Goal: Task Accomplishment & Management: Use online tool/utility

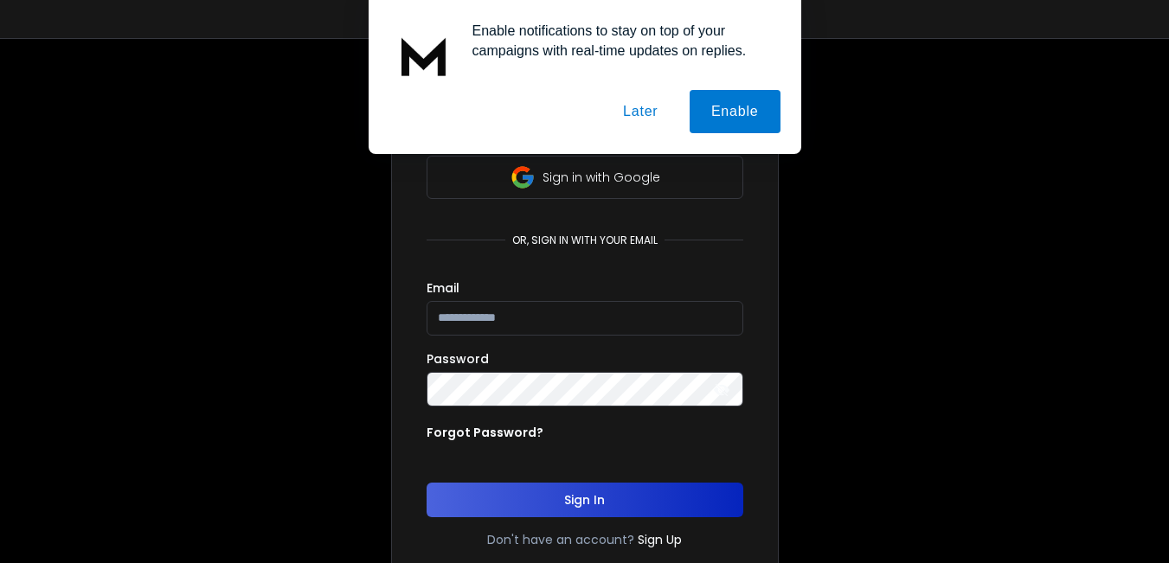
click at [641, 118] on button "Later" at bounding box center [640, 111] width 78 height 43
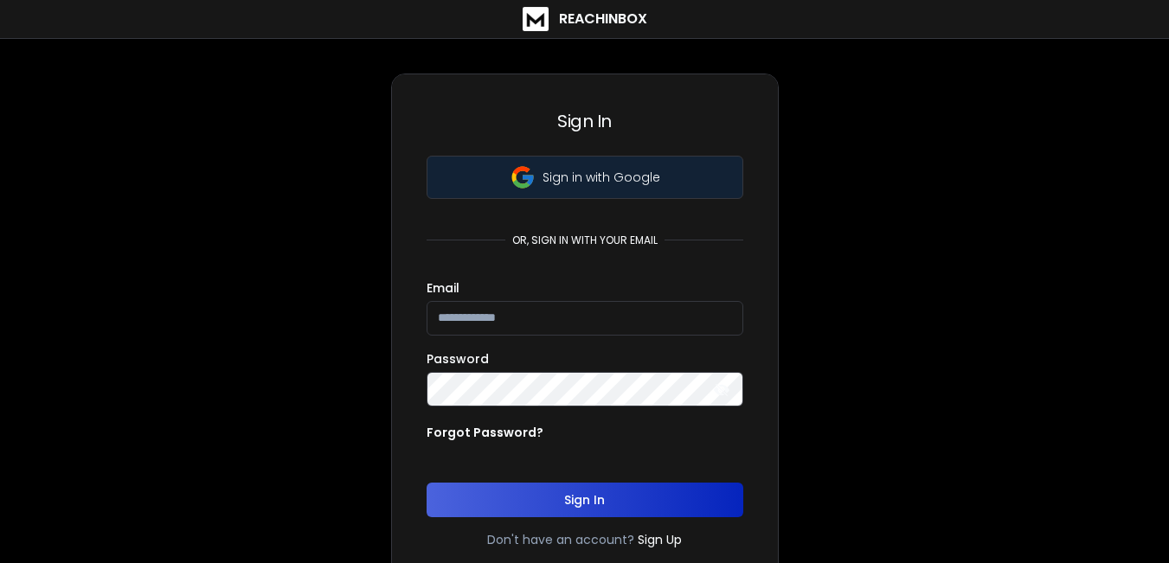
click at [583, 196] on button "Sign in with Google" at bounding box center [585, 177] width 317 height 43
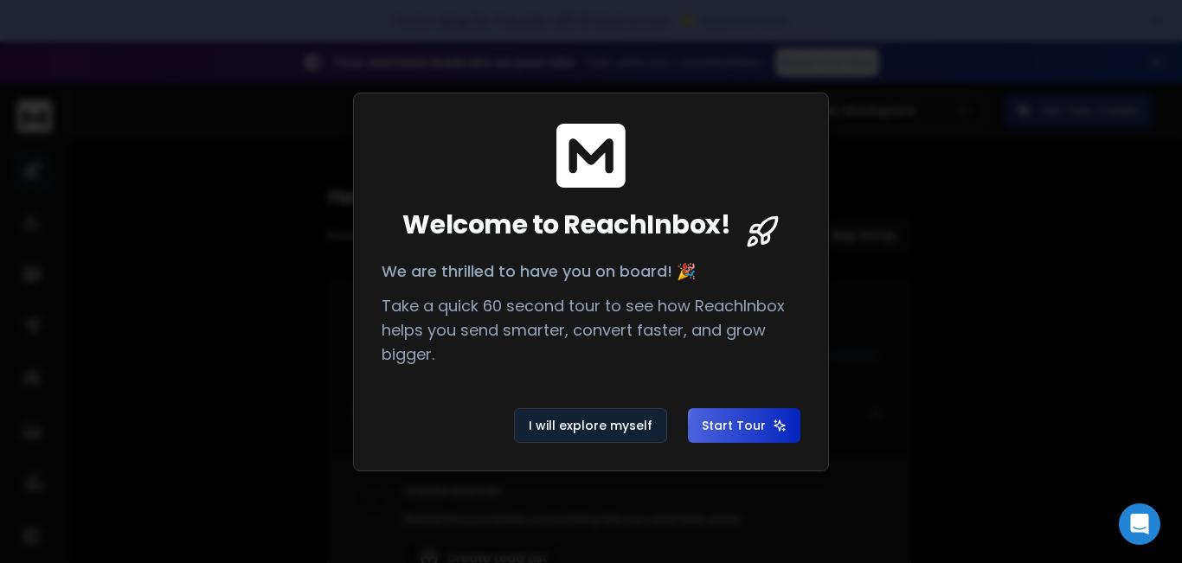
click at [625, 431] on button "I will explore myself" at bounding box center [590, 425] width 153 height 35
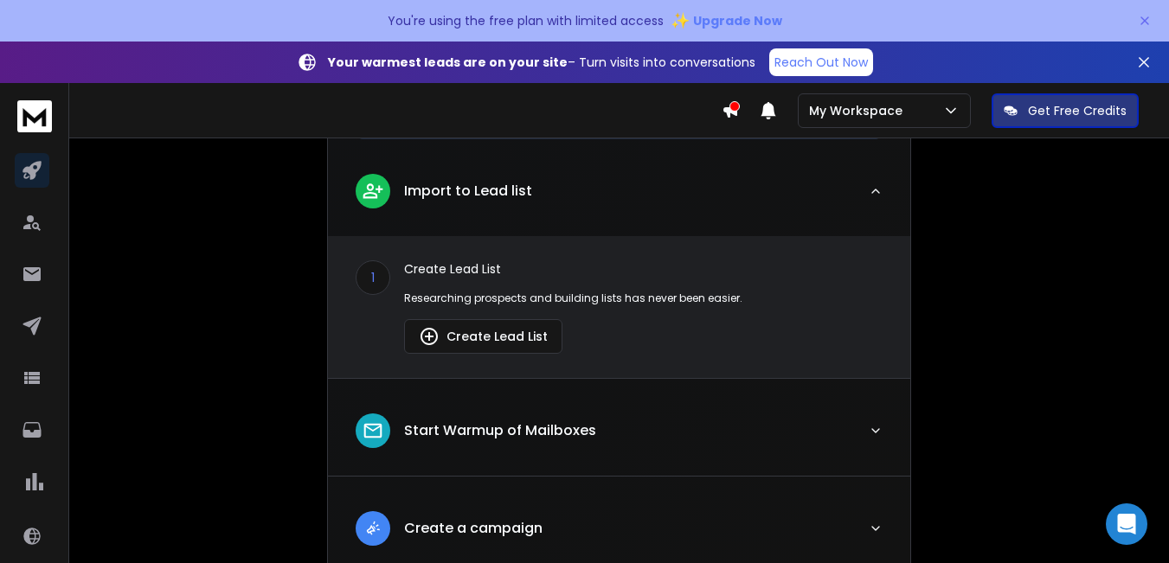
scroll to position [191, 0]
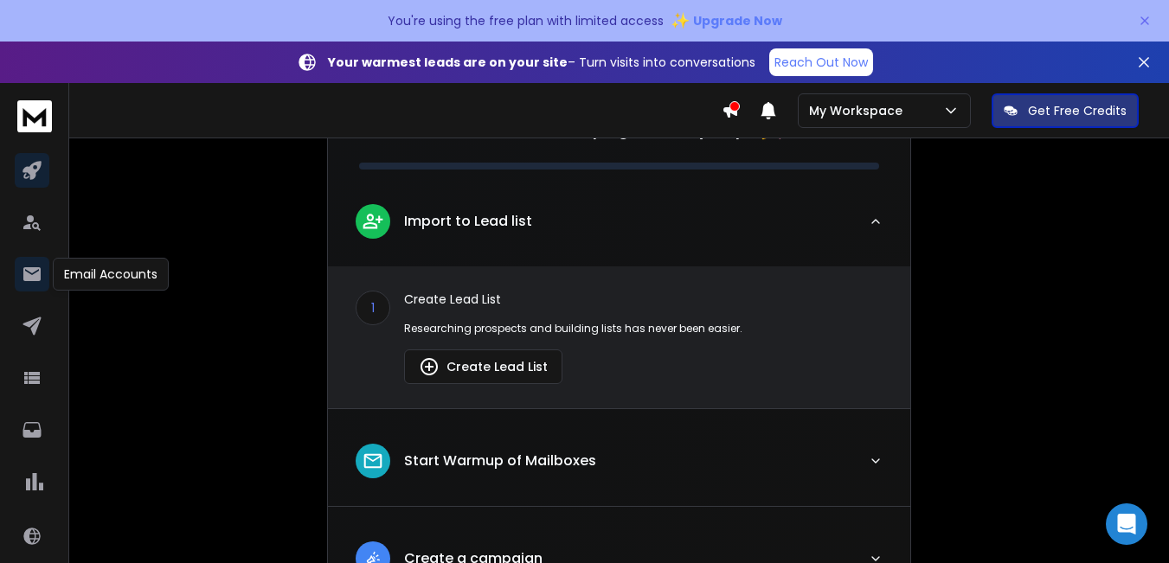
click at [25, 269] on icon at bounding box center [31, 274] width 17 height 14
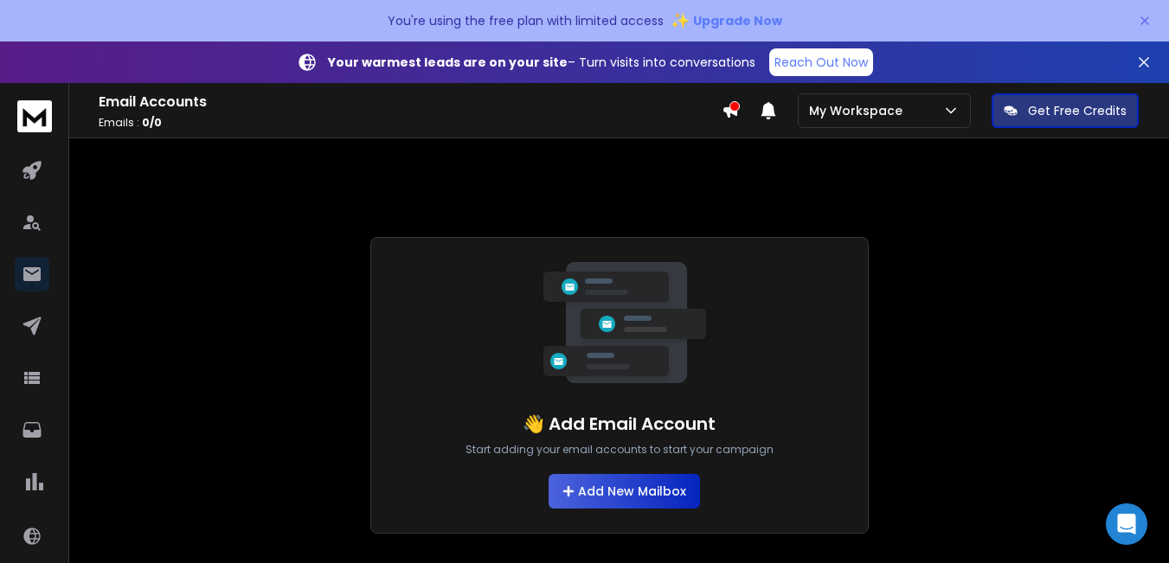
click at [624, 478] on button "Add New Mailbox" at bounding box center [624, 491] width 151 height 35
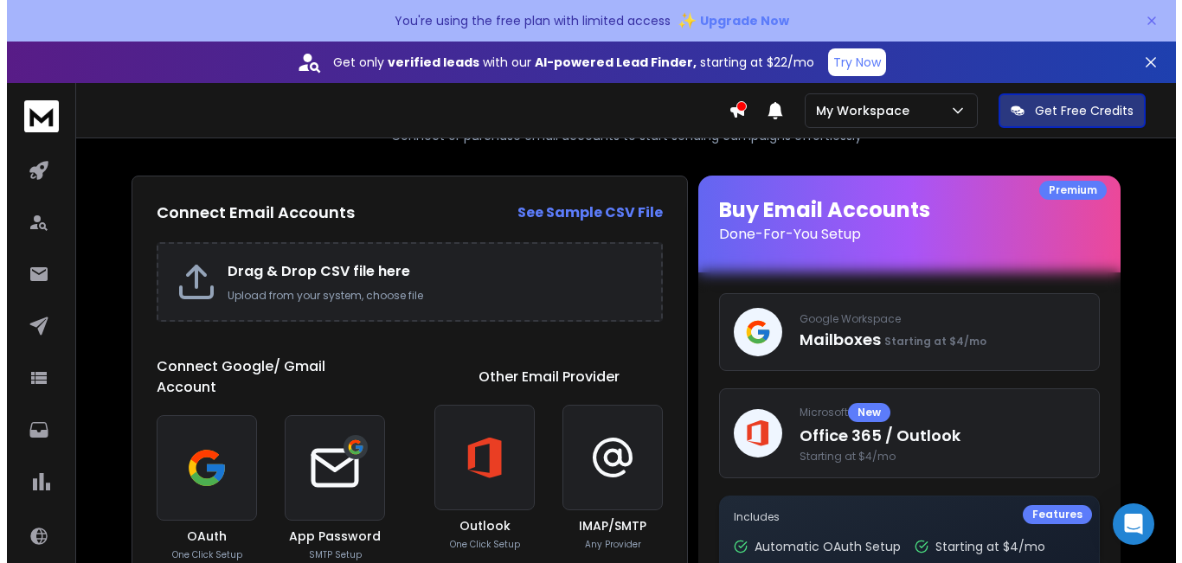
scroll to position [87, 0]
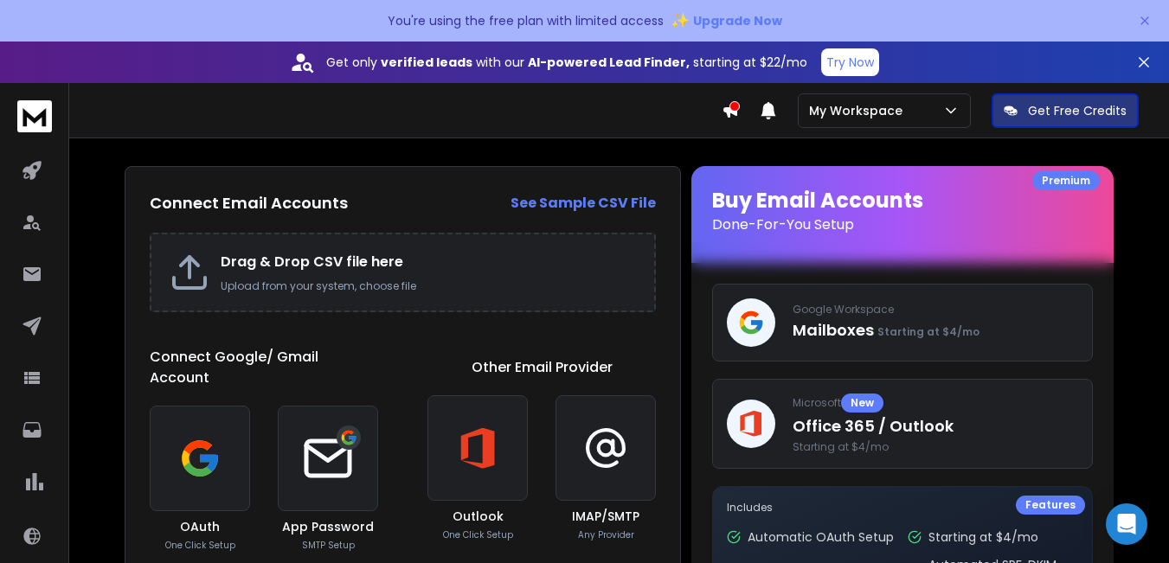
click at [208, 441] on icon at bounding box center [198, 448] width 29 height 14
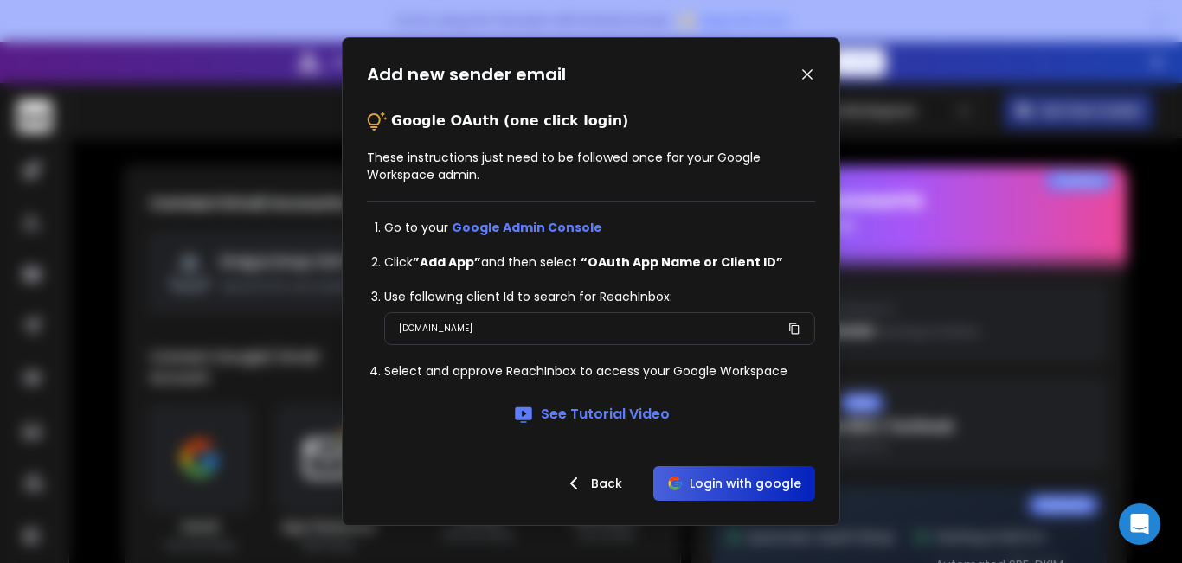
click at [736, 487] on button "Login with google" at bounding box center [734, 483] width 162 height 35
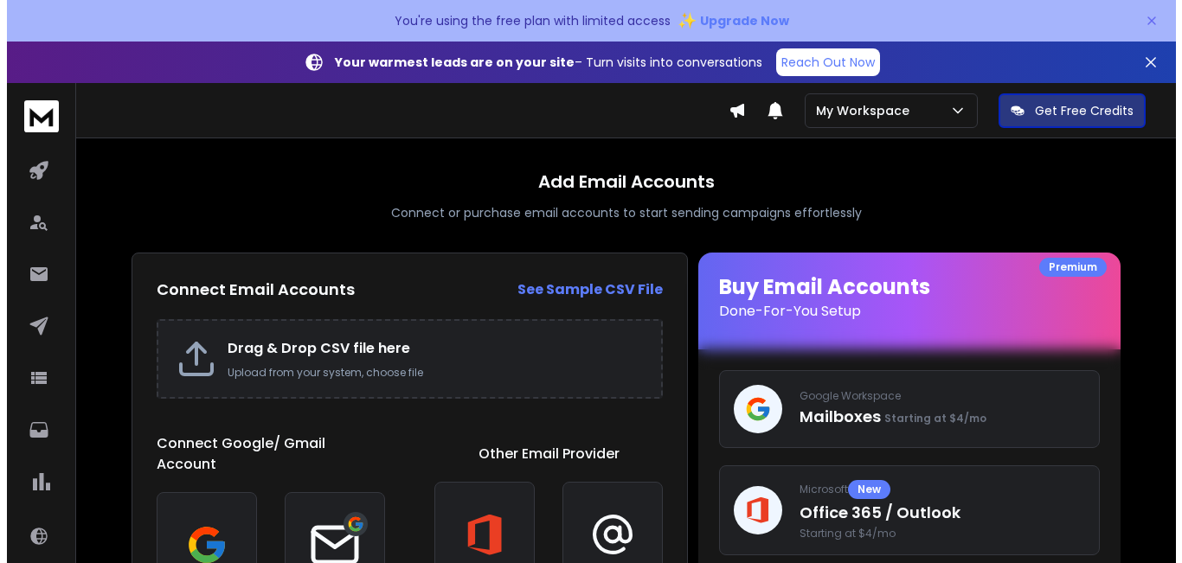
scroll to position [87, 0]
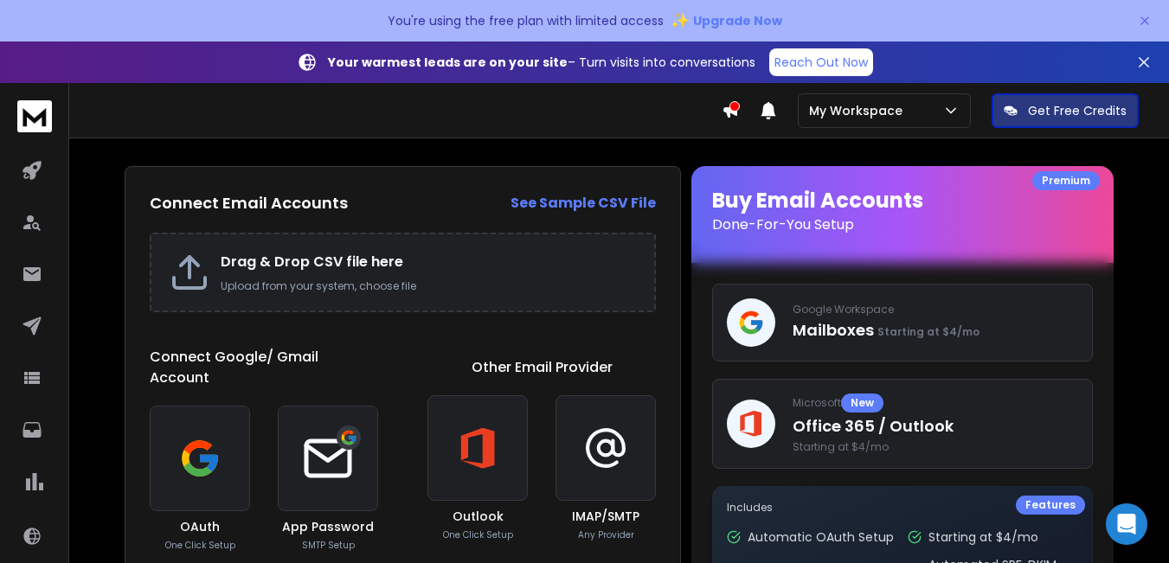
click at [182, 433] on icon at bounding box center [199, 459] width 43 height 52
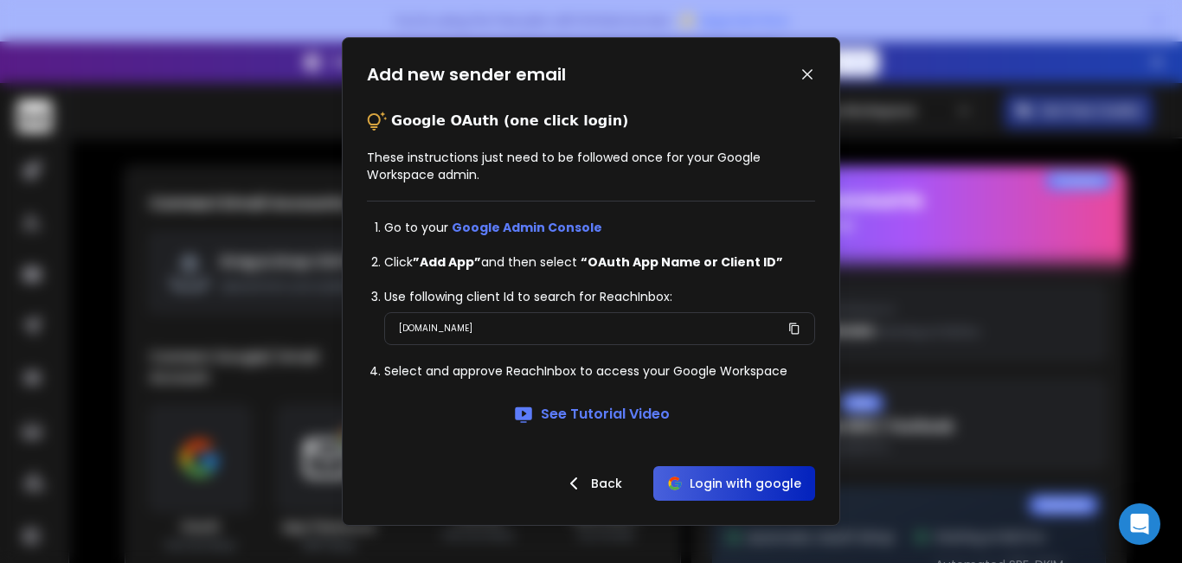
click at [786, 330] on div "549360251880-maeh4okn7btu9cjtf0l2bt1t5b22sbf8.apps.googleusercontent.com" at bounding box center [599, 328] width 431 height 33
click at [795, 330] on icon at bounding box center [794, 329] width 12 height 12
click at [479, 231] on link "Google Admin Console" at bounding box center [527, 227] width 151 height 17
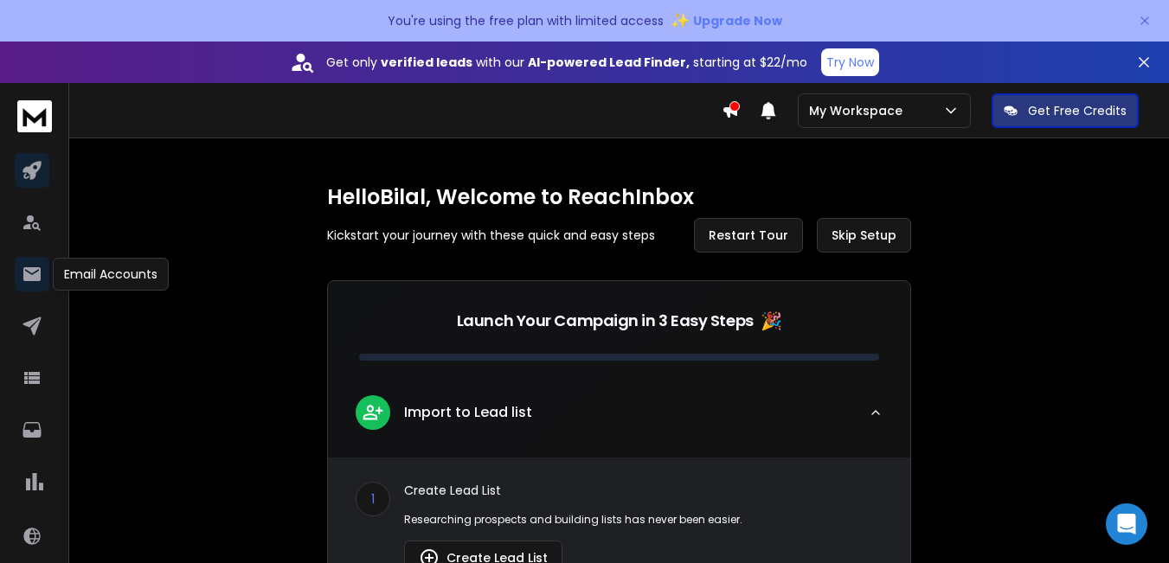
click at [27, 278] on icon at bounding box center [31, 274] width 17 height 14
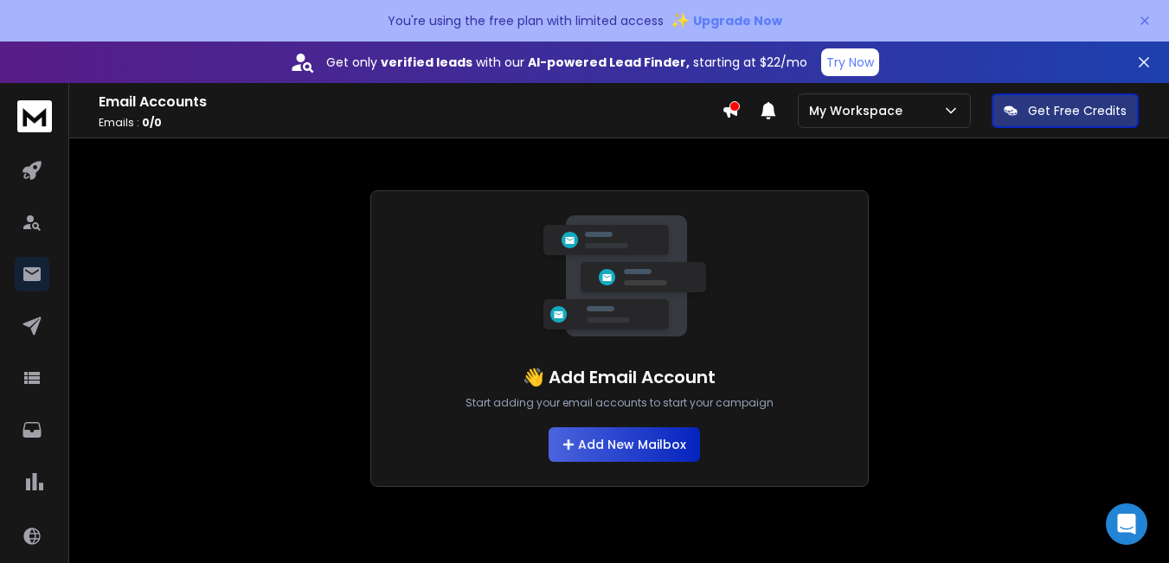
scroll to position [69, 0]
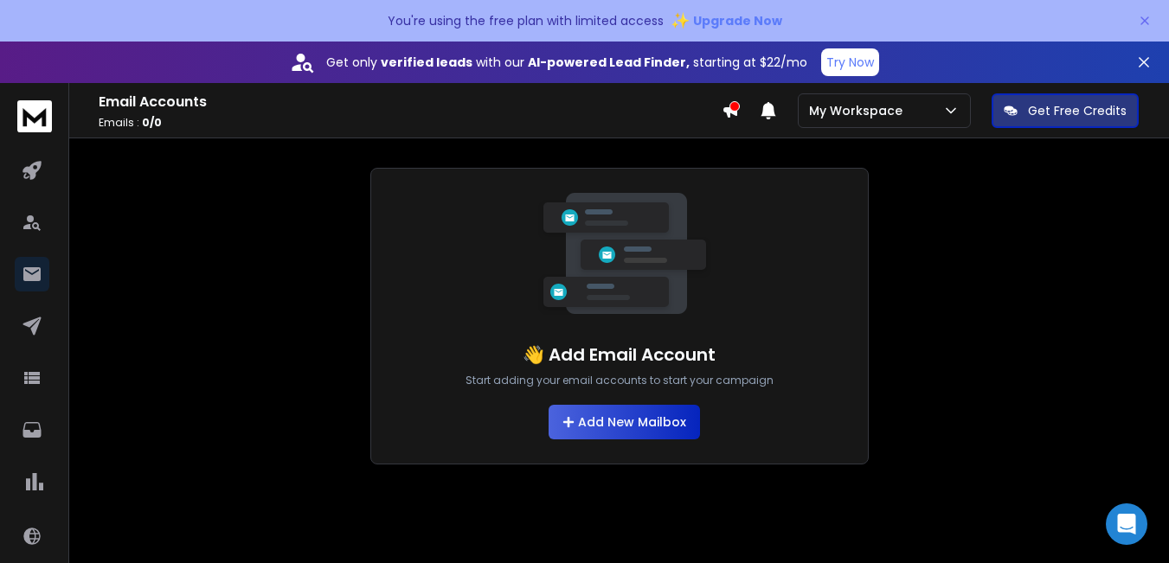
click at [627, 420] on button "Add New Mailbox" at bounding box center [624, 422] width 151 height 35
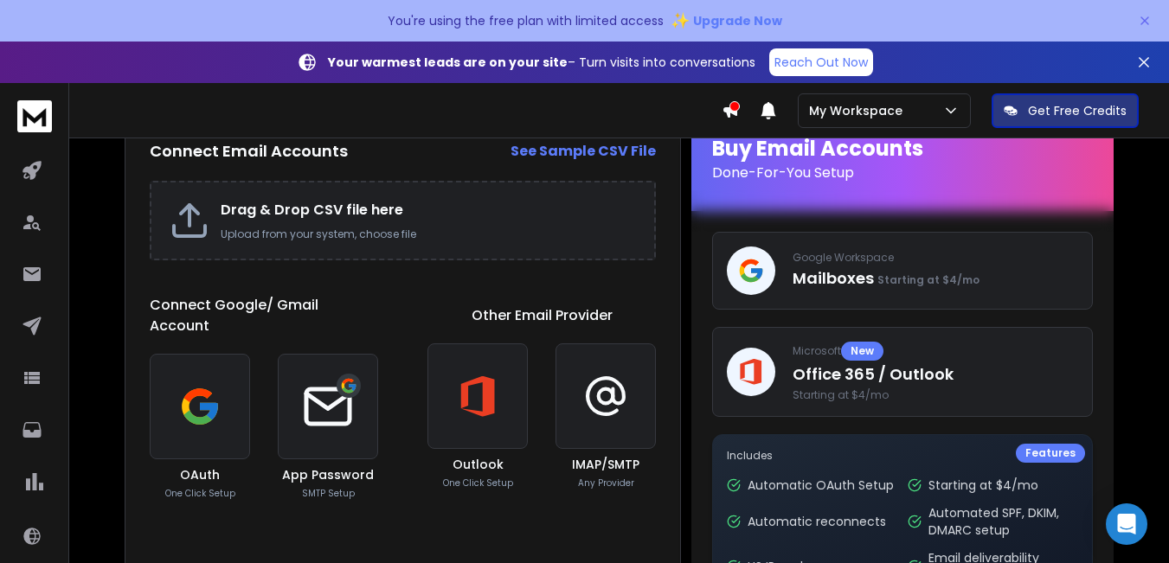
scroll to position [229, 0]
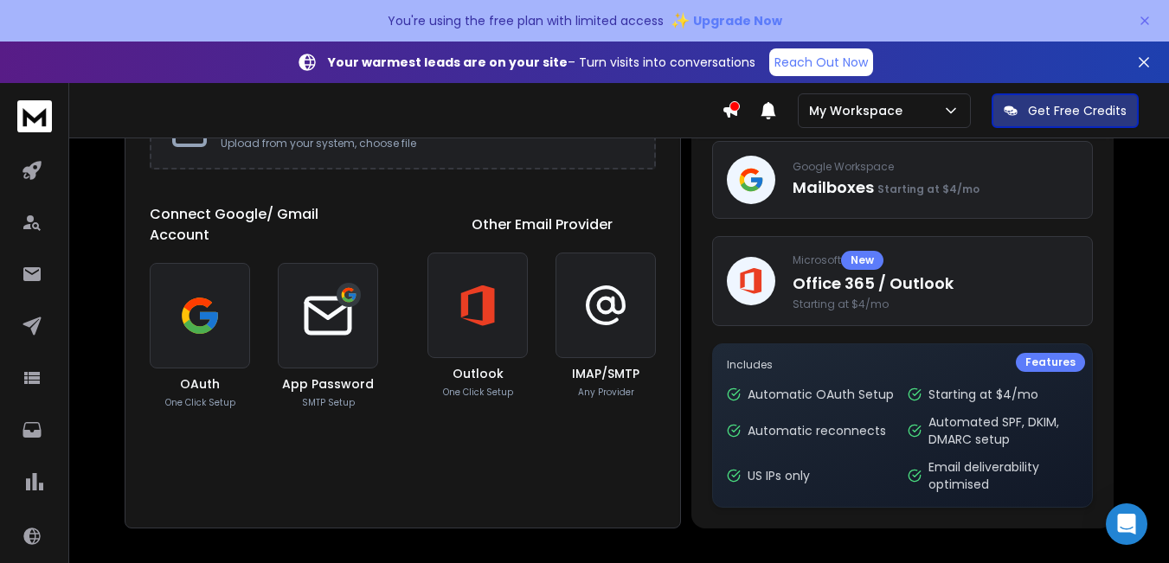
click at [222, 305] on div at bounding box center [200, 316] width 100 height 106
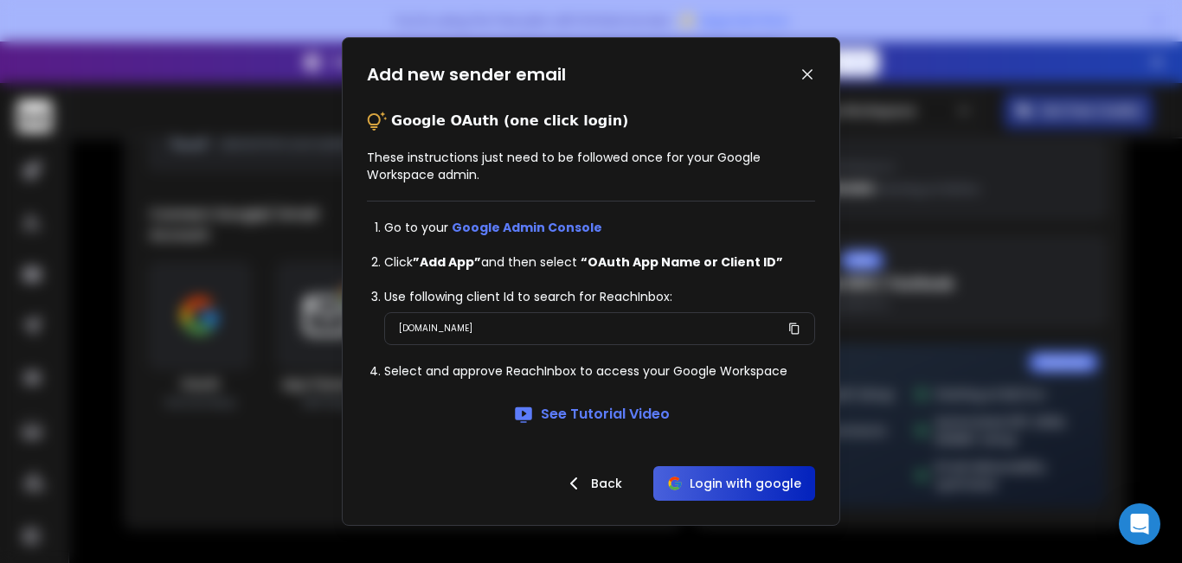
click at [505, 234] on link "Google Admin Console" at bounding box center [527, 227] width 151 height 17
click at [580, 420] on link "See Tutorial Video" at bounding box center [591, 414] width 157 height 21
click at [612, 481] on button "Back" at bounding box center [593, 483] width 87 height 35
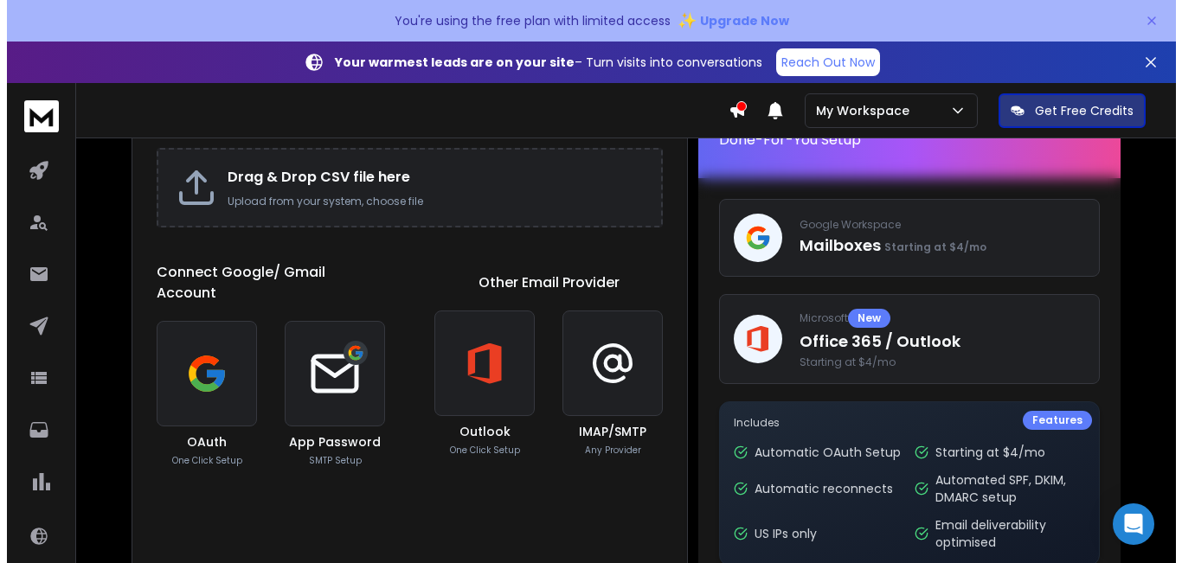
scroll to position [173, 0]
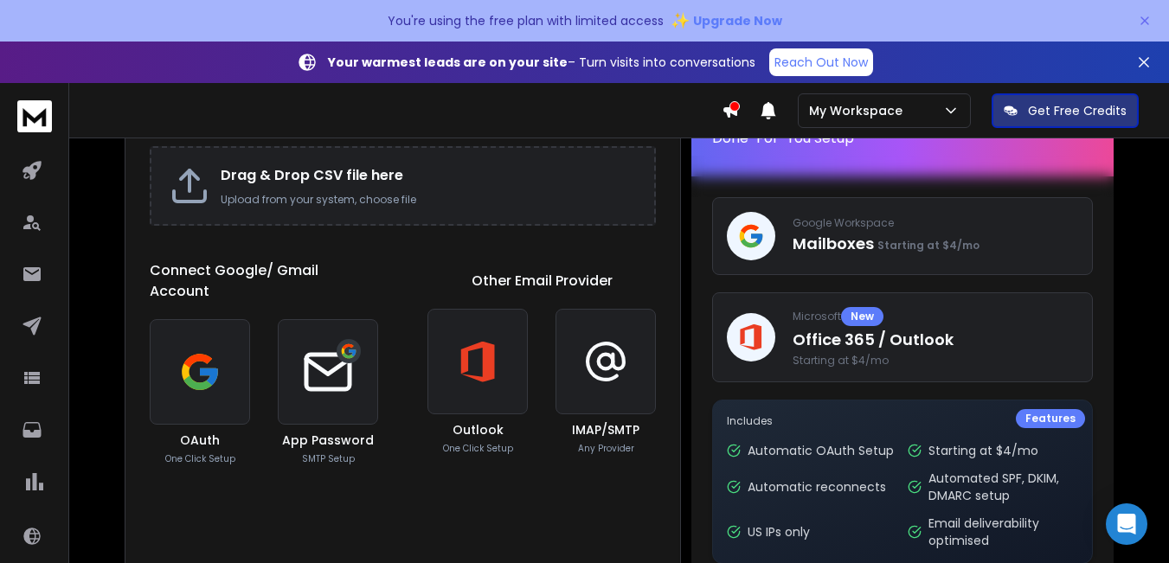
click at [285, 331] on div at bounding box center [328, 372] width 100 height 106
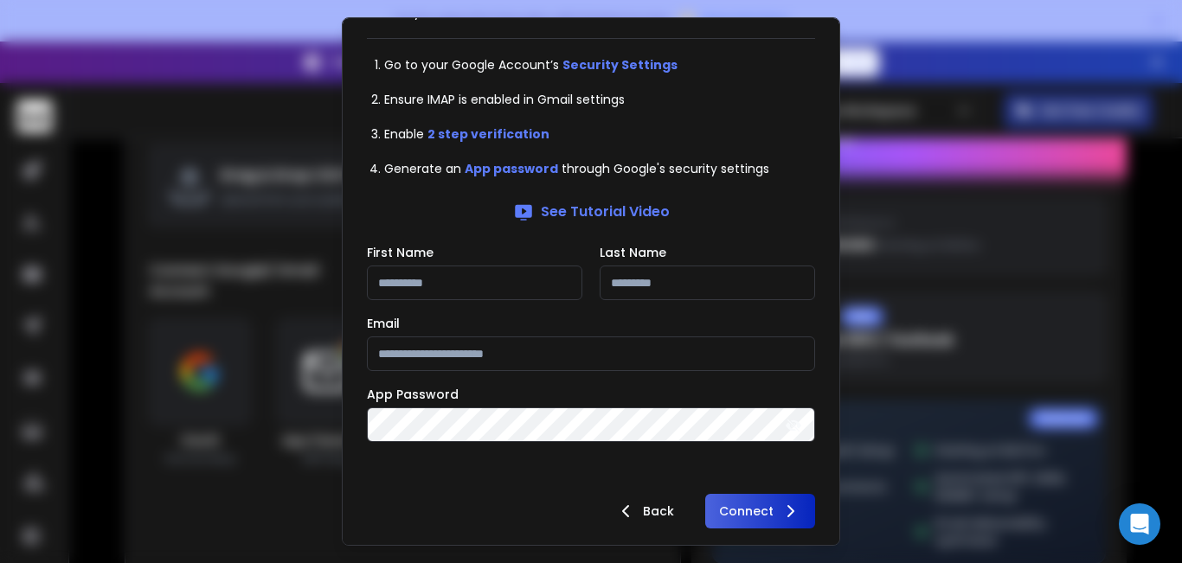
scroll to position [151, 0]
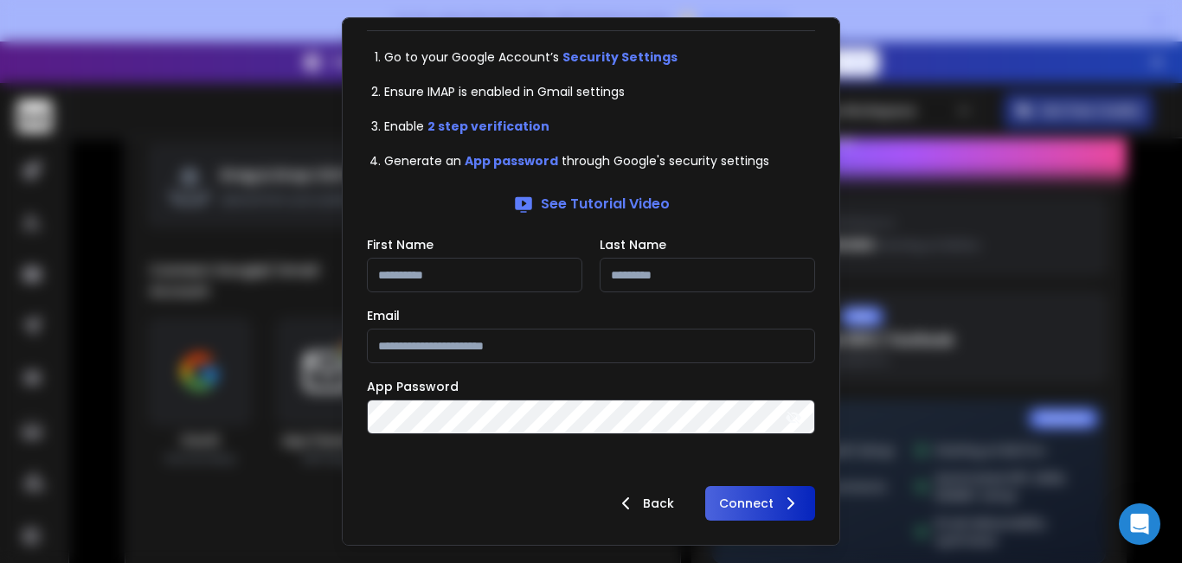
click at [453, 257] on div "First Name" at bounding box center [474, 266] width 215 height 54
click at [749, 280] on input "text" at bounding box center [707, 275] width 215 height 35
click at [449, 358] on input "email" at bounding box center [591, 346] width 448 height 35
click at [438, 484] on form "First Name Last Name Email App Password Back Connect" at bounding box center [591, 380] width 448 height 282
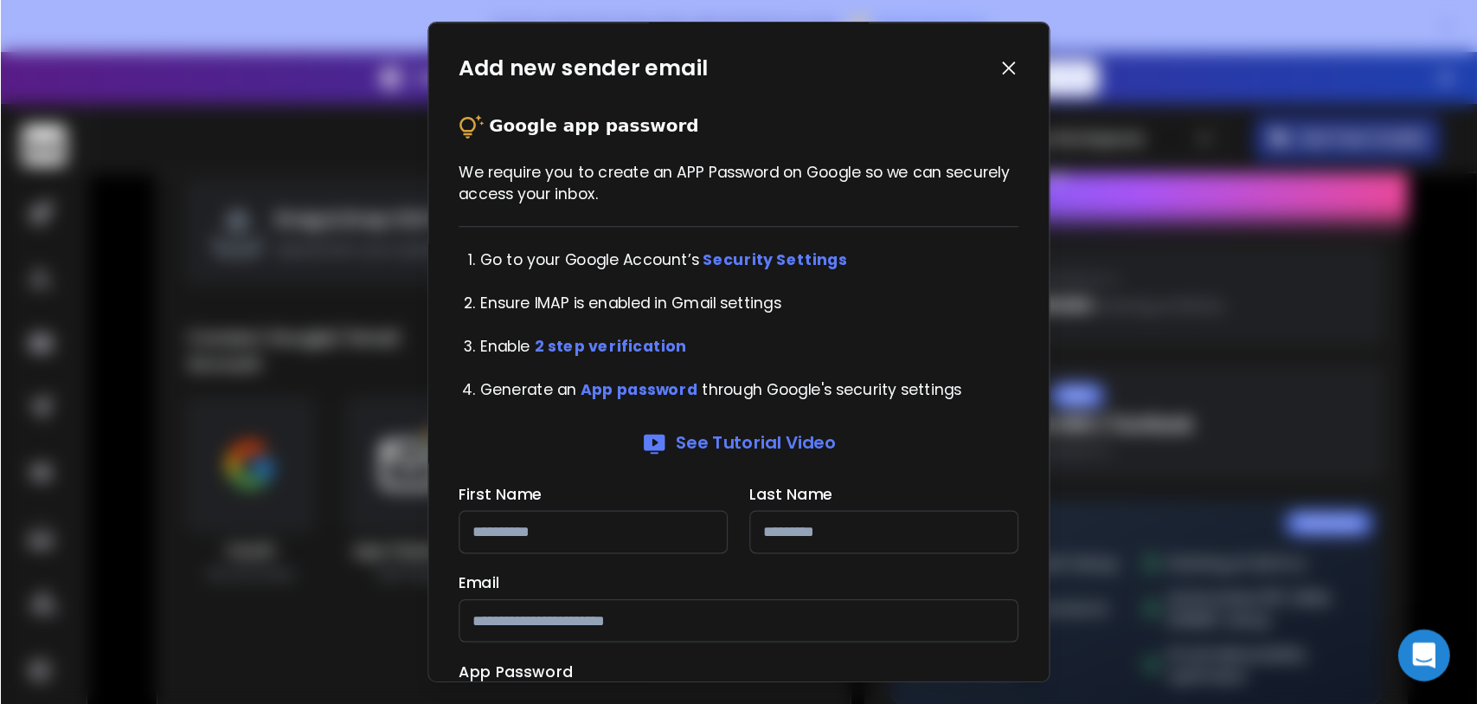
scroll to position [72, 0]
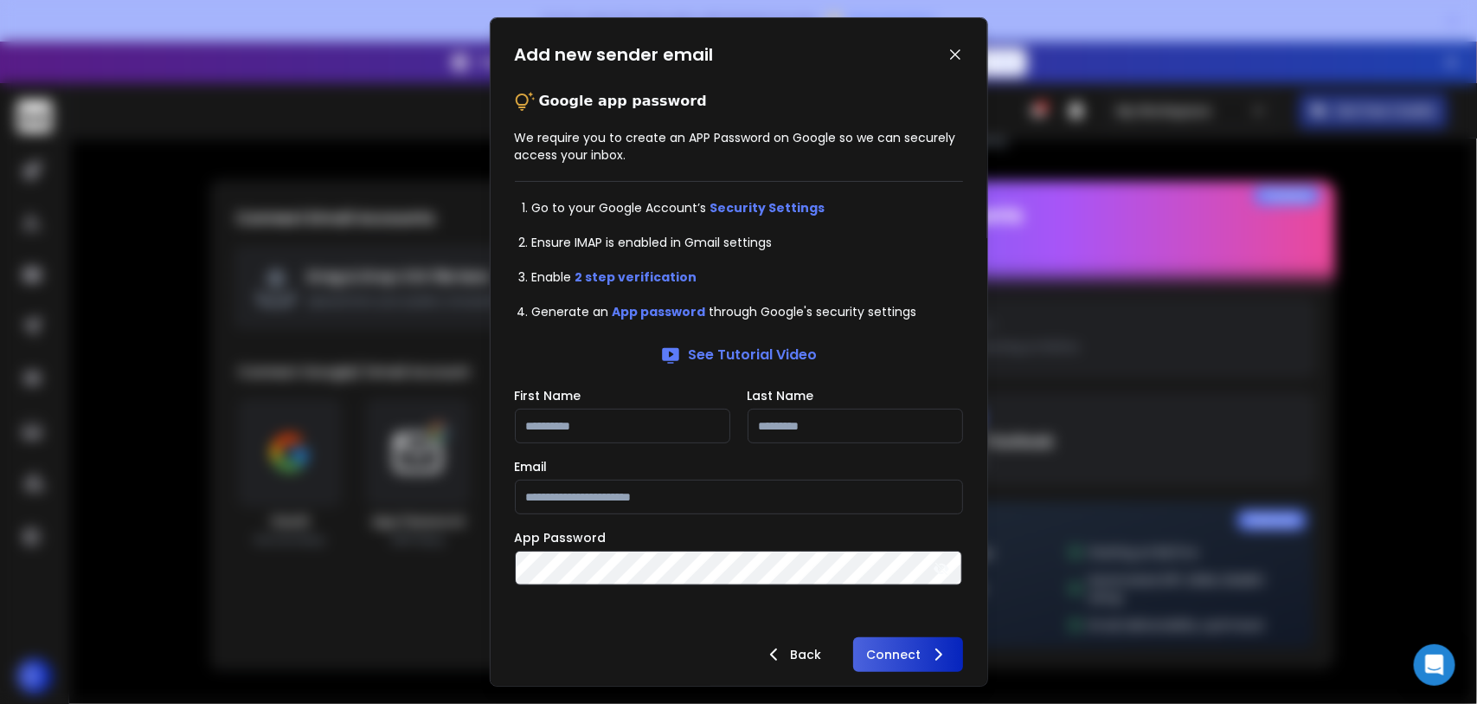
click at [320, 379] on div "Add new sender email Google app password We require you to create an APP Passwo…" at bounding box center [738, 352] width 1477 height 704
click at [799, 563] on button "Back" at bounding box center [792, 654] width 87 height 35
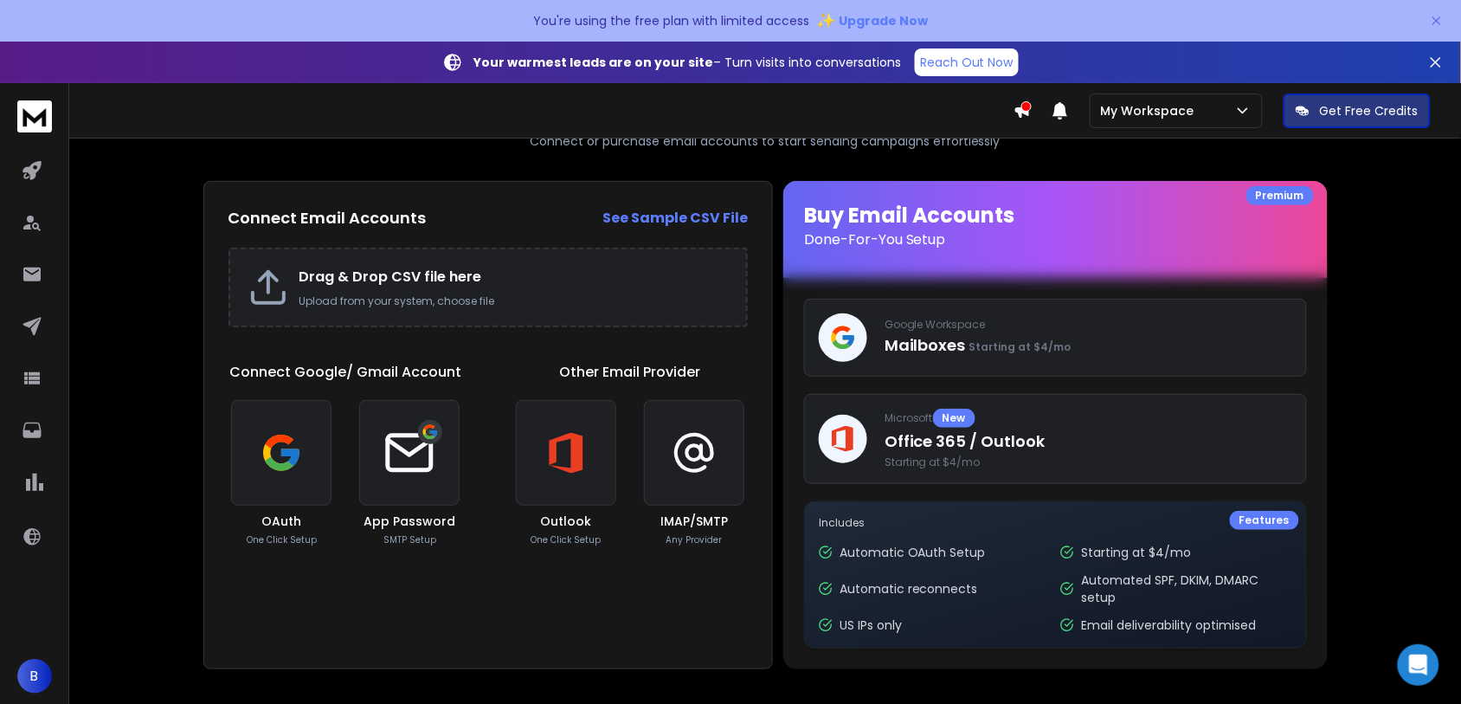
click at [368, 460] on div at bounding box center [409, 453] width 100 height 106
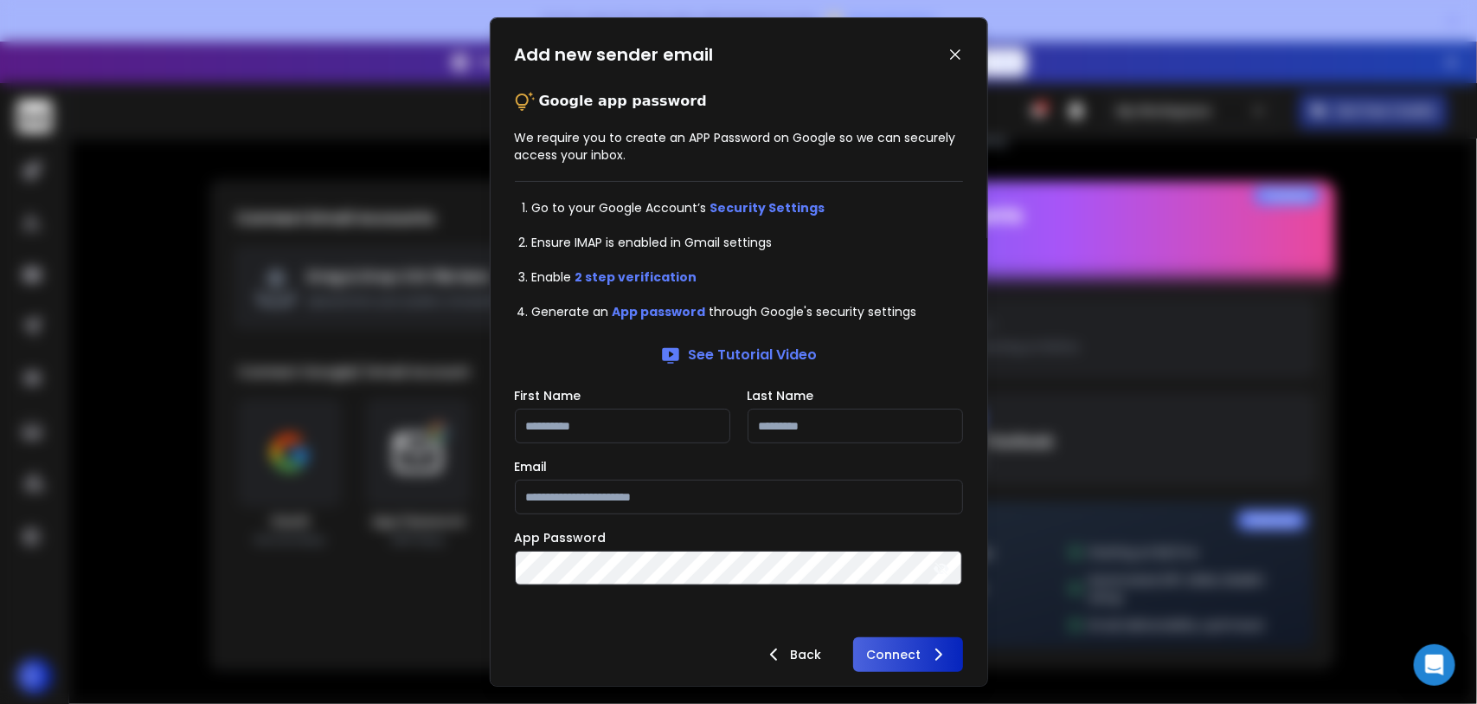
click at [924, 563] on button "Connect" at bounding box center [908, 654] width 110 height 35
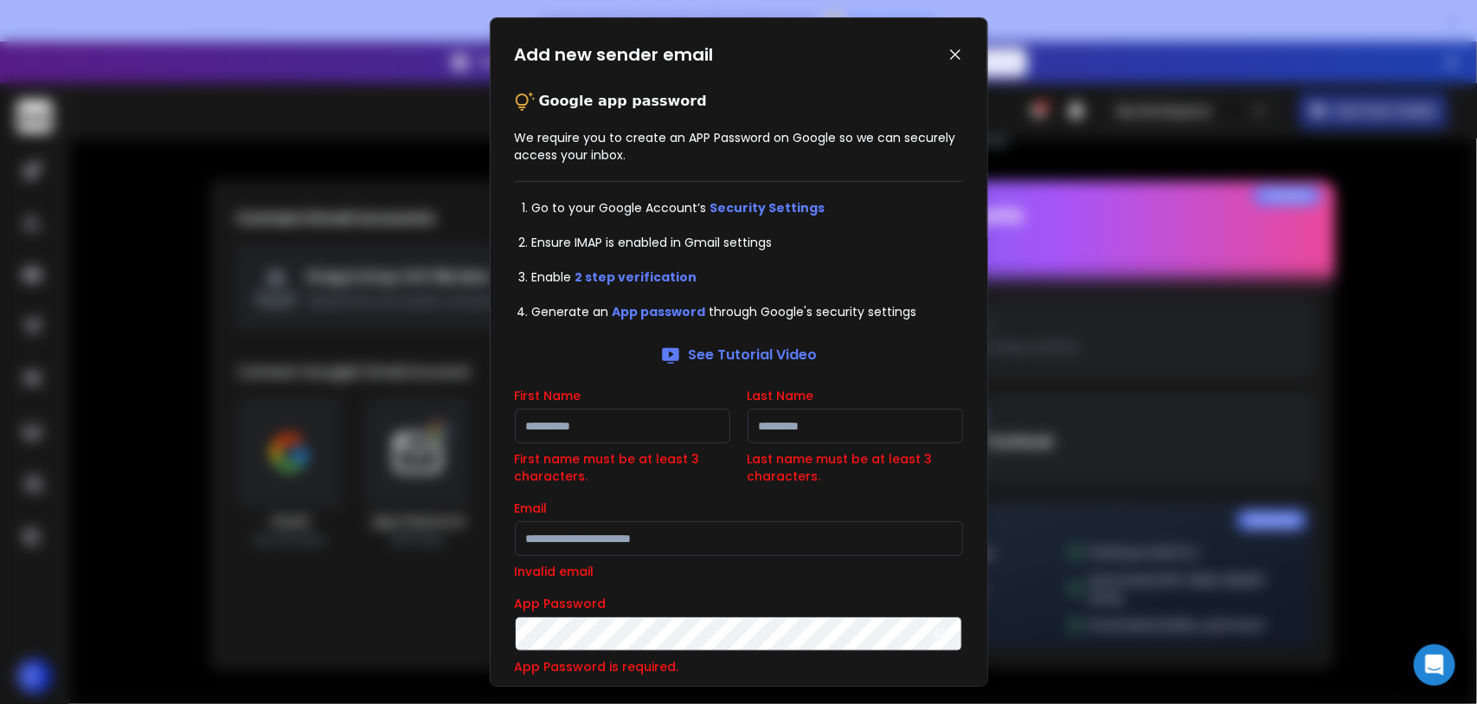
click at [563, 413] on input "text" at bounding box center [622, 425] width 215 height 35
type input "*****"
type input "******"
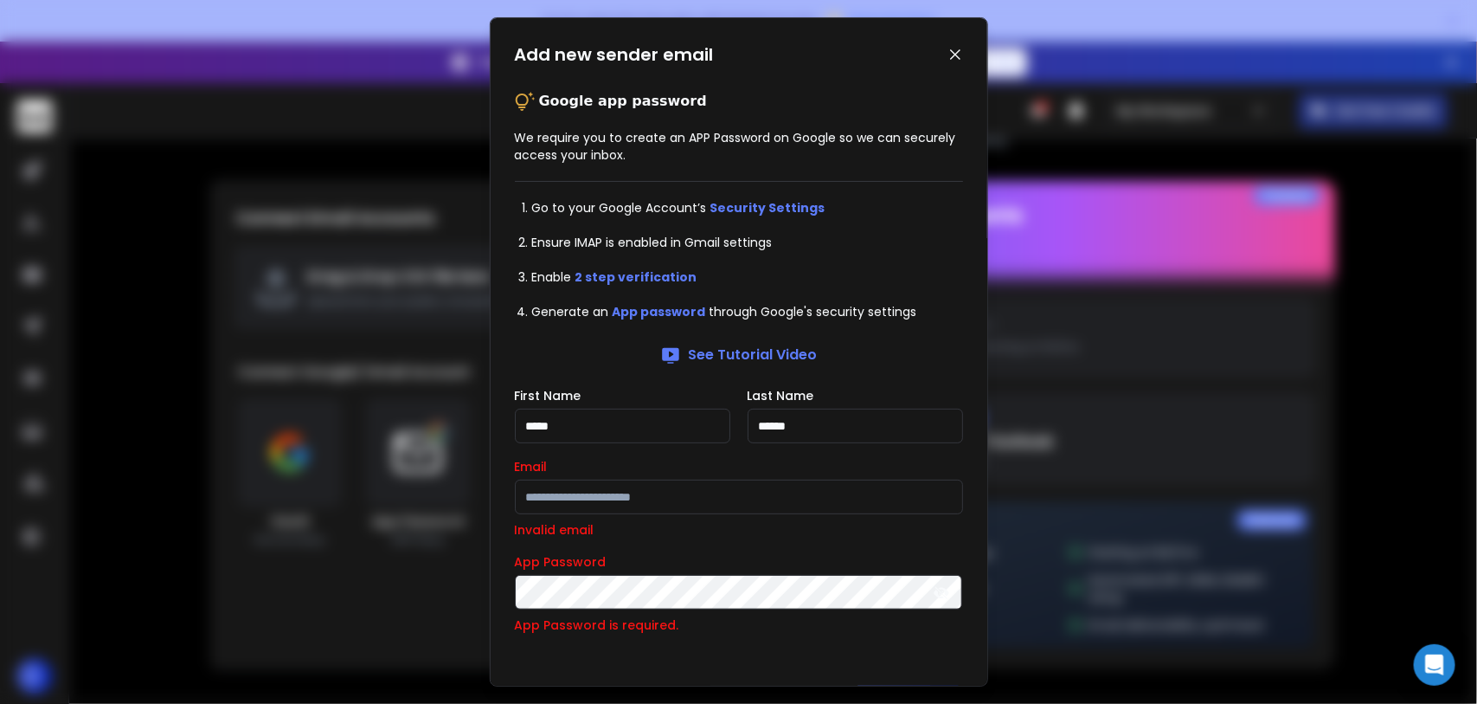
click at [558, 511] on input "email" at bounding box center [739, 496] width 448 height 35
type input "**********"
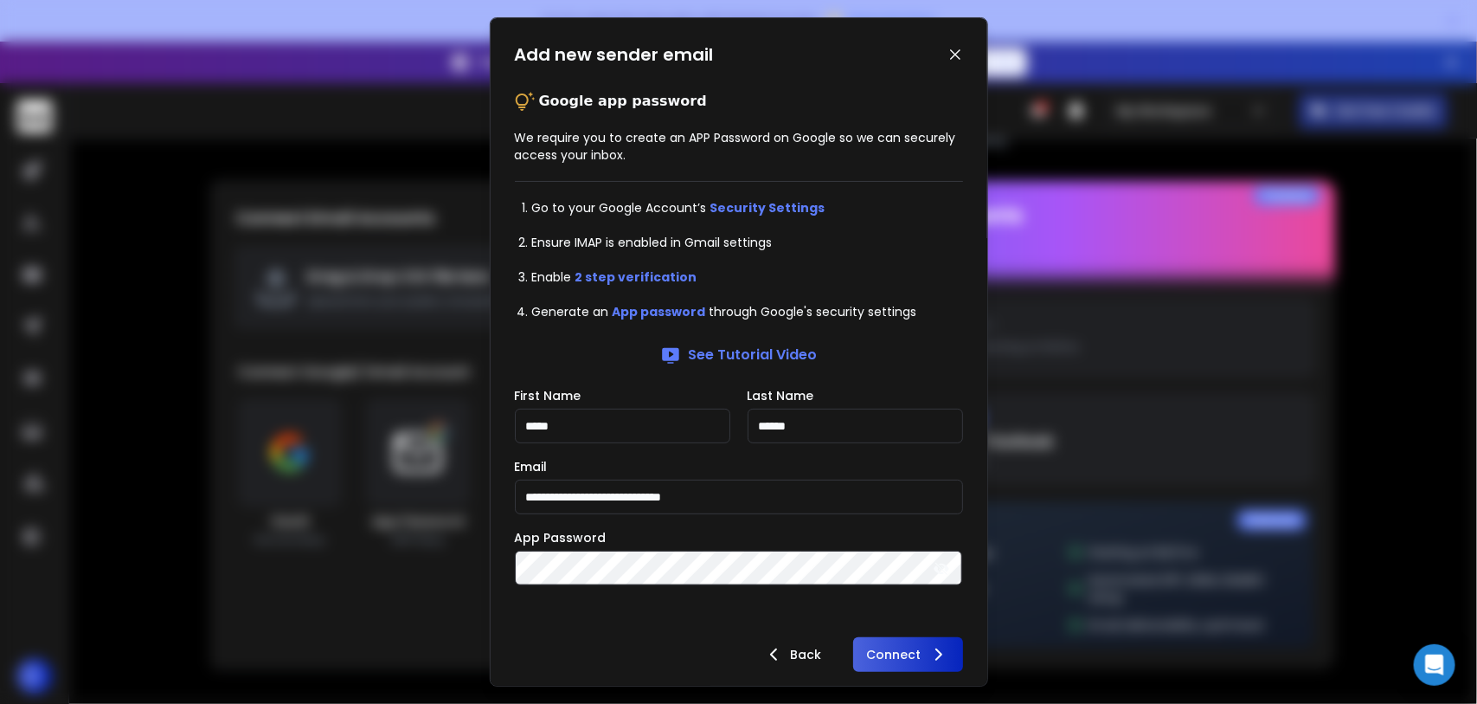
click at [942, 563] on icon at bounding box center [941, 569] width 12 height 12
click at [763, 202] on link "Security Settings" at bounding box center [768, 207] width 115 height 17
click at [620, 278] on link "2 step verification" at bounding box center [637, 276] width 122 height 17
click at [665, 317] on link "App password" at bounding box center [659, 311] width 93 height 17
click at [552, 427] on input "*****" at bounding box center [622, 425] width 215 height 35
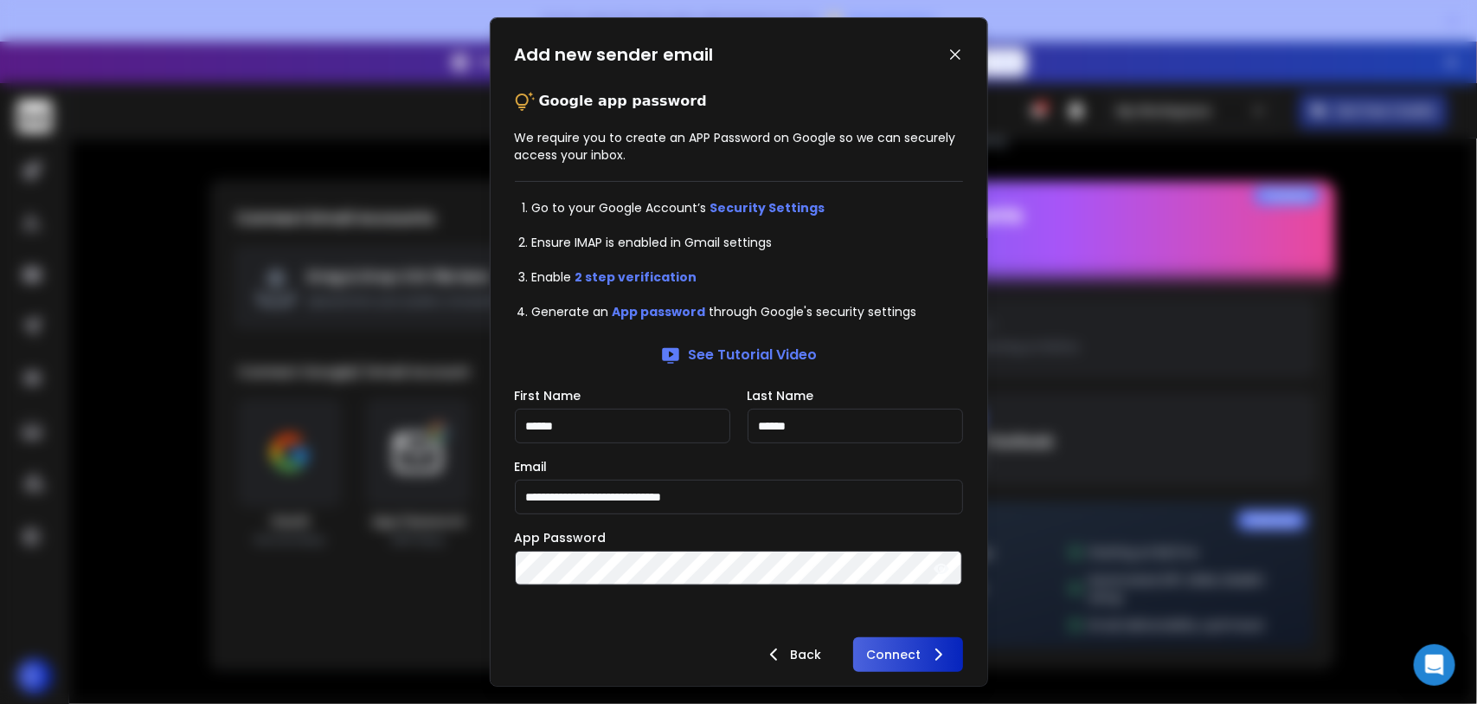
type input "******"
type input "*"
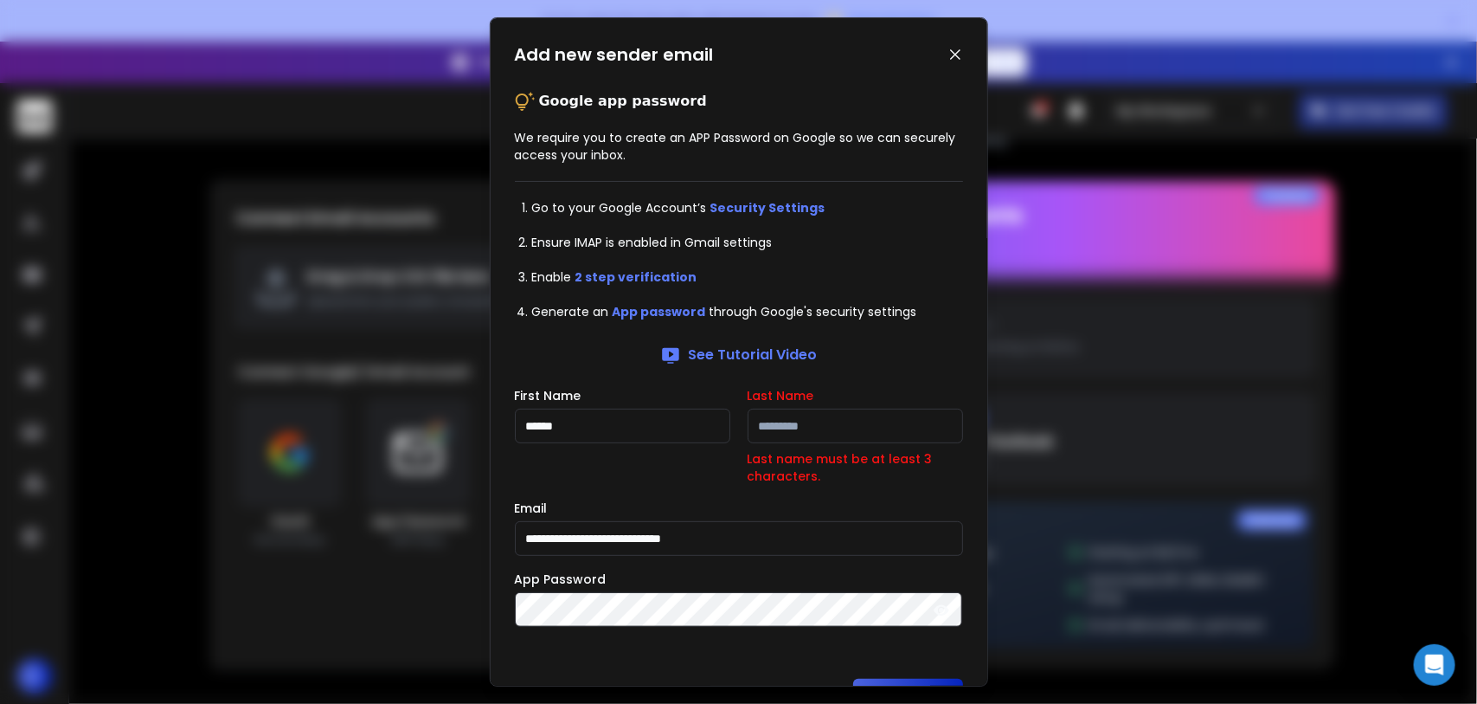
type input "*"
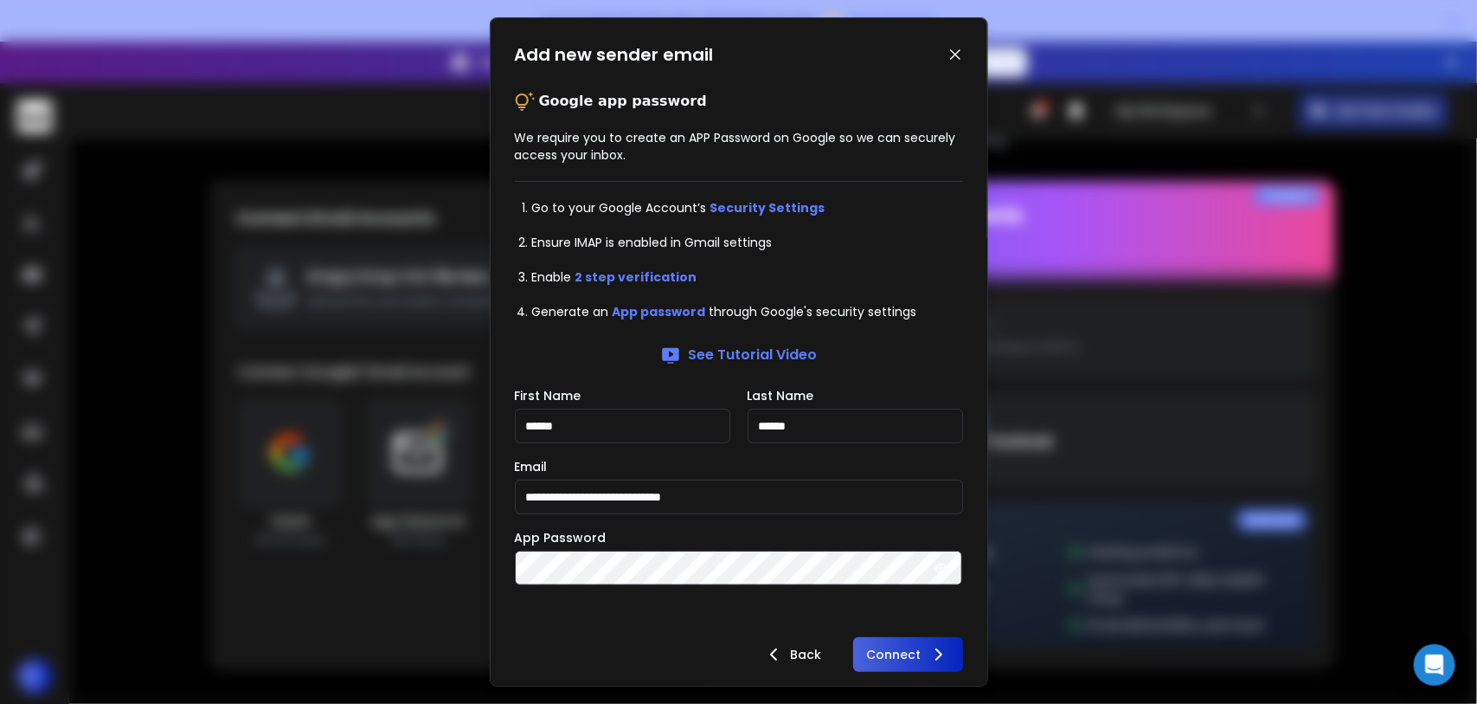
type input "******"
click at [645, 491] on input "**********" at bounding box center [739, 496] width 448 height 35
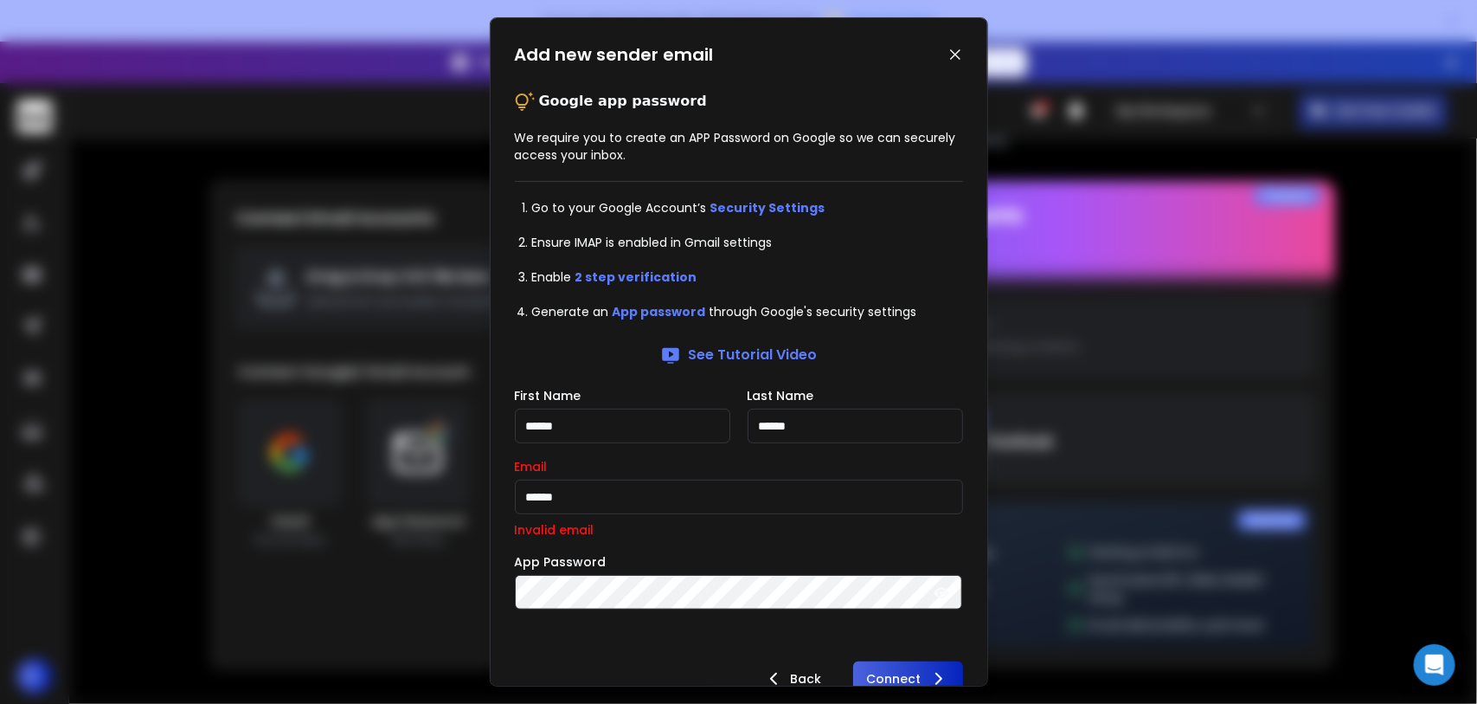
type input "**********"
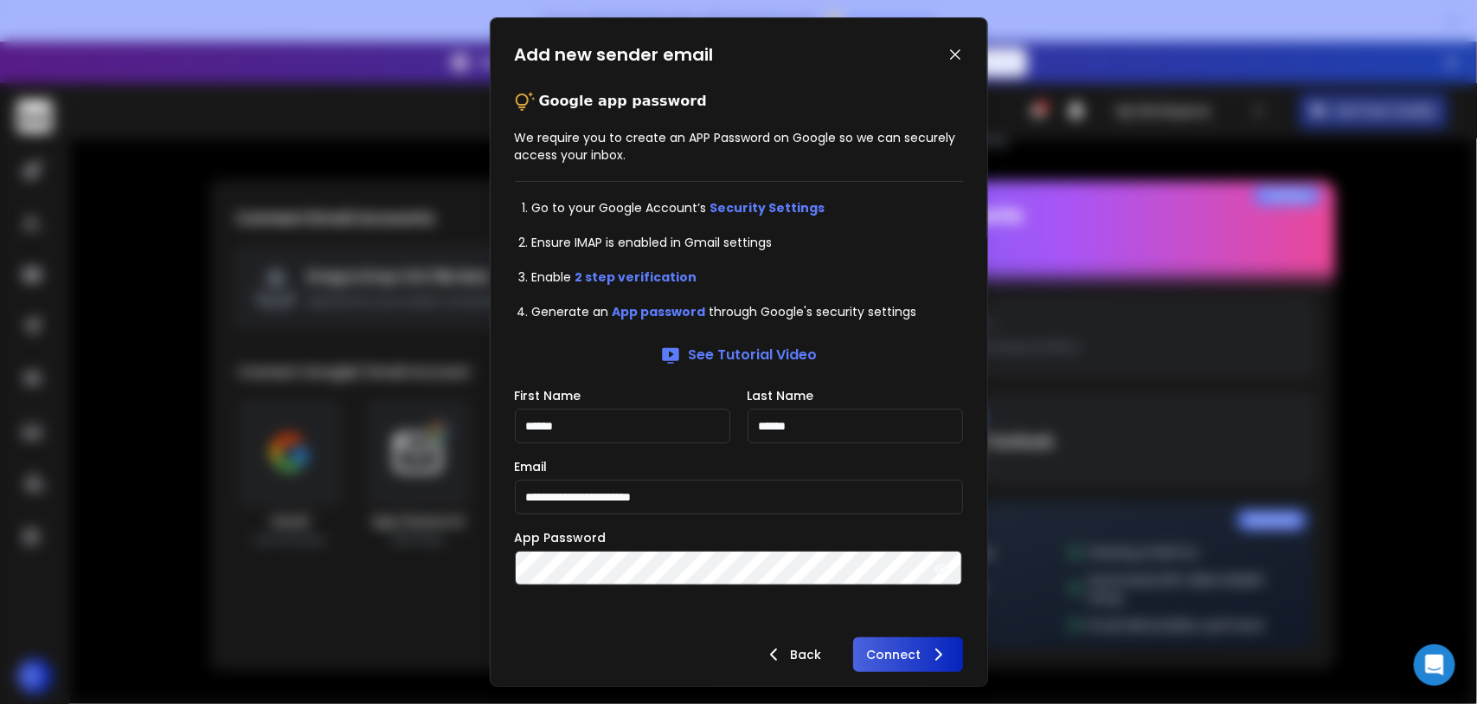
click at [640, 563] on form "**********" at bounding box center [739, 530] width 448 height 282
click at [891, 563] on button "Connect" at bounding box center [908, 654] width 110 height 35
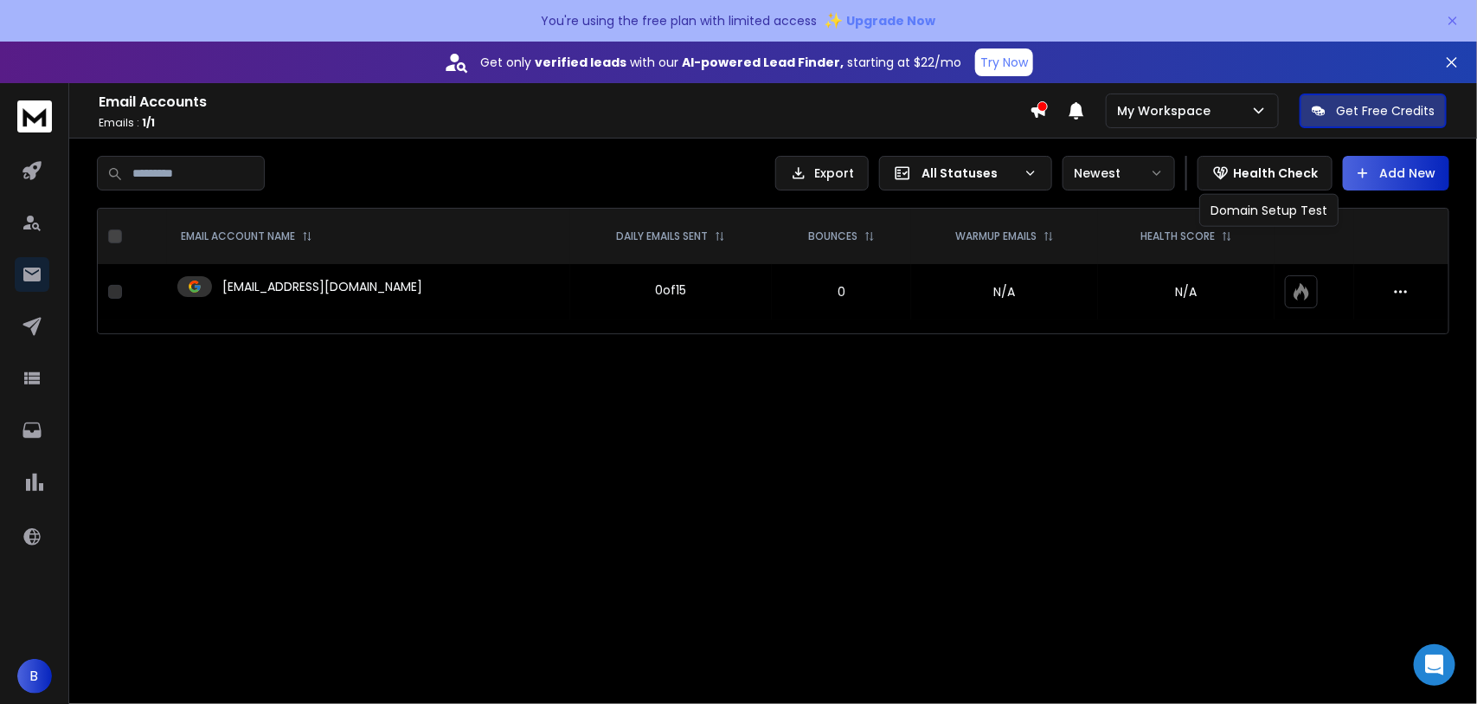
click at [1168, 167] on icon at bounding box center [1363, 173] width 12 height 12
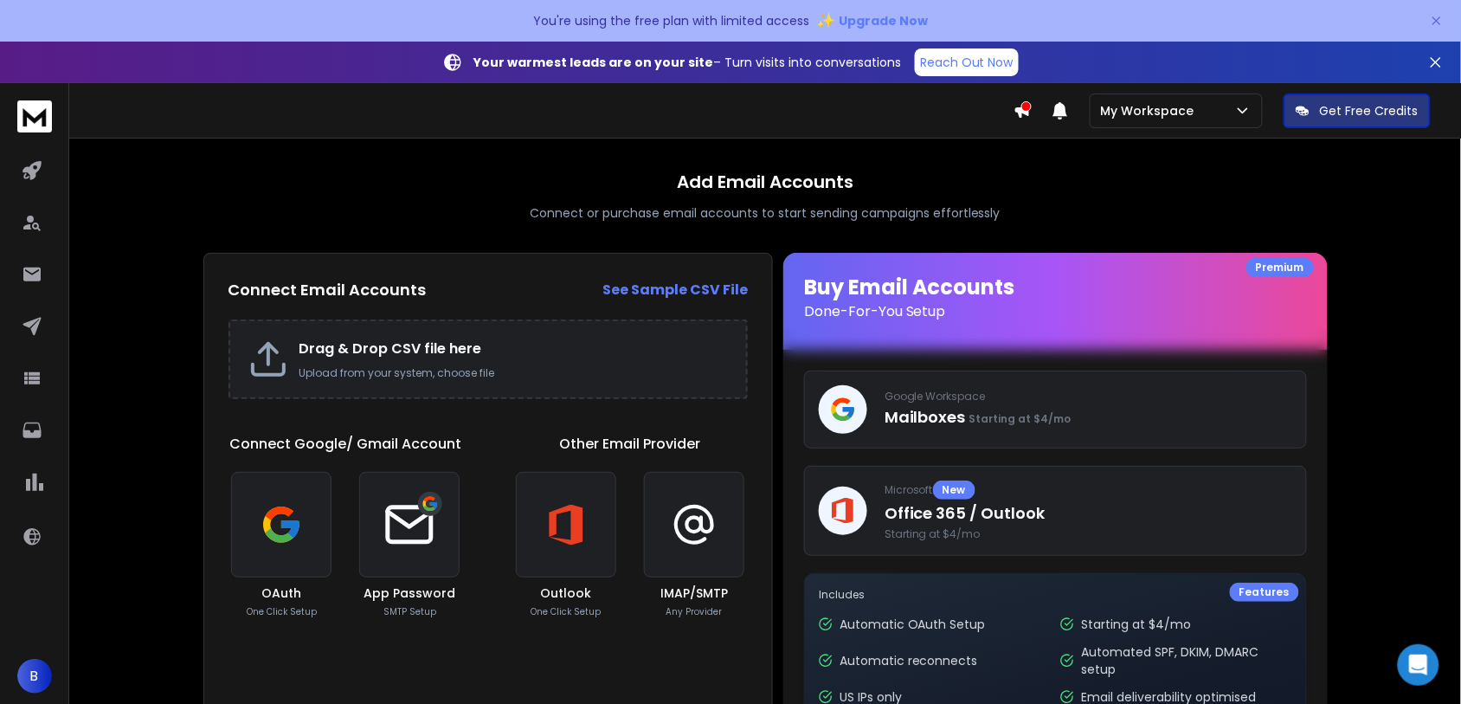
click at [412, 538] on icon at bounding box center [409, 524] width 43 height 35
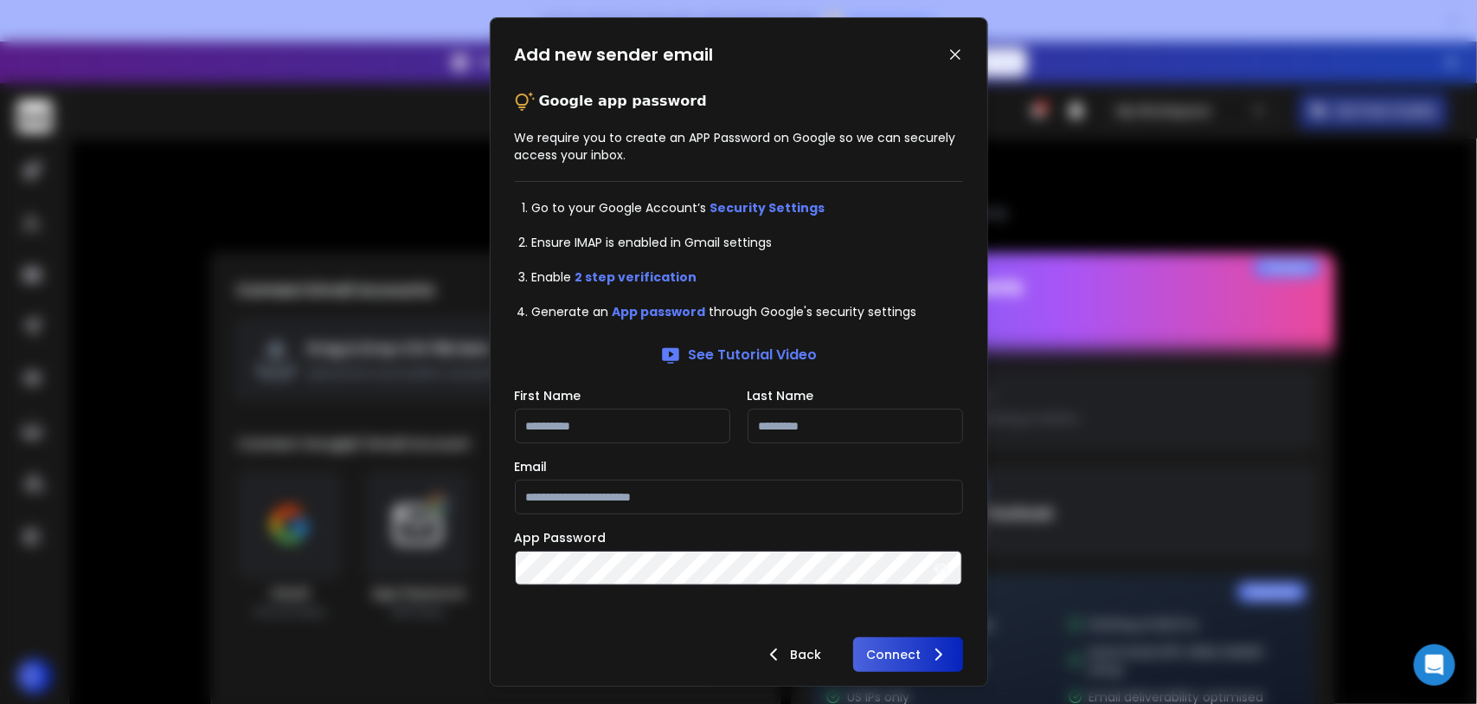
click at [576, 437] on input "text" at bounding box center [622, 425] width 215 height 35
type input "*****"
type input "******"
click at [611, 492] on input "email" at bounding box center [739, 496] width 448 height 35
click at [580, 498] on input "email" at bounding box center [739, 496] width 448 height 35
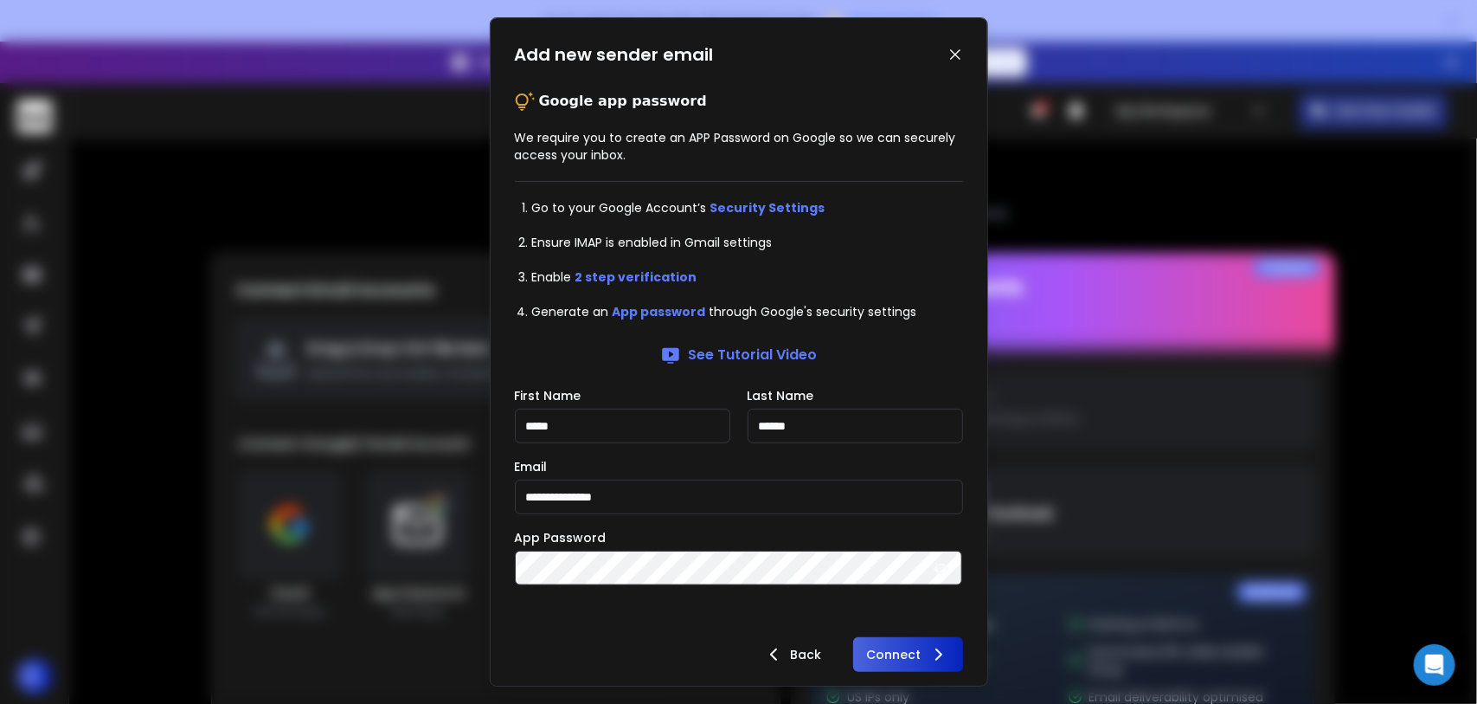
type input "**********"
click at [920, 563] on button "Connect" at bounding box center [908, 654] width 110 height 35
click at [942, 563] on icon at bounding box center [942, 569] width 16 height 16
click at [767, 353] on link "See Tutorial Video" at bounding box center [738, 354] width 157 height 21
click at [949, 55] on icon at bounding box center [956, 55] width 16 height 16
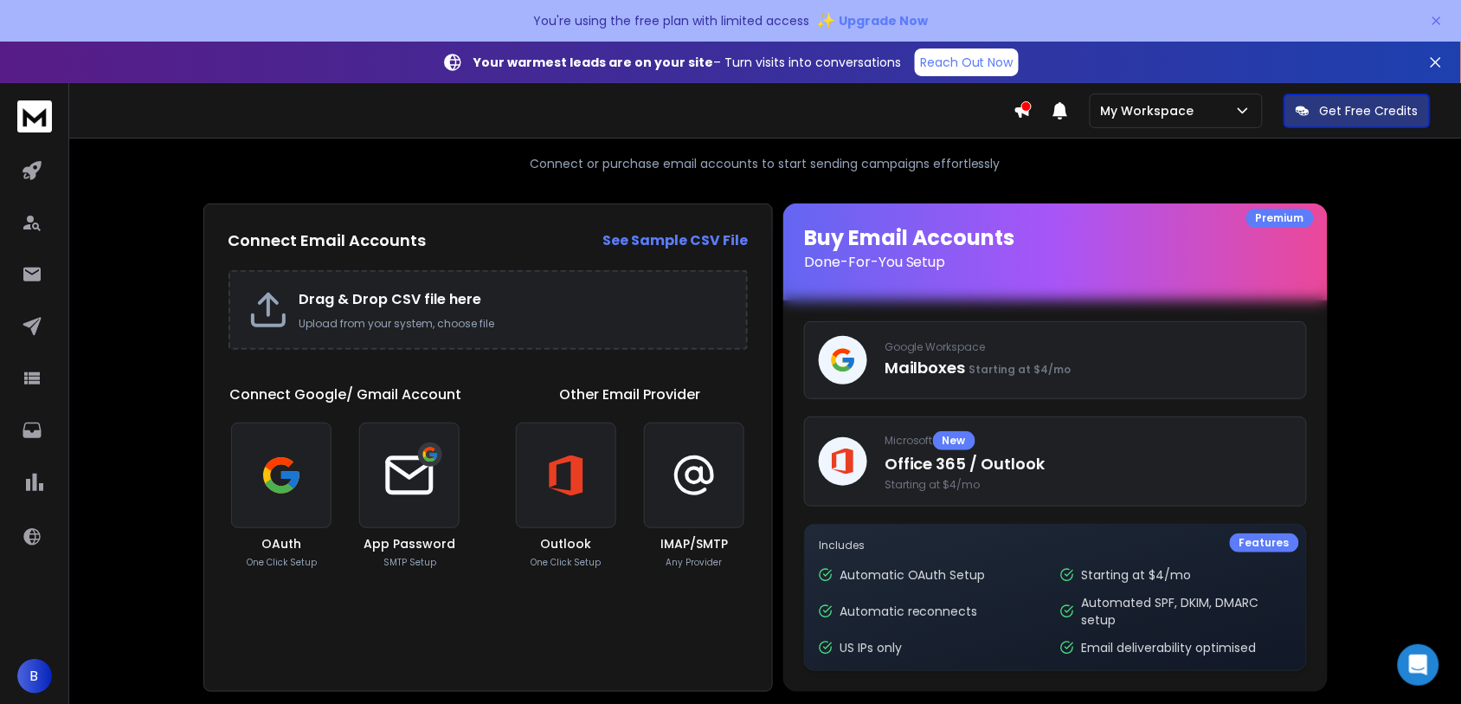
scroll to position [72, 0]
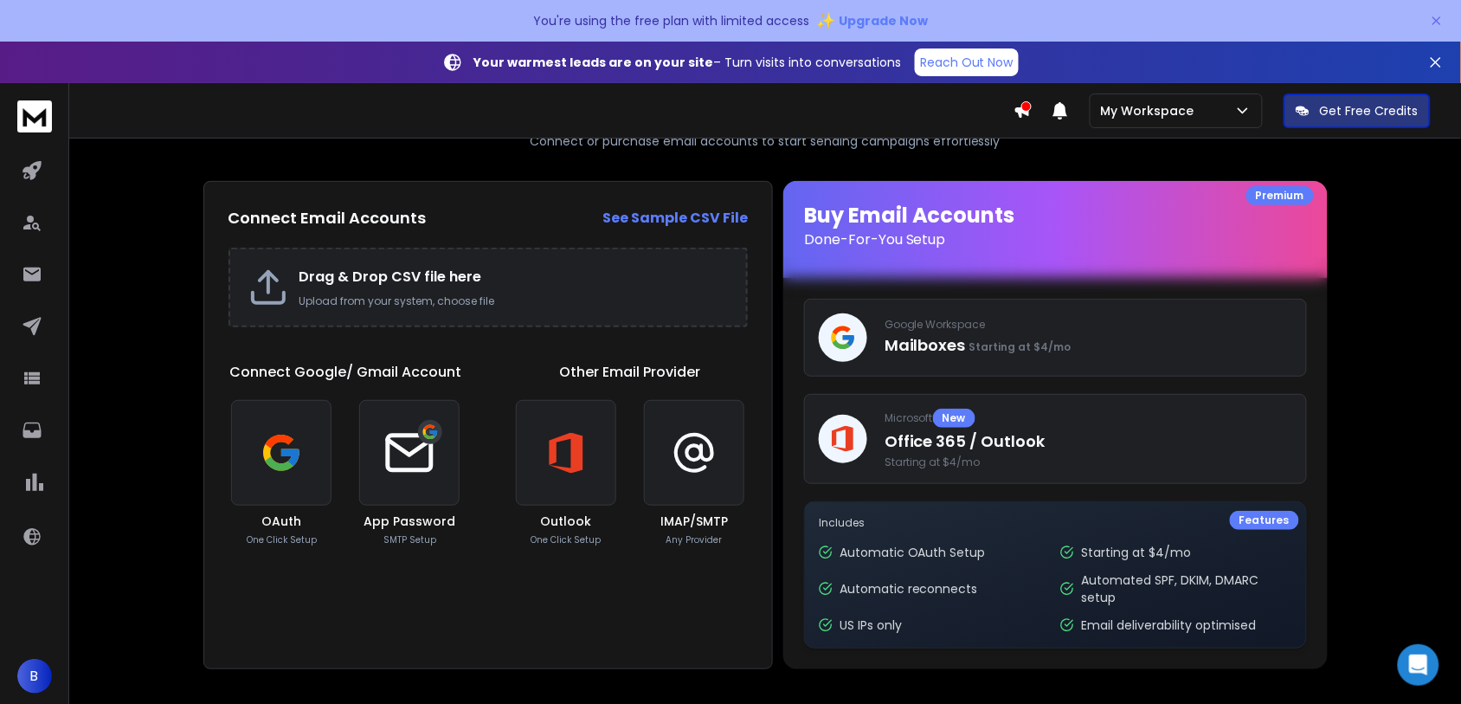
click at [388, 443] on icon at bounding box center [409, 452] width 43 height 35
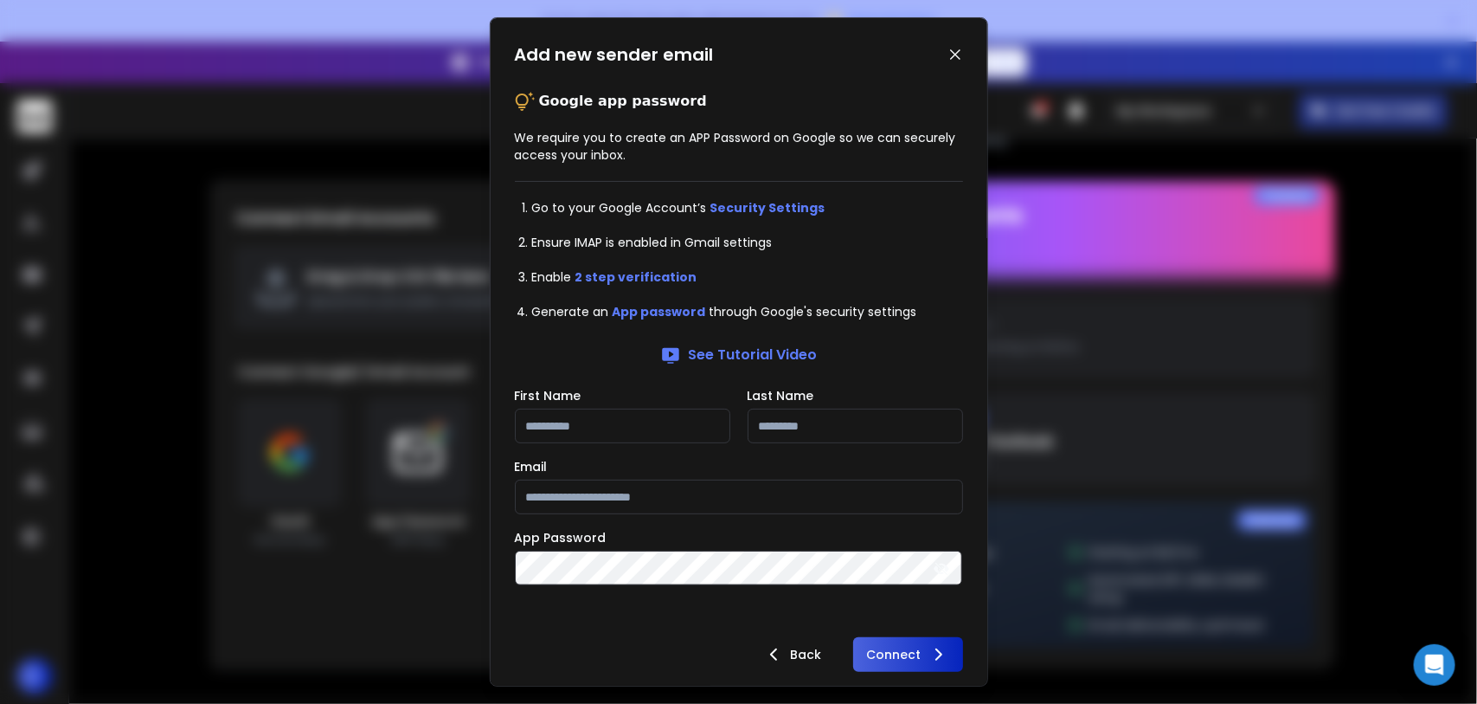
click at [1087, 320] on div "Add new sender email Google app password We require you to create an APP Passwo…" at bounding box center [738, 352] width 1477 height 704
click at [1168, 318] on div "Add new sender email Google app password We require you to create an APP Passwo…" at bounding box center [738, 352] width 1477 height 704
drag, startPoint x: 950, startPoint y: 50, endPoint x: 852, endPoint y: 111, distance: 115.0
click at [949, 50] on icon at bounding box center [956, 55] width 16 height 16
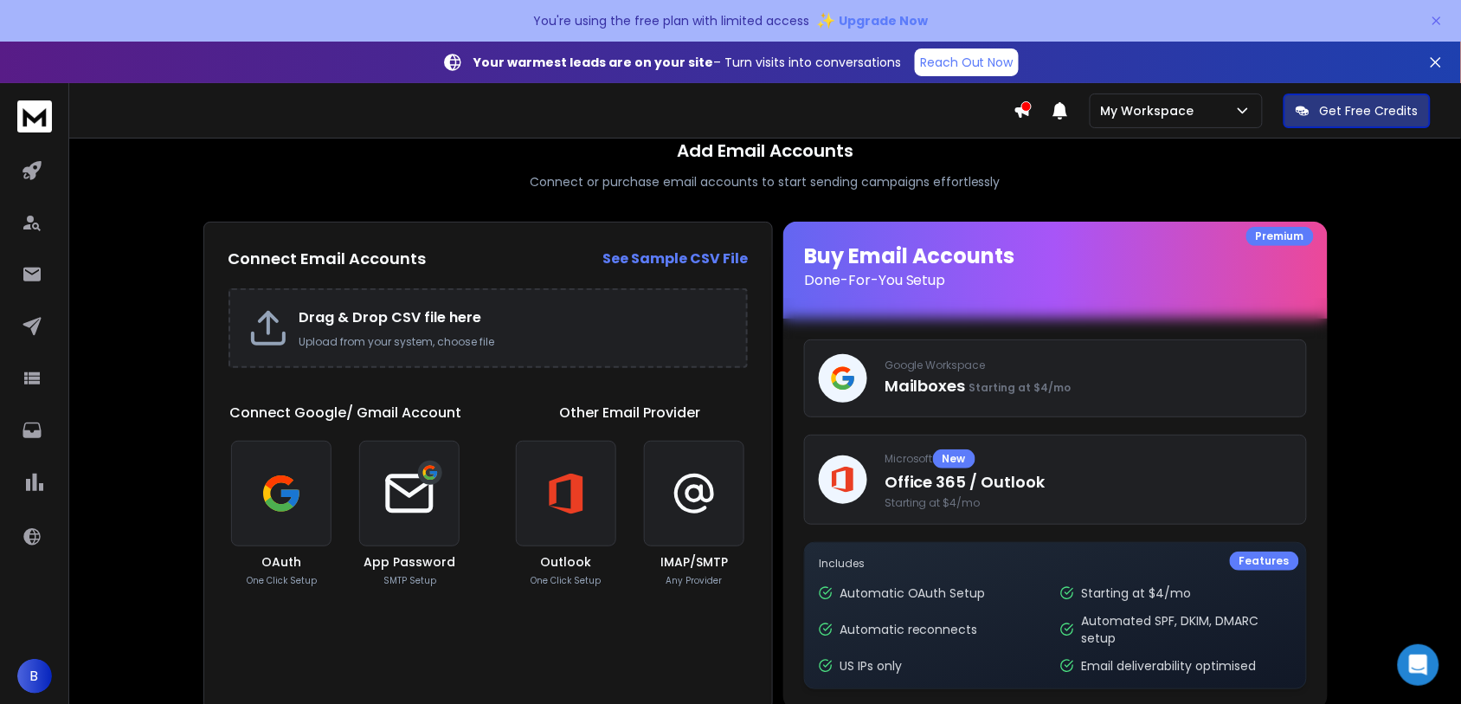
scroll to position [0, 0]
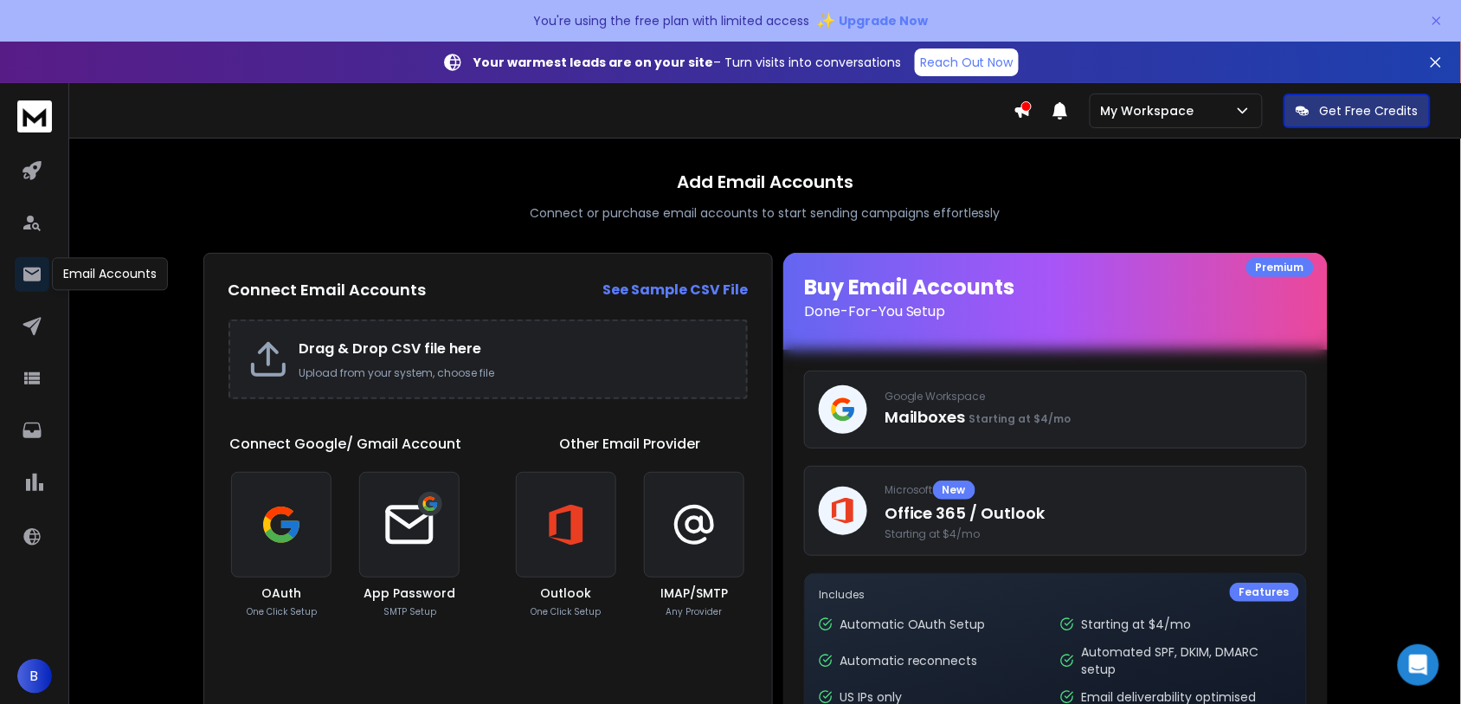
click at [30, 267] on icon at bounding box center [32, 274] width 21 height 21
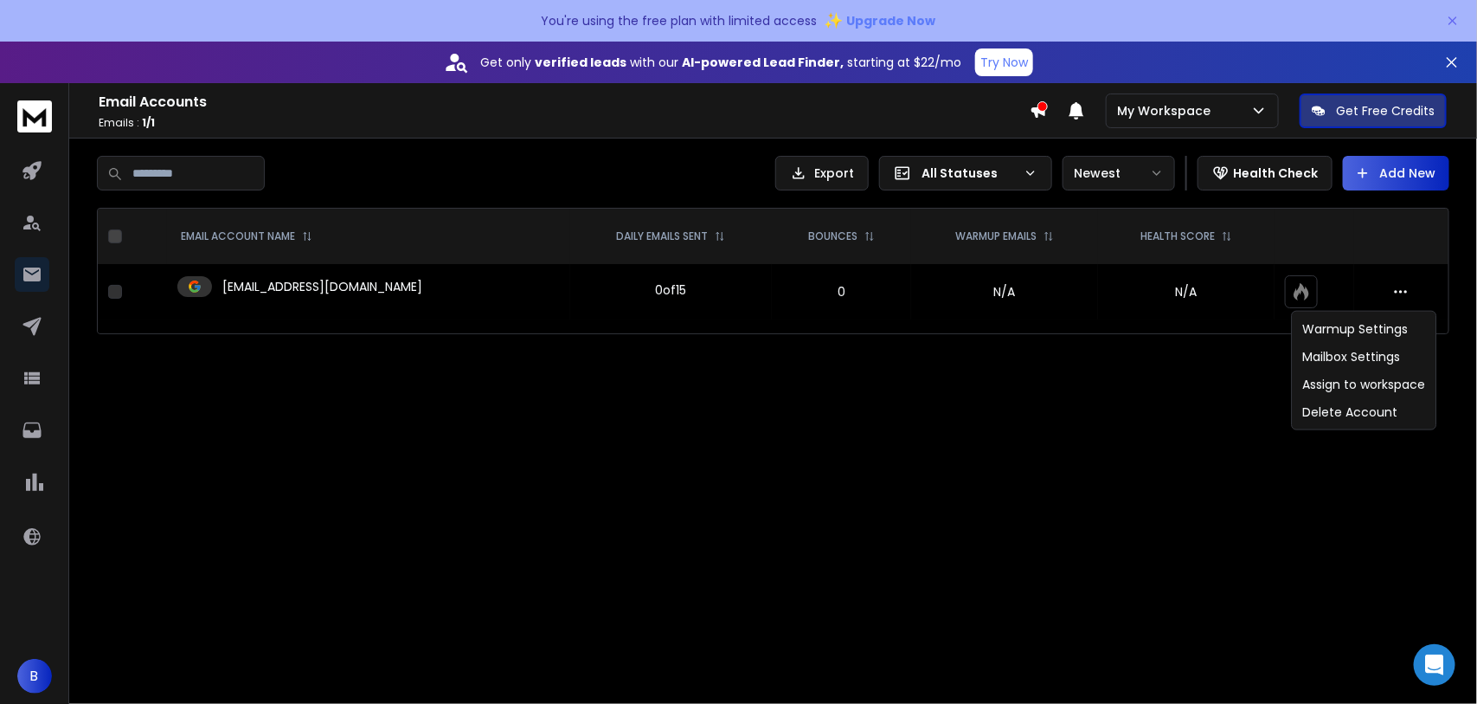
click at [1168, 287] on icon at bounding box center [1401, 292] width 16 height 16
click at [1153, 396] on div "You're using the free plan with limited access ✨ Upgrade Now Get only verified …" at bounding box center [738, 352] width 1477 height 704
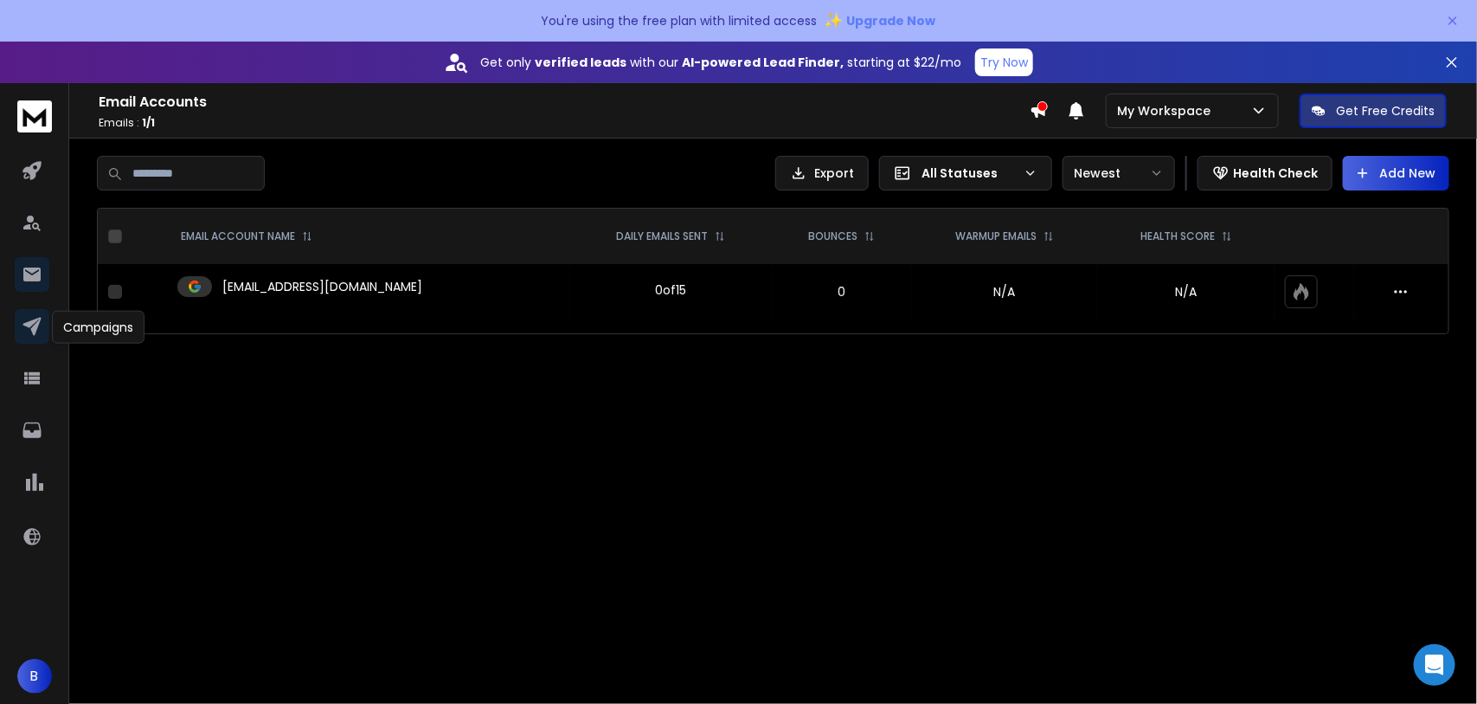
click at [45, 327] on link at bounding box center [32, 326] width 35 height 35
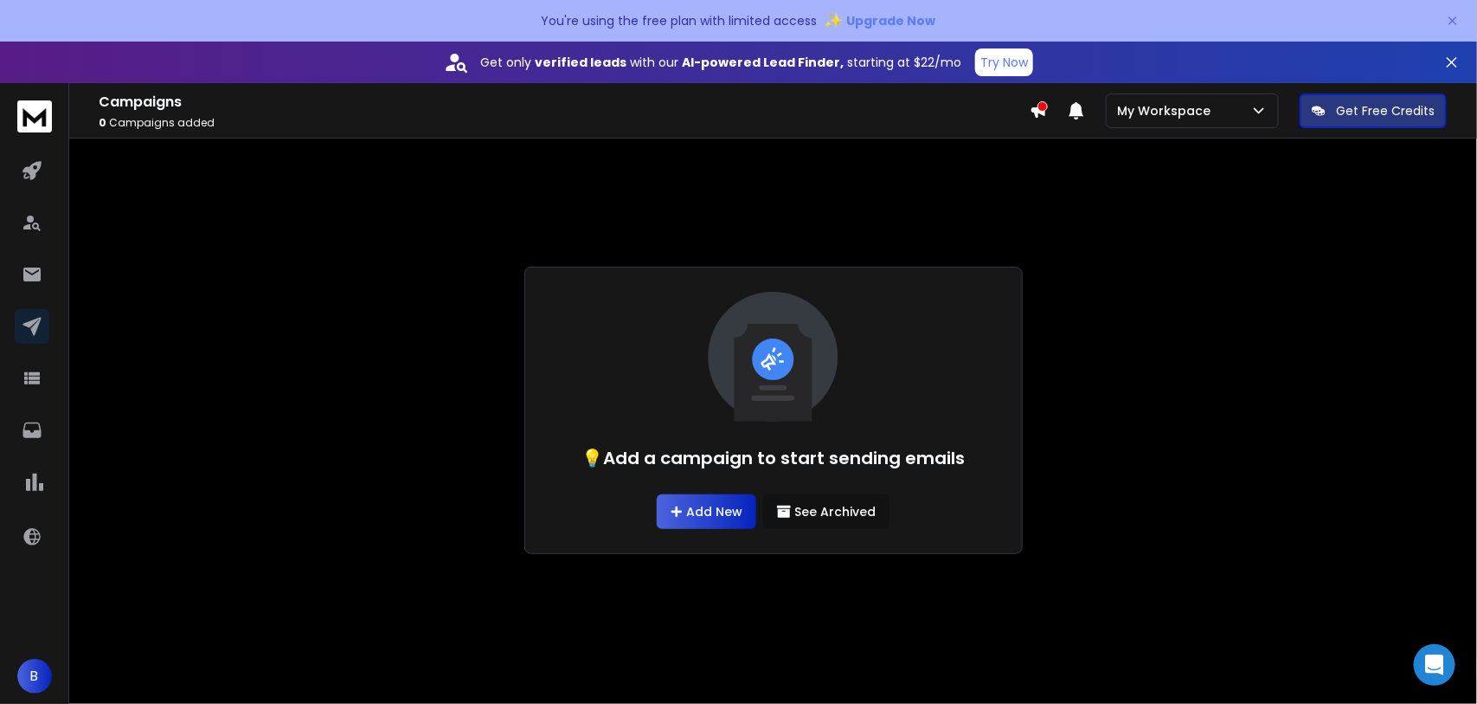
click at [675, 506] on icon at bounding box center [677, 511] width 12 height 12
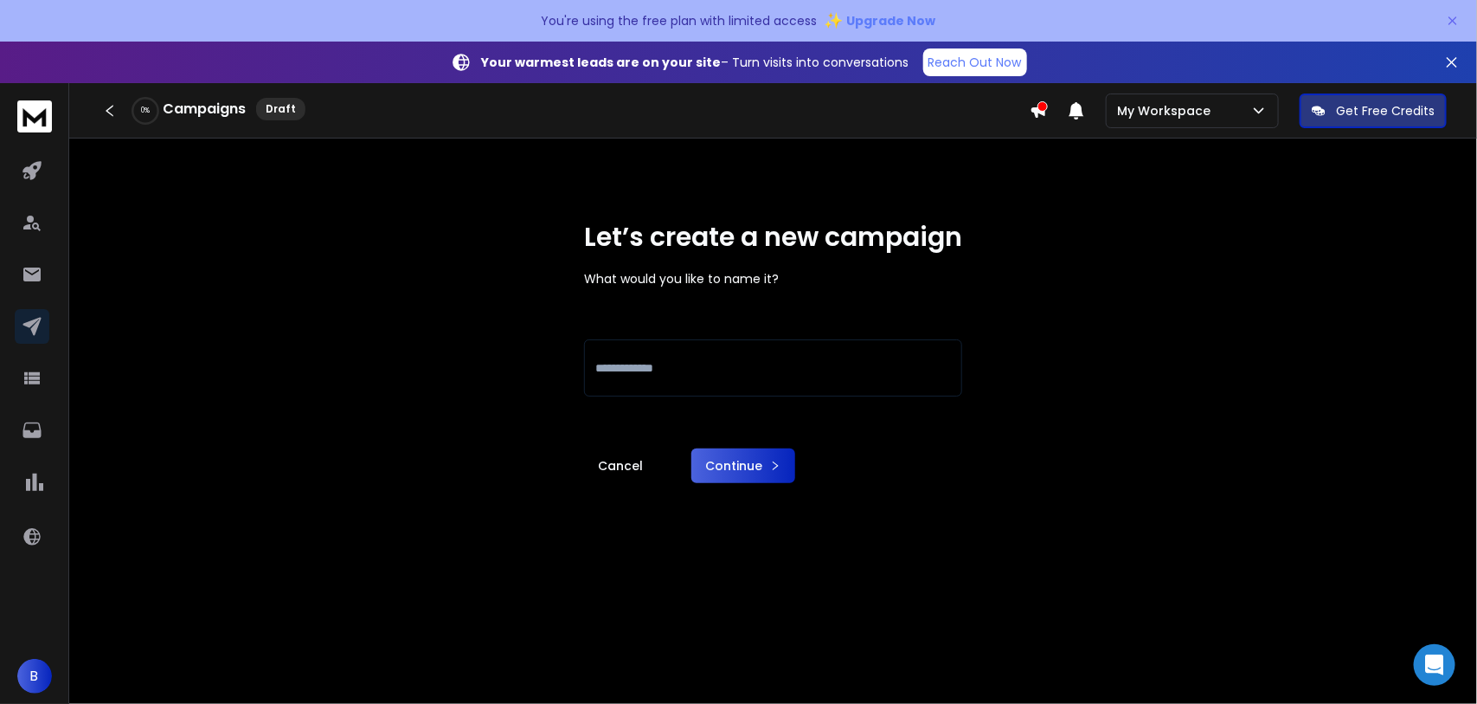
click at [668, 363] on input at bounding box center [773, 367] width 378 height 57
type input "****"
click at [740, 490] on div "You're using the free plan with limited access ✨ Upgrade Now Your warmest leads…" at bounding box center [738, 352] width 1477 height 704
click at [733, 467] on button "Continue" at bounding box center [743, 465] width 104 height 35
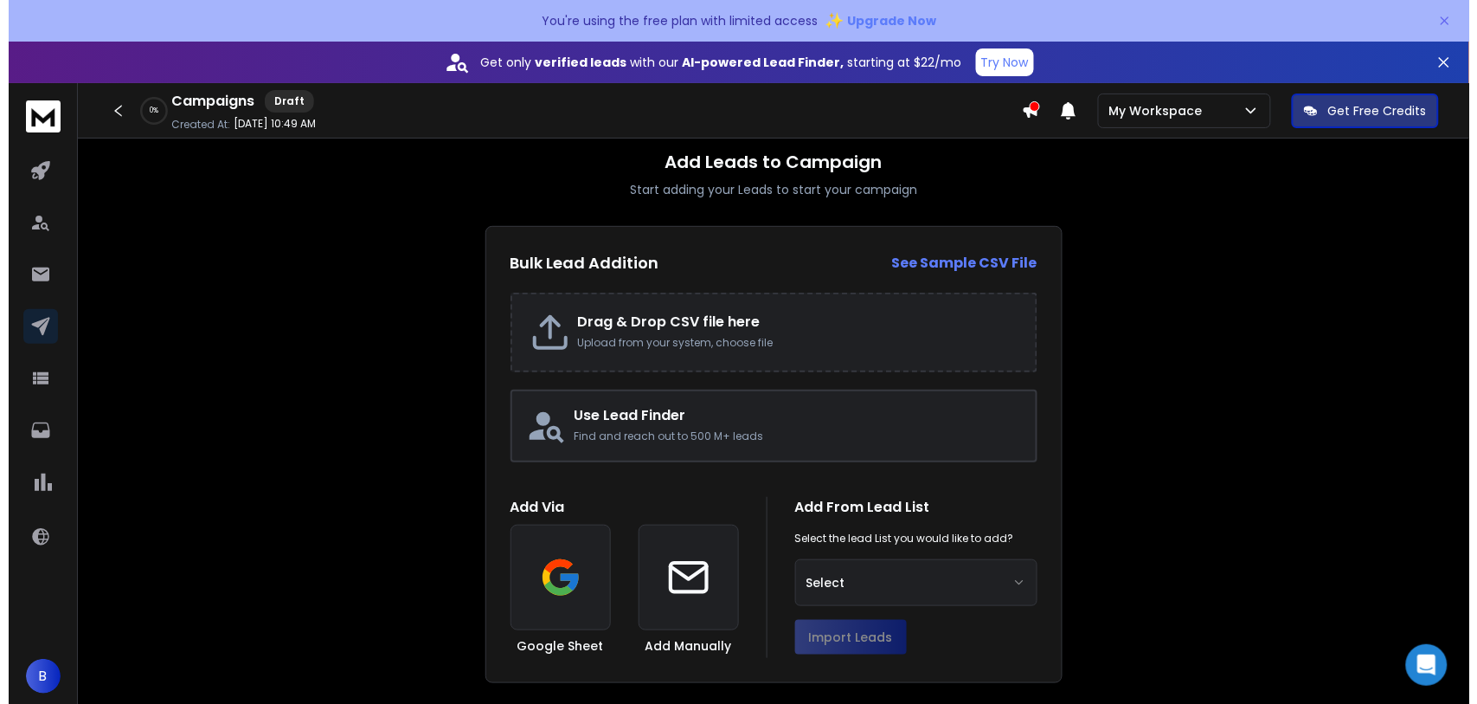
scroll to position [122, 0]
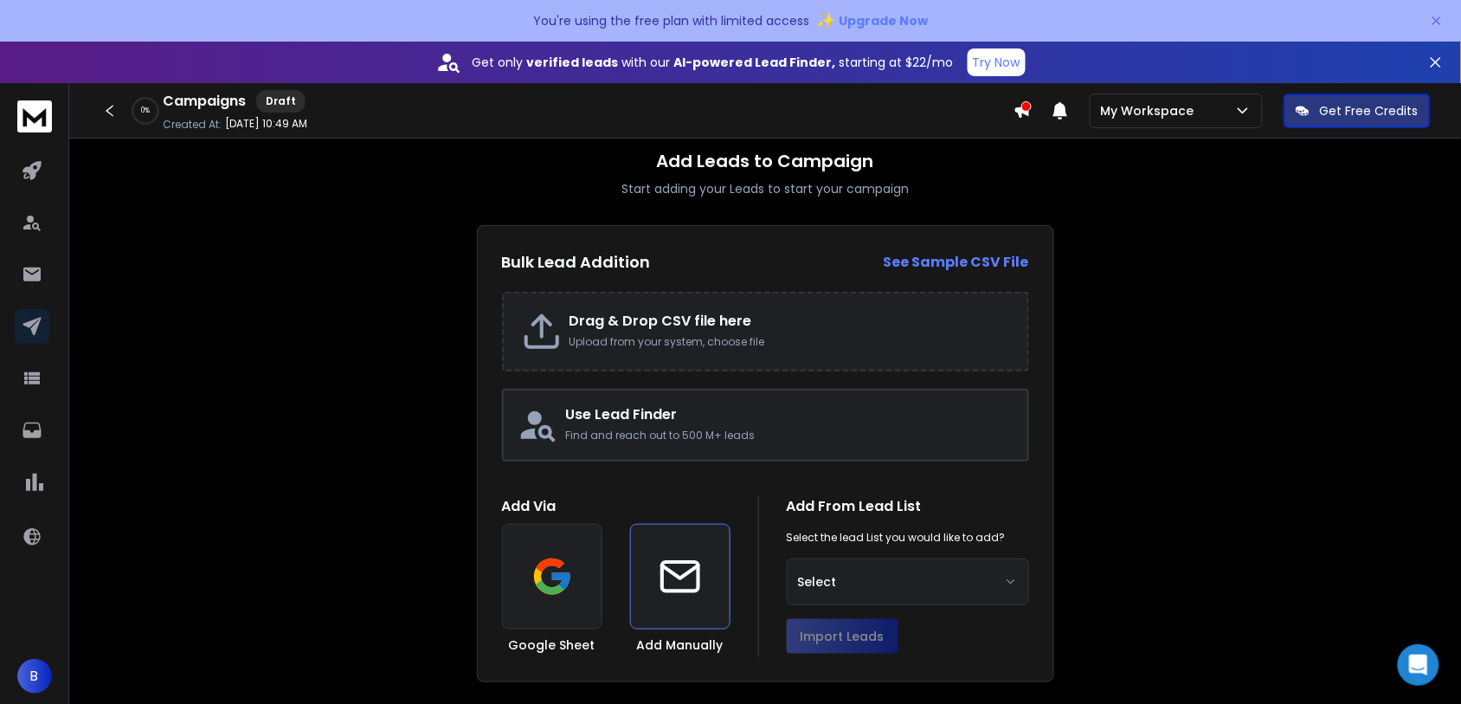
click at [685, 563] on icon at bounding box center [680, 576] width 43 height 52
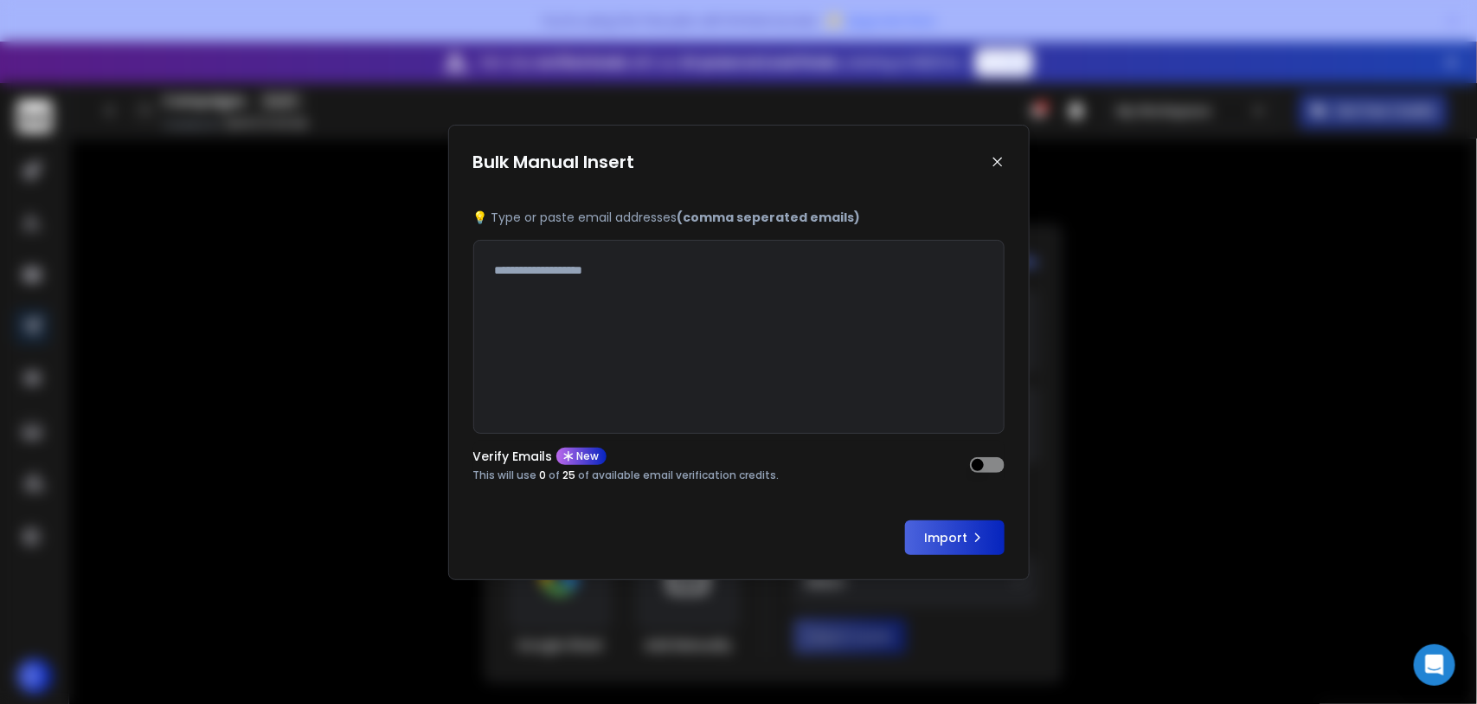
click at [698, 316] on textarea at bounding box center [738, 337] width 531 height 194
type textarea "**********"
click at [961, 547] on button "Import" at bounding box center [955, 536] width 100 height 35
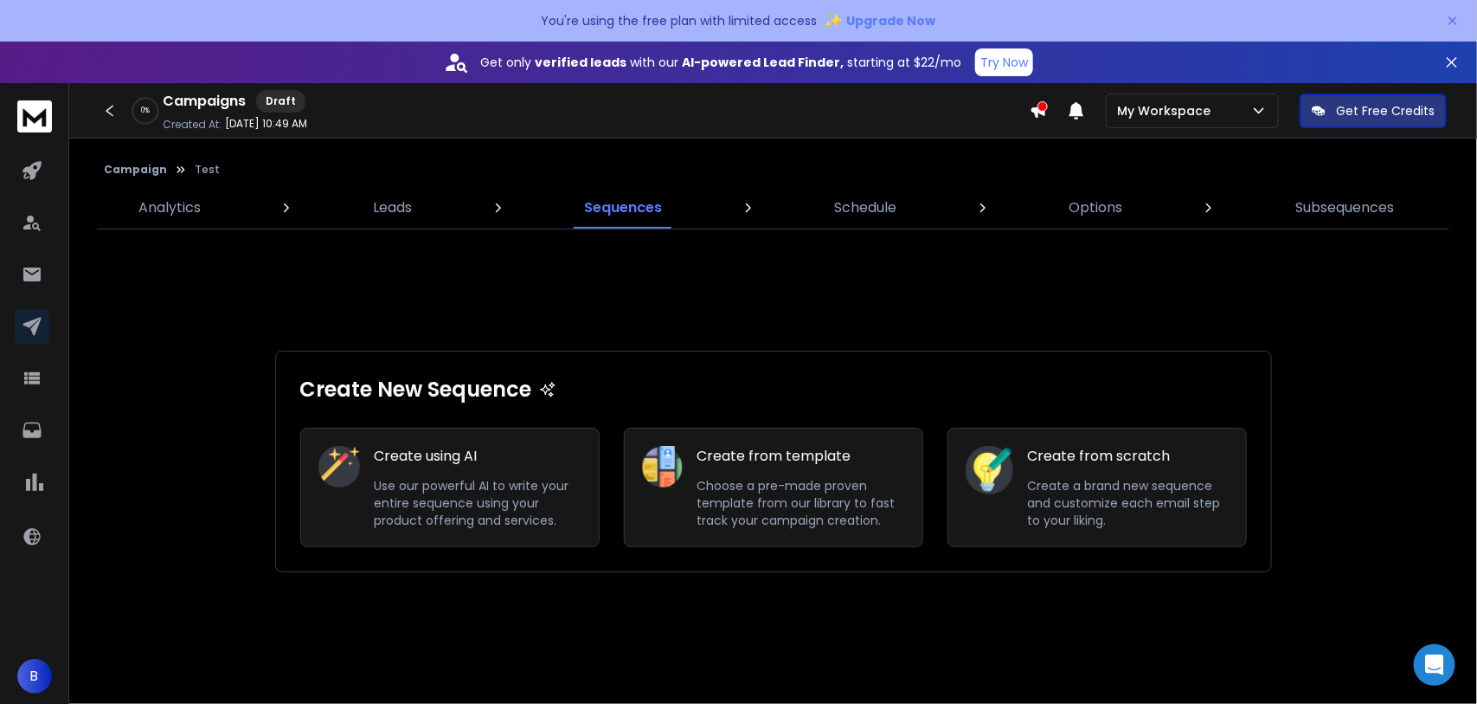
click at [777, 469] on div "Create from template Choose a pre-made proven template from our library to fast…" at bounding box center [801, 487] width 208 height 83
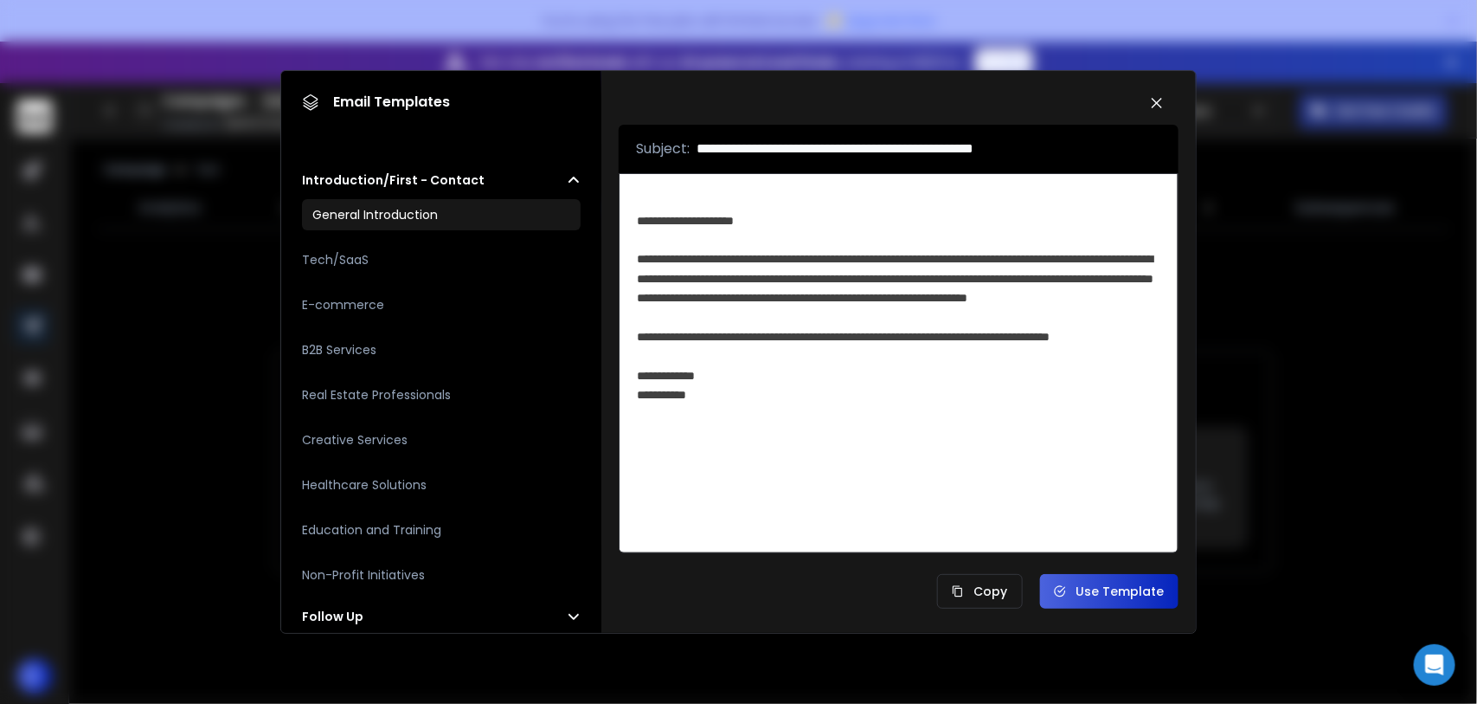
click at [1135, 563] on button "Use Template" at bounding box center [1109, 591] width 138 height 35
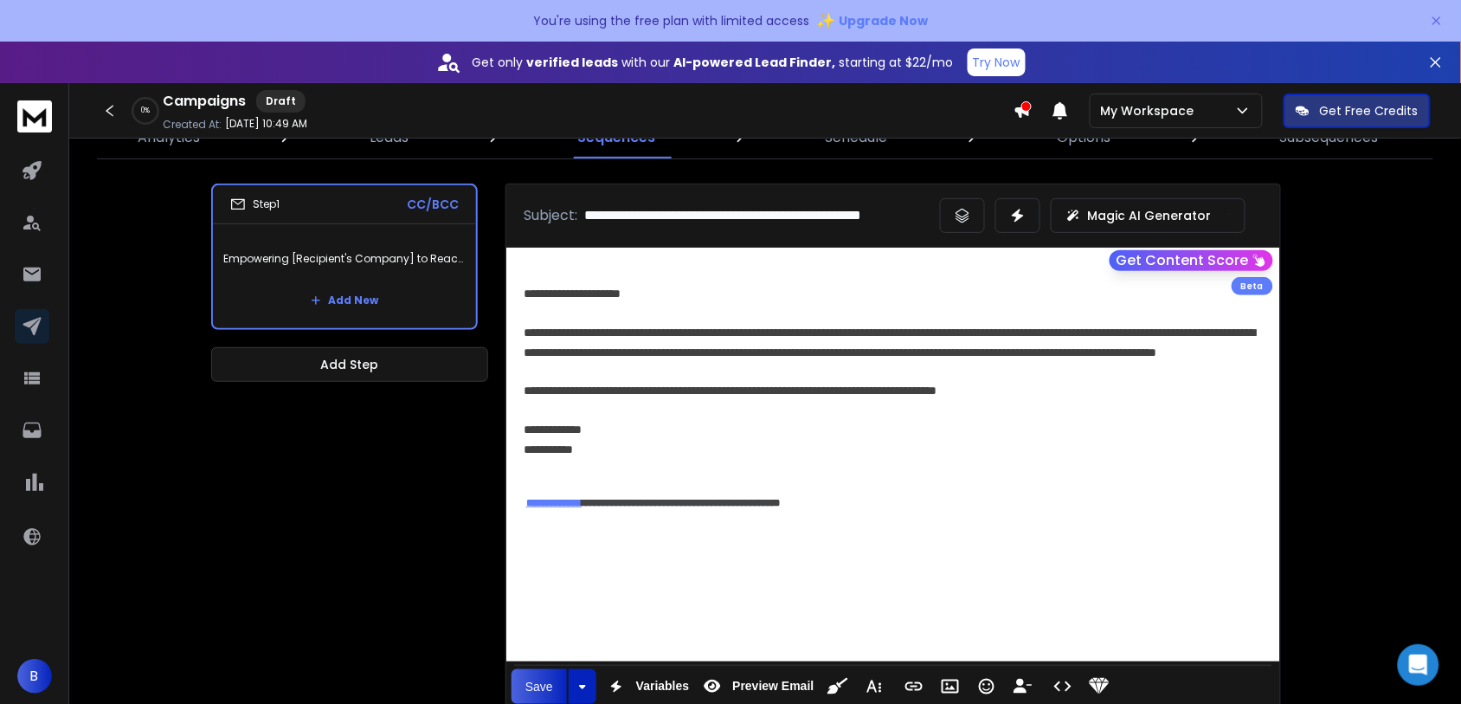
scroll to position [101, 0]
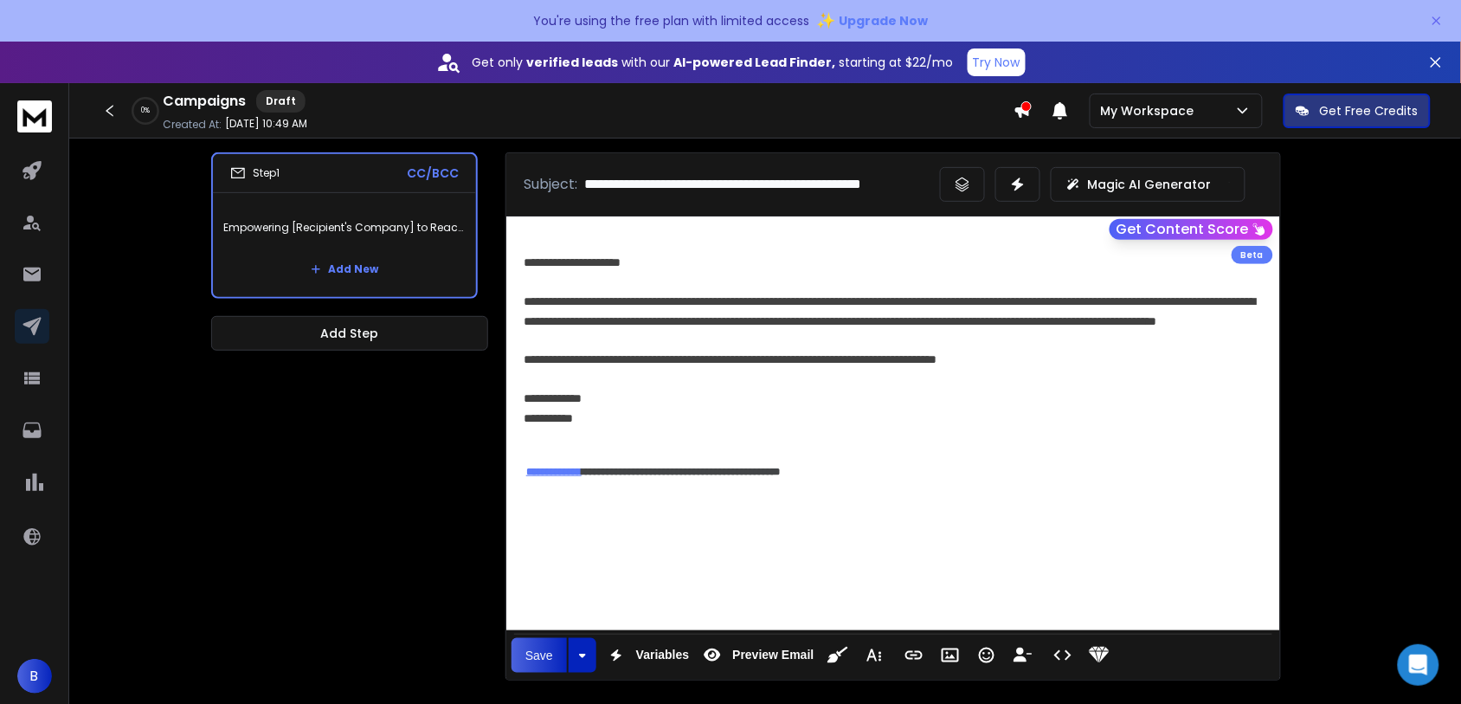
click at [753, 442] on p "**********" at bounding box center [893, 340] width 738 height 213
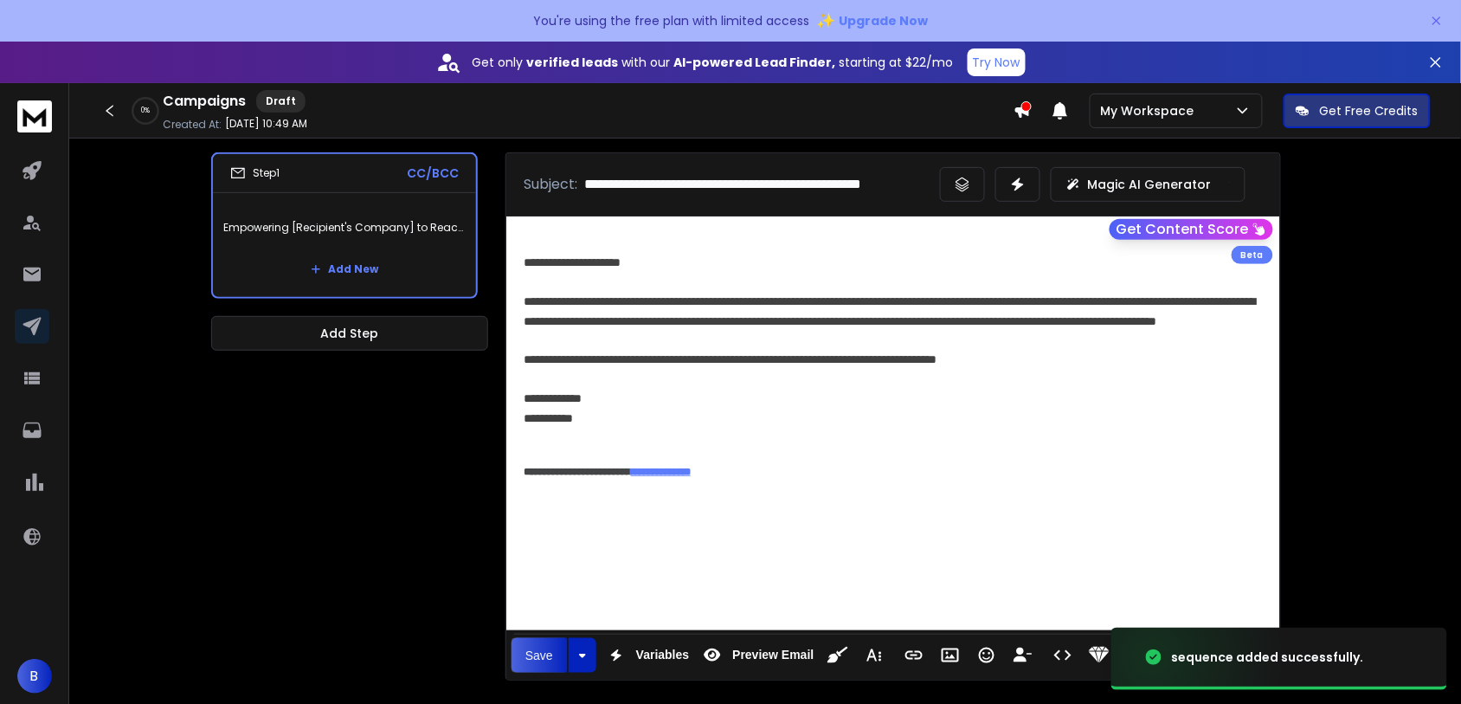
click at [1168, 494] on div "**********" at bounding box center [765, 416] width 1336 height 542
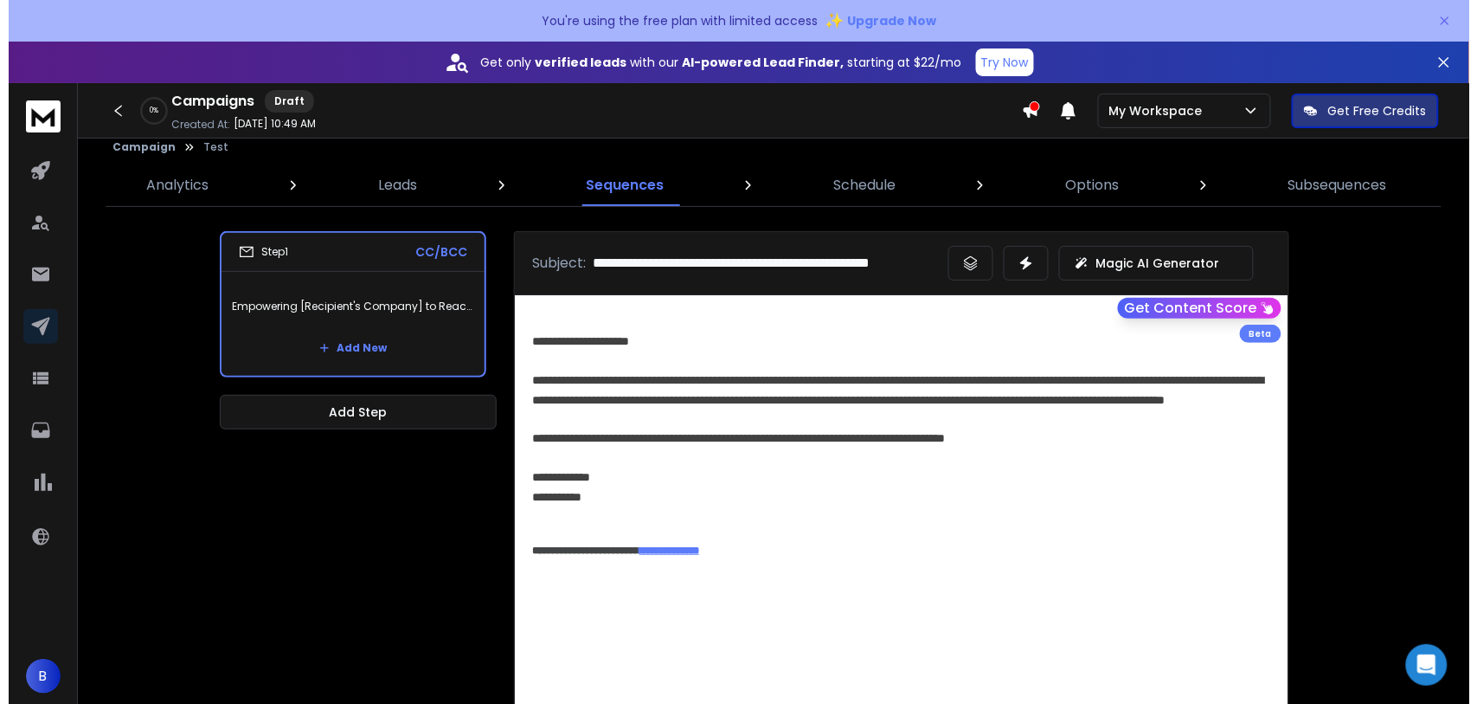
scroll to position [0, 0]
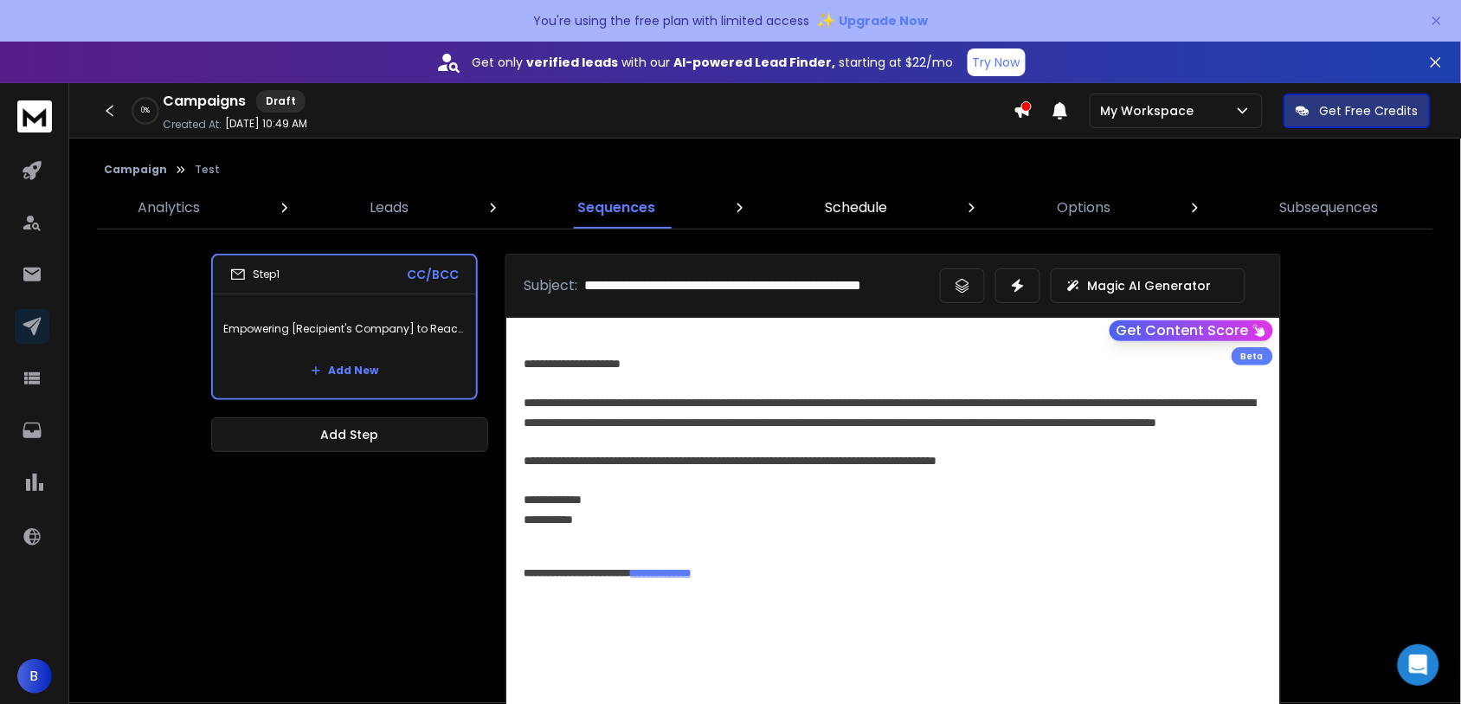
click at [863, 201] on p "Schedule" at bounding box center [856, 207] width 62 height 21
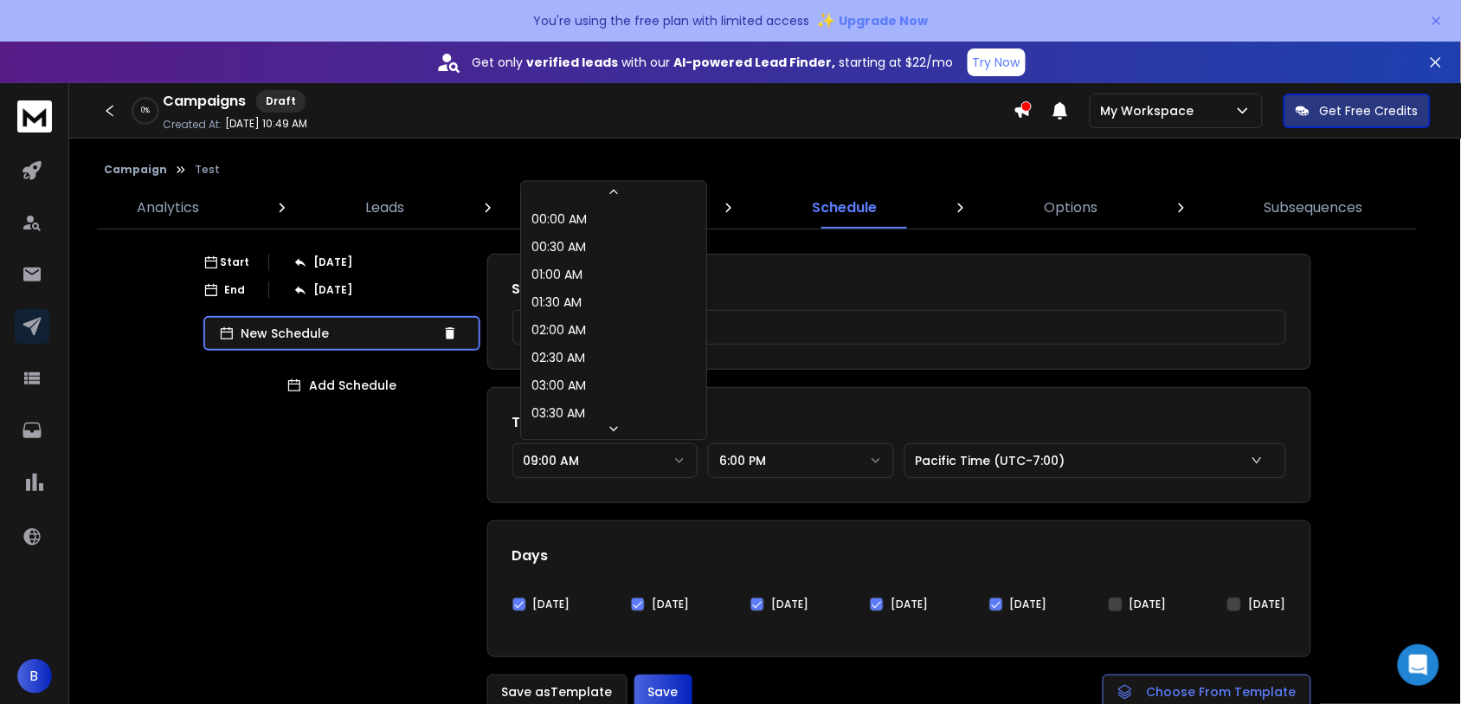
click at [608, 468] on button "09:00 AM" at bounding box center [605, 460] width 186 height 35
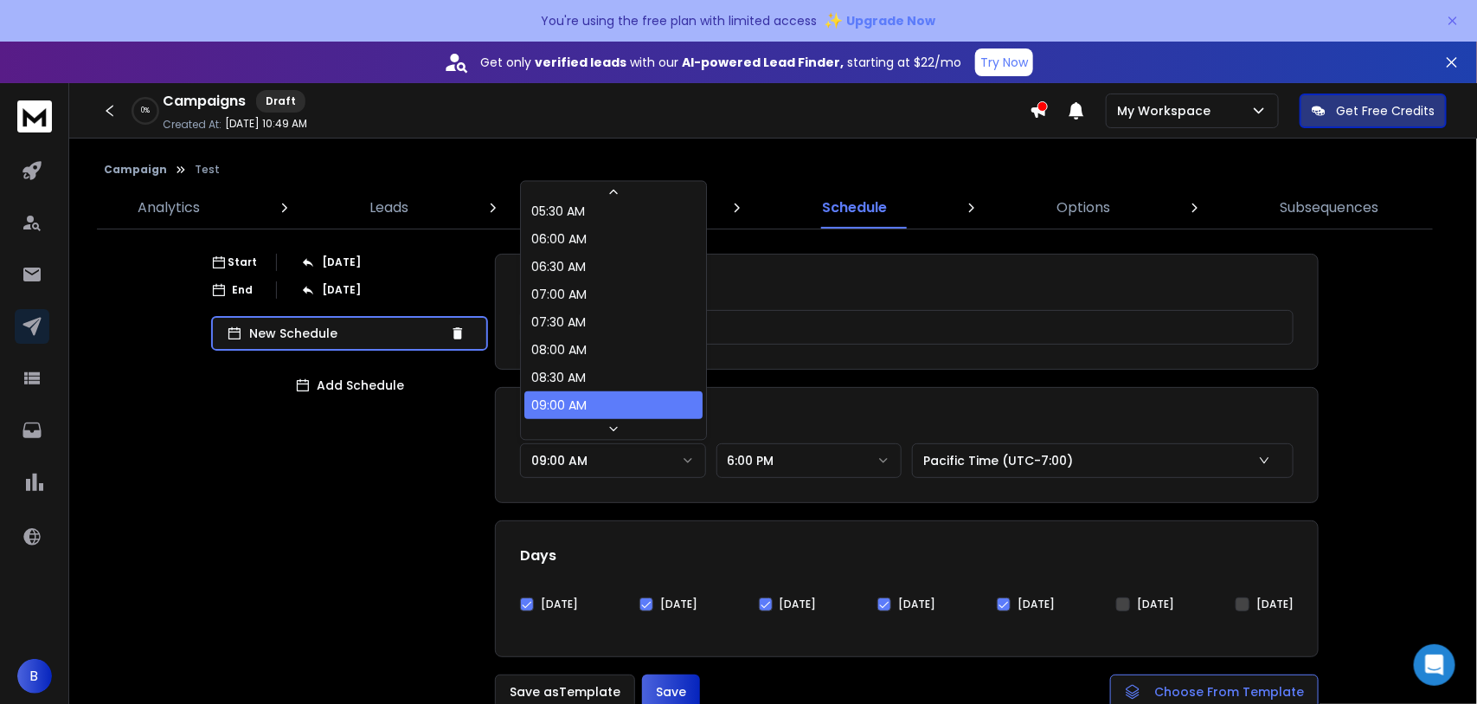
select select "********"
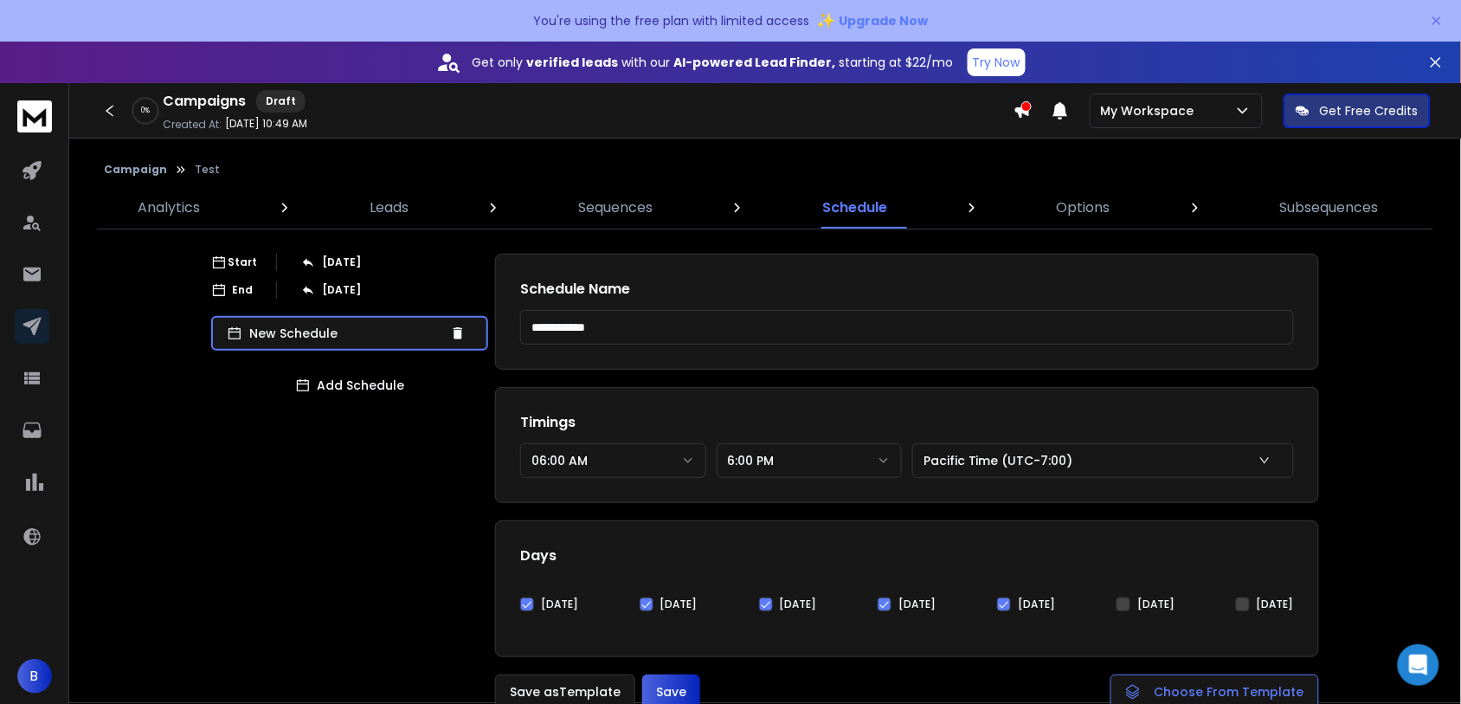
click at [835, 443] on body "**********" at bounding box center [730, 352] width 1461 height 704
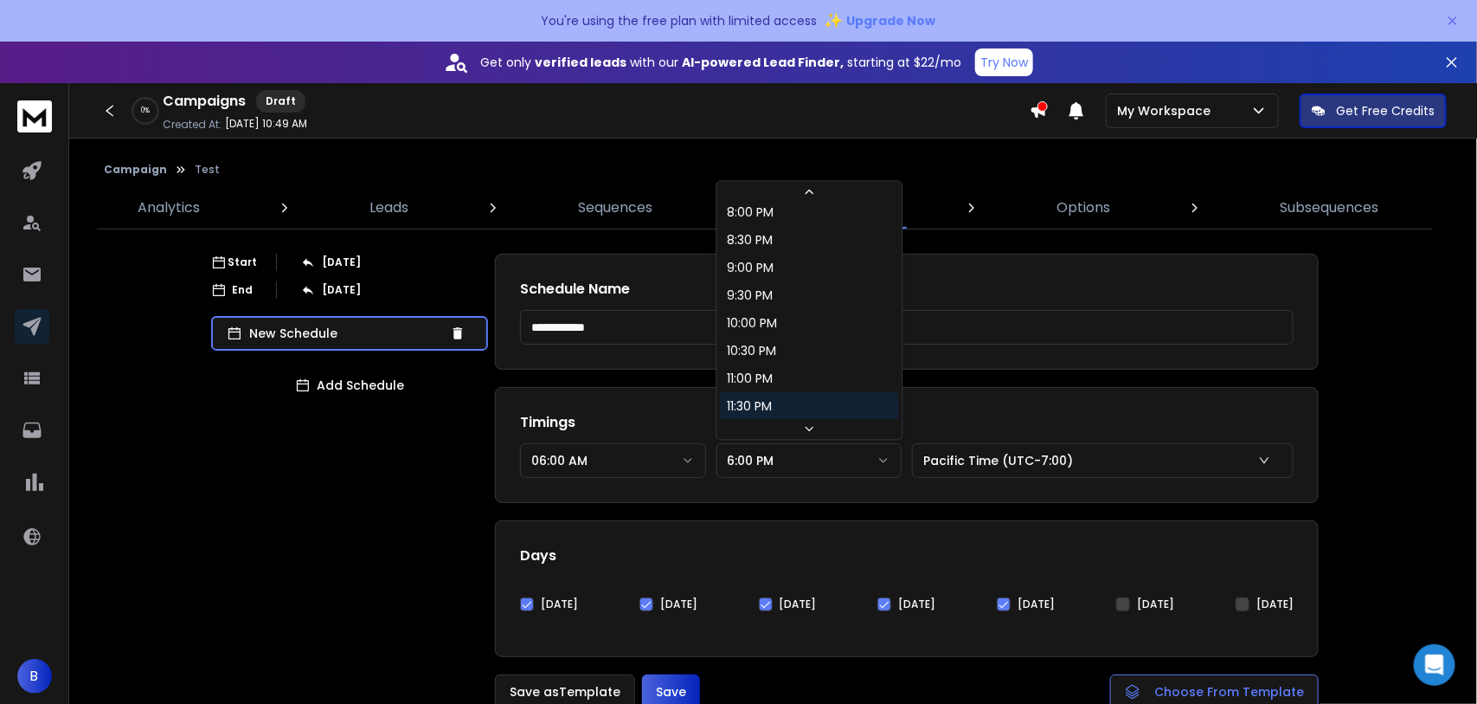
scroll to position [767, 0]
select select "********"
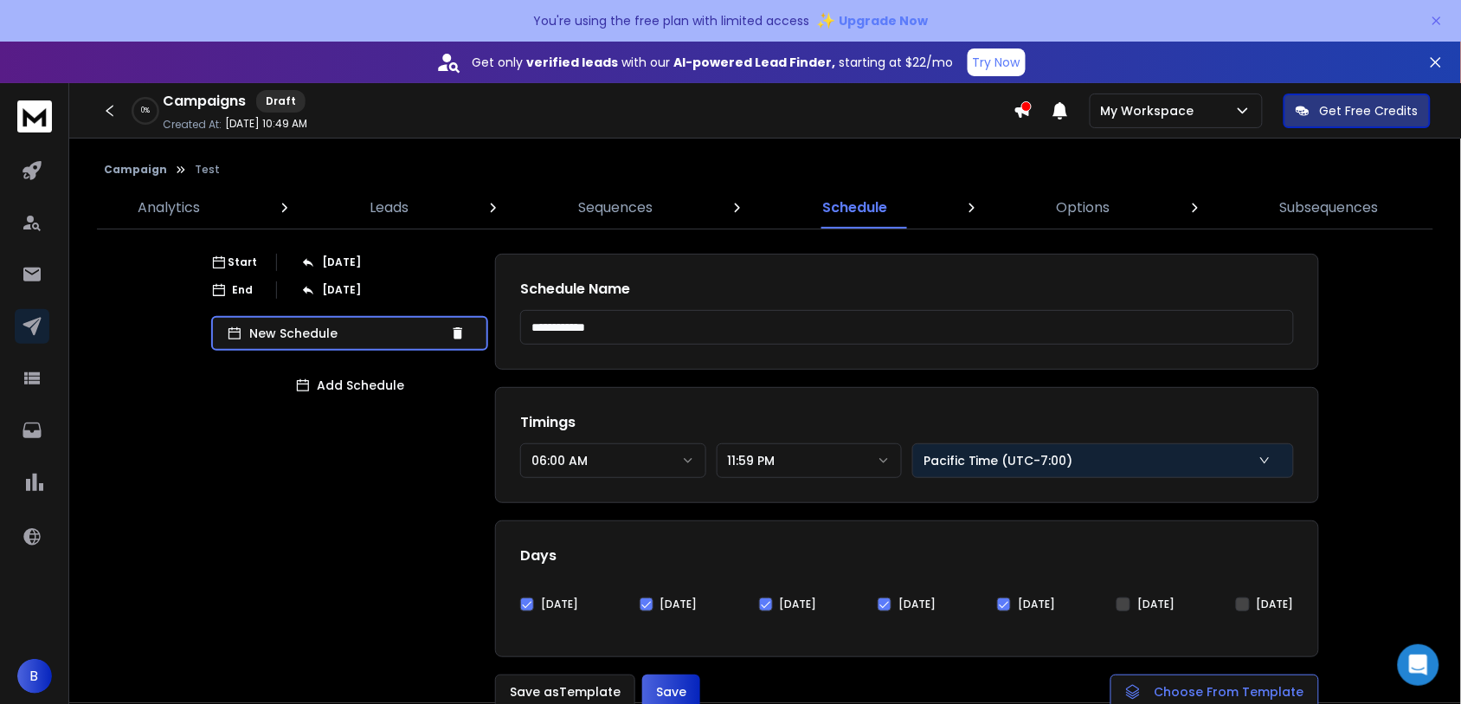
click at [1145, 459] on div "Pacific Time (UTC-7:00)" at bounding box center [1081, 460] width 317 height 17
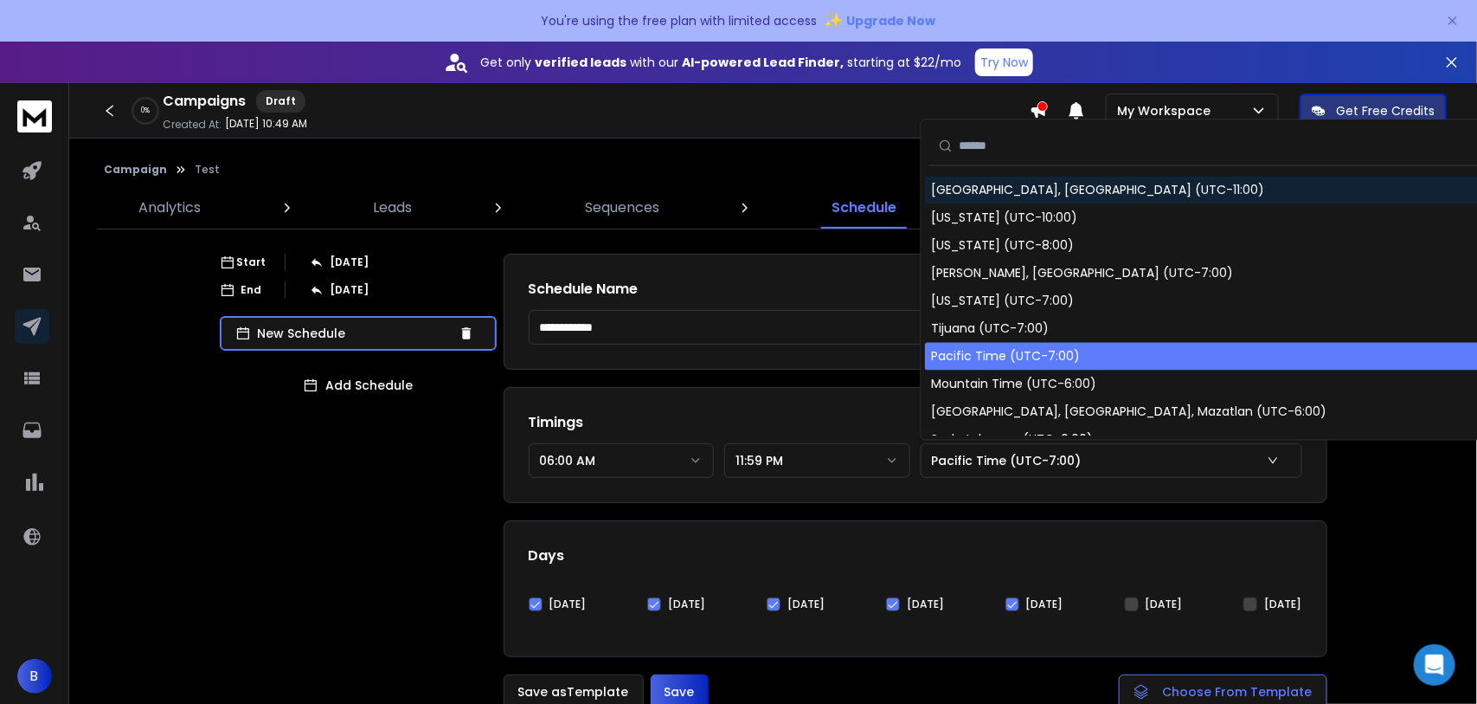
click at [987, 157] on input "text" at bounding box center [1376, 146] width 833 height 38
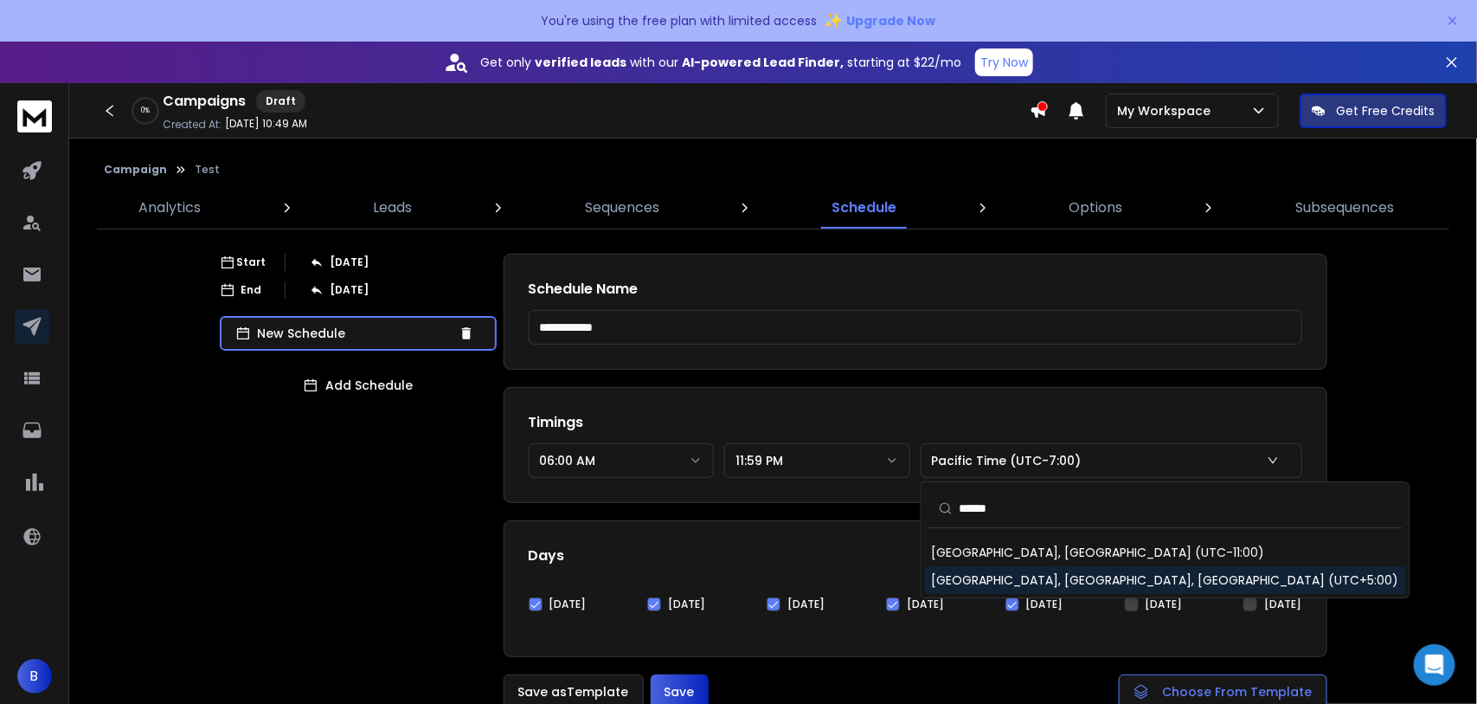
type input "******"
click at [1032, 563] on div "Islamabad, Karachi, Tashkent (UTC+5:00)" at bounding box center [1165, 579] width 467 height 17
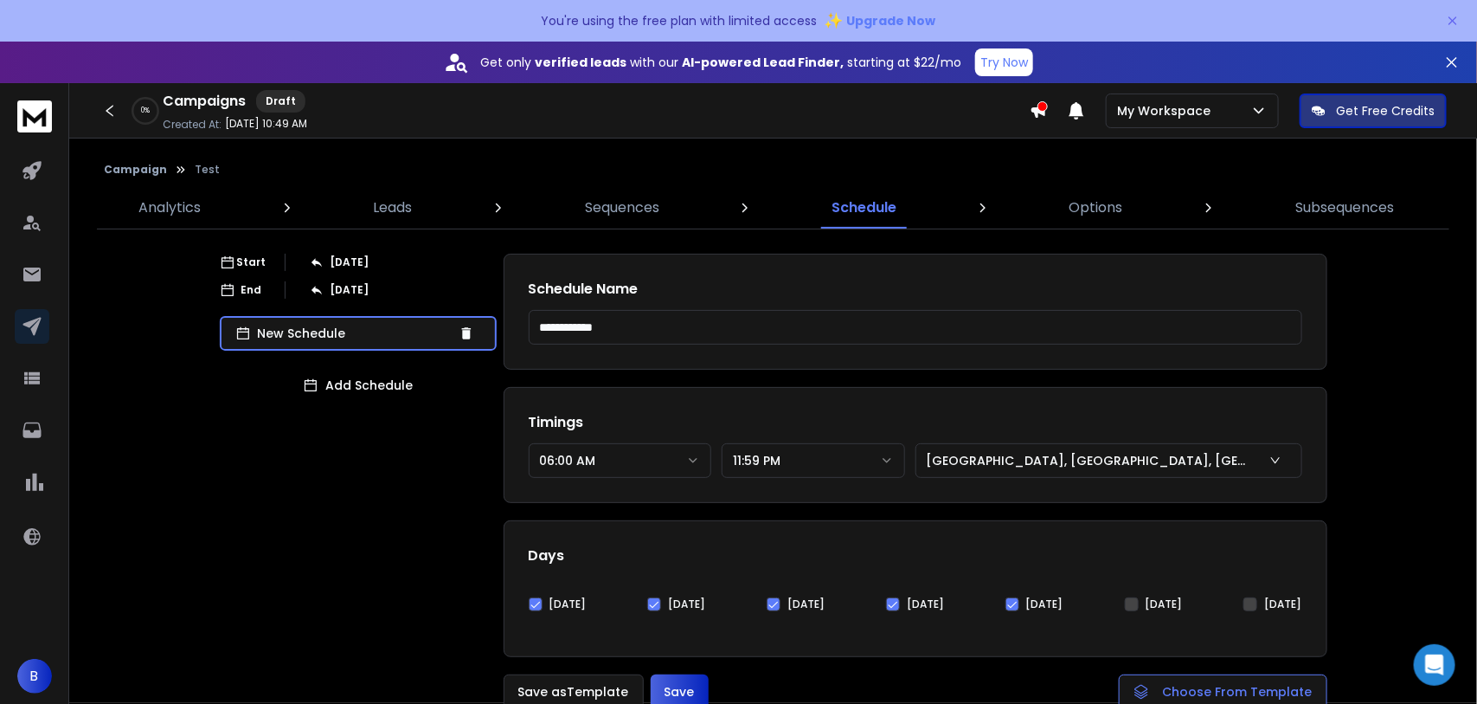
click at [801, 460] on button "11:59 PM" at bounding box center [813, 460] width 183 height 35
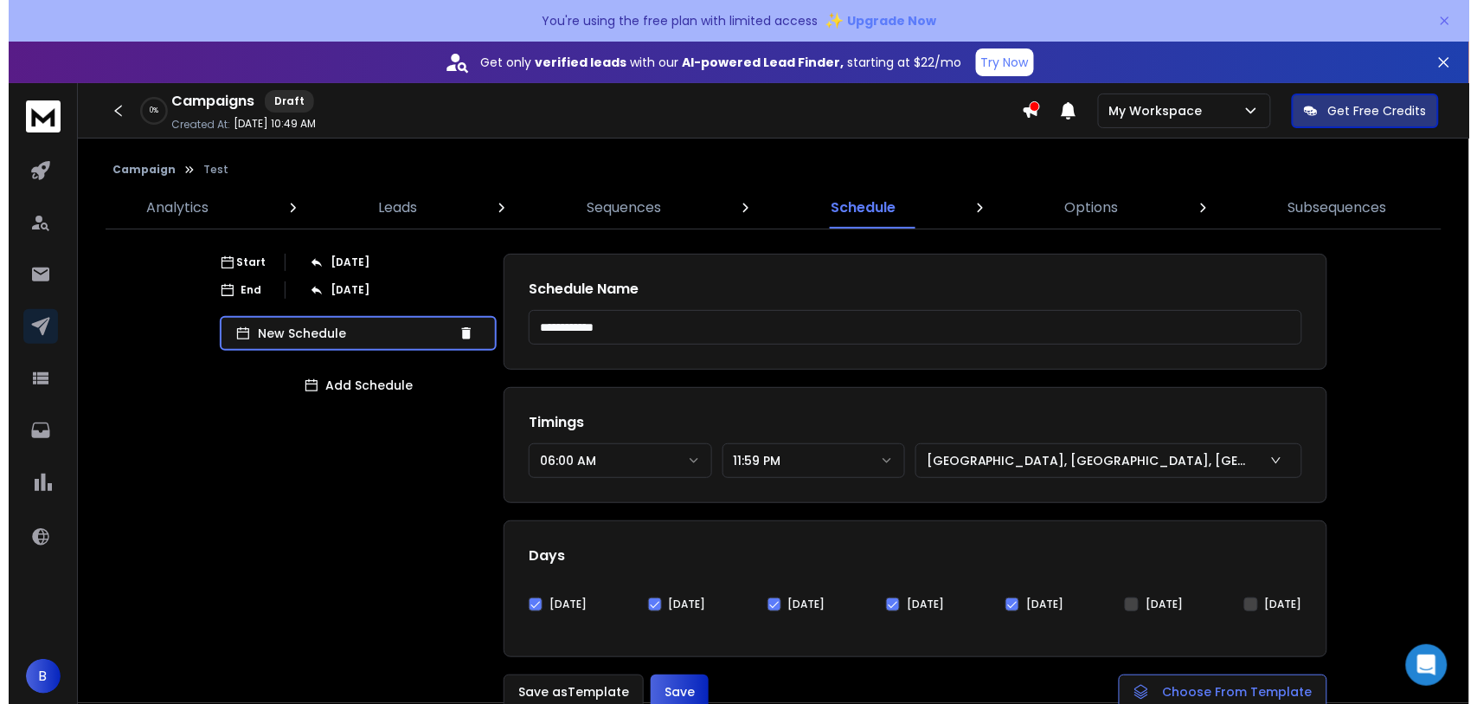
scroll to position [30, 0]
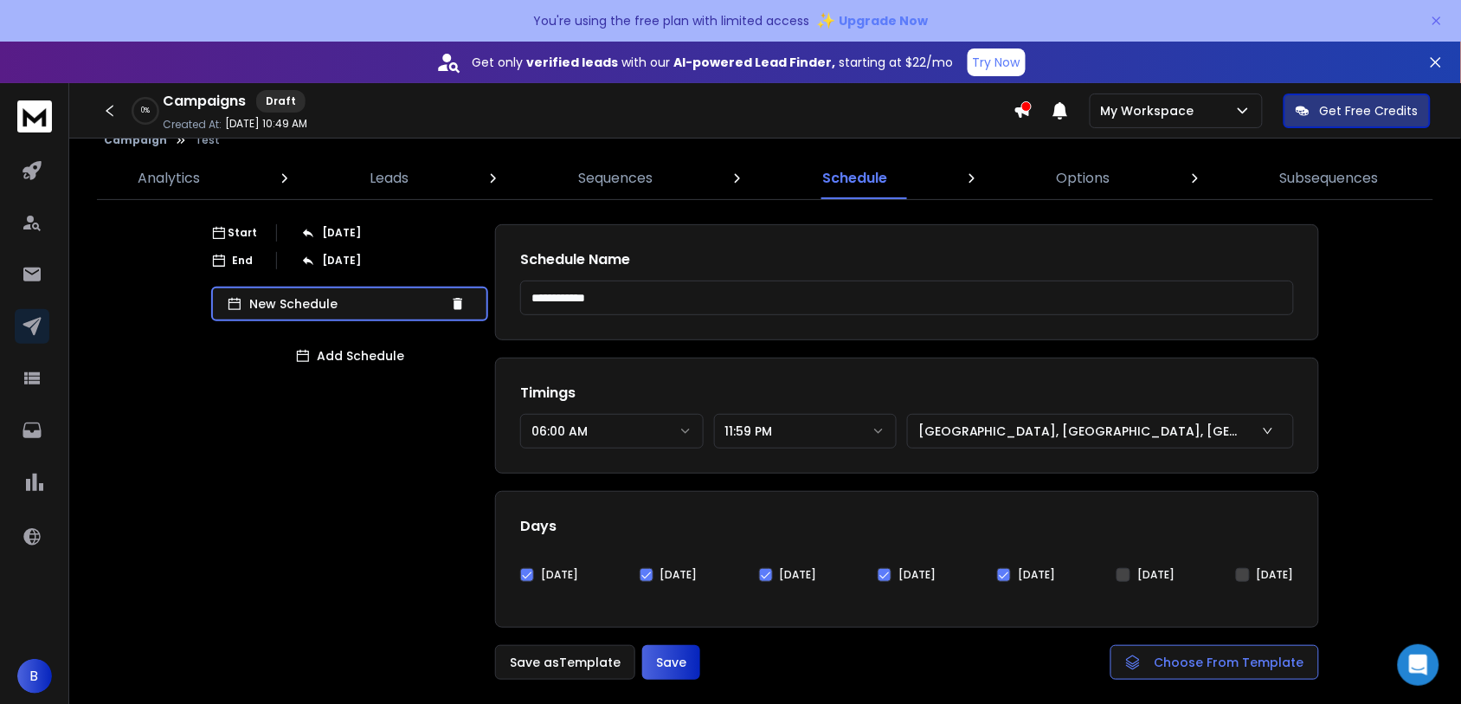
click at [1125, 563] on button "Saturday" at bounding box center [1123, 575] width 14 height 14
click at [1168, 563] on button "Sunday" at bounding box center [1243, 575] width 14 height 14
click at [626, 434] on button "06:00 AM" at bounding box center [611, 431] width 183 height 35
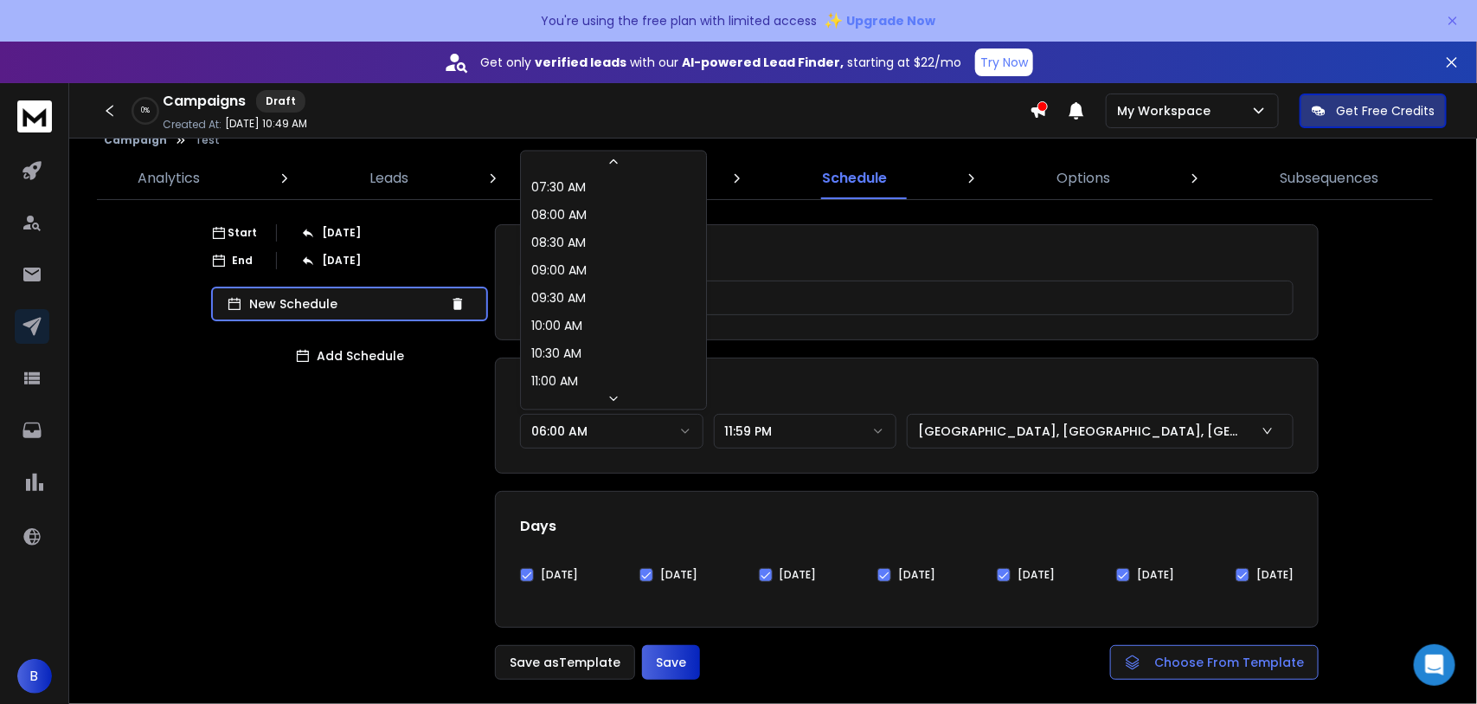
scroll to position [447, 0]
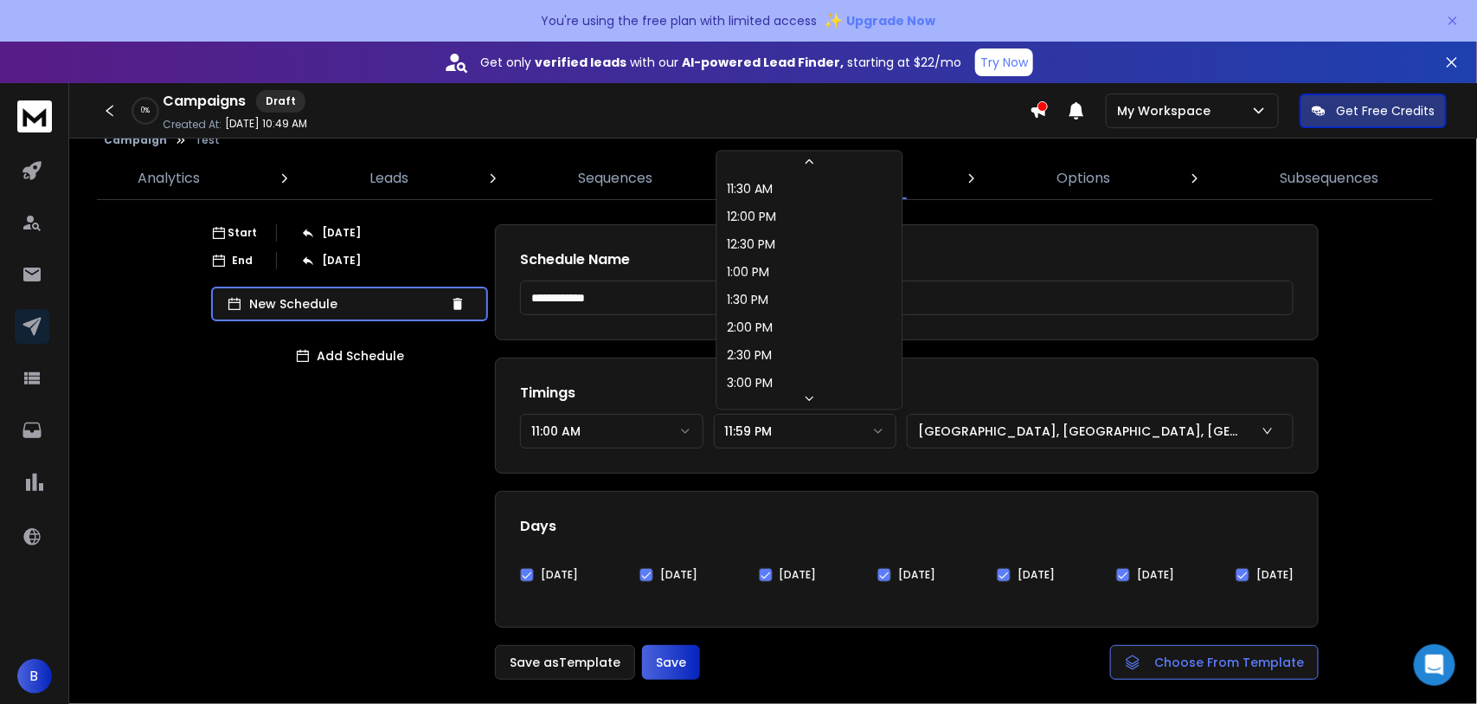
click at [727, 427] on button "11:59 PM" at bounding box center [805, 431] width 183 height 35
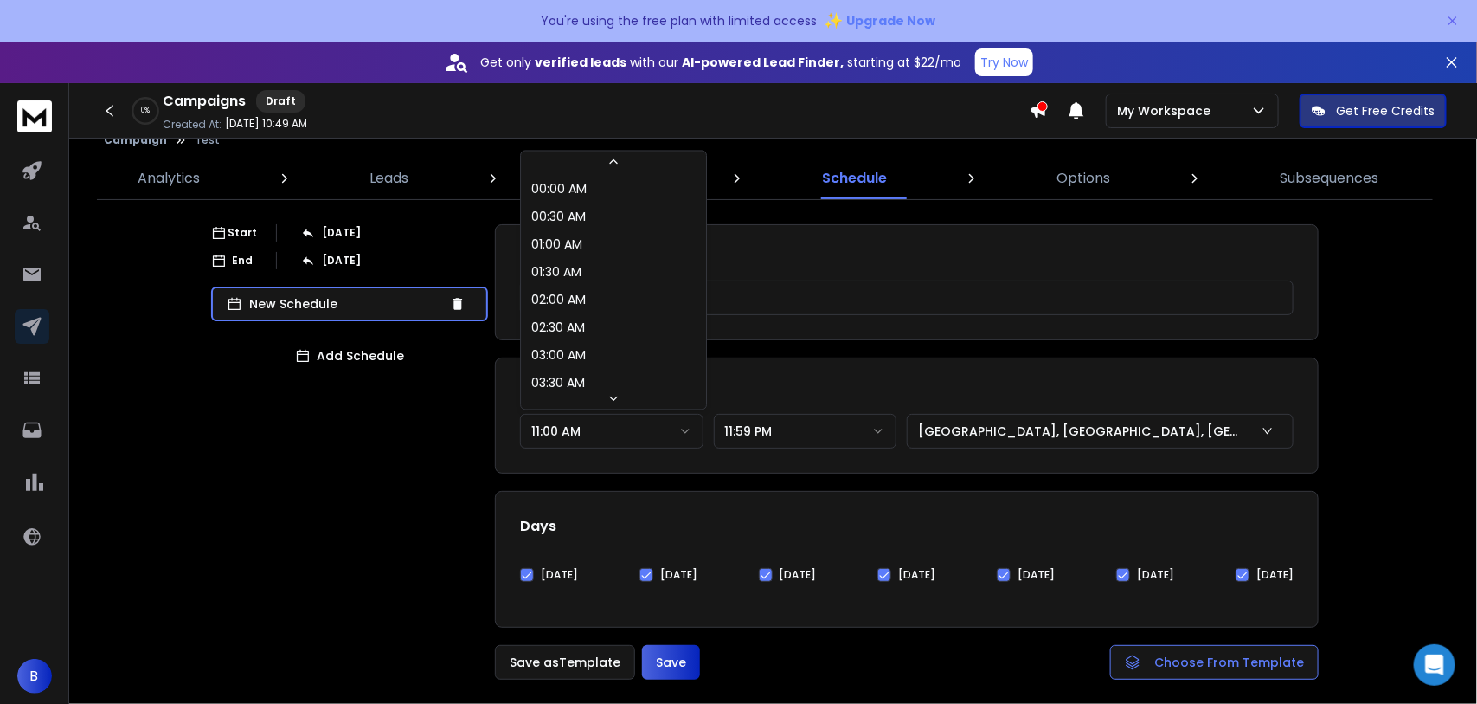
click at [591, 427] on button "11:00 AM" at bounding box center [611, 431] width 183 height 35
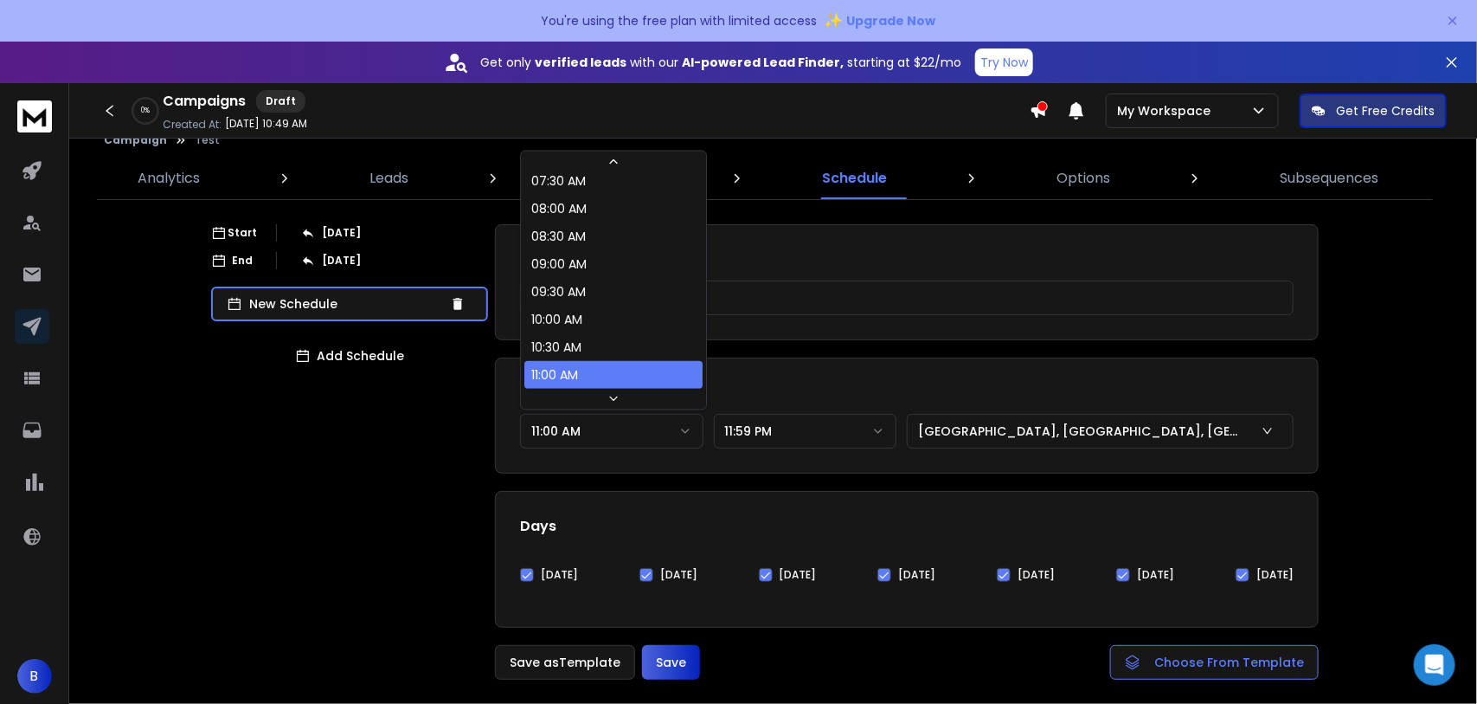
scroll to position [452, 0]
select select "********"
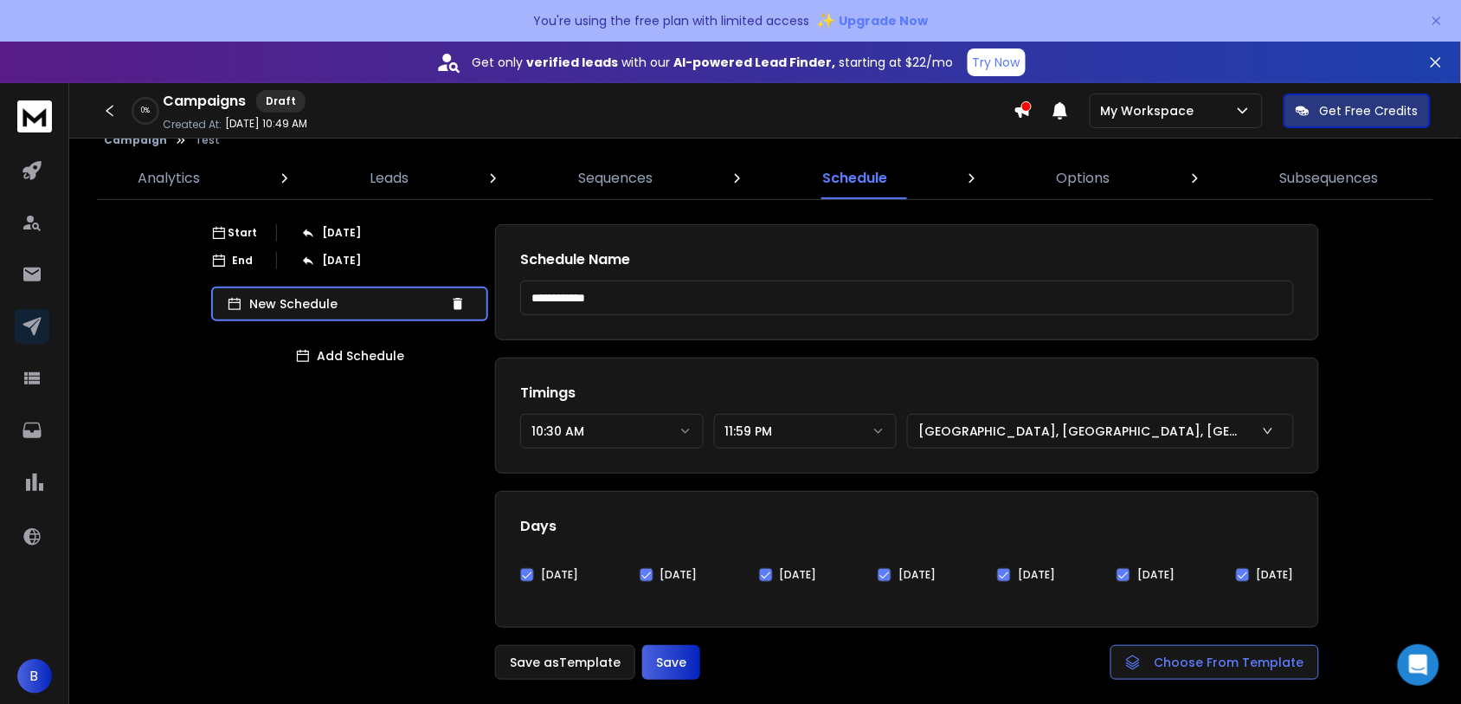
click at [820, 428] on button "11:59 PM" at bounding box center [805, 431] width 183 height 35
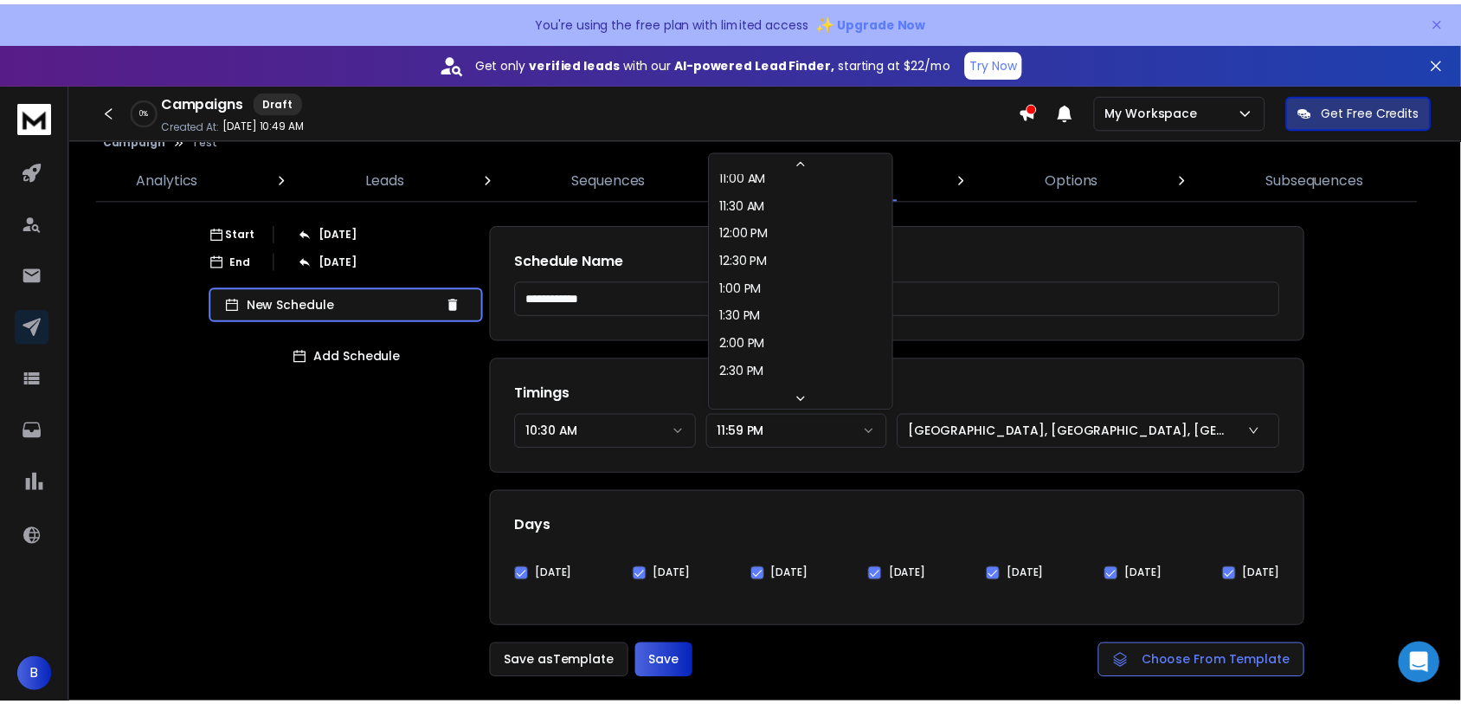
scroll to position [0, 0]
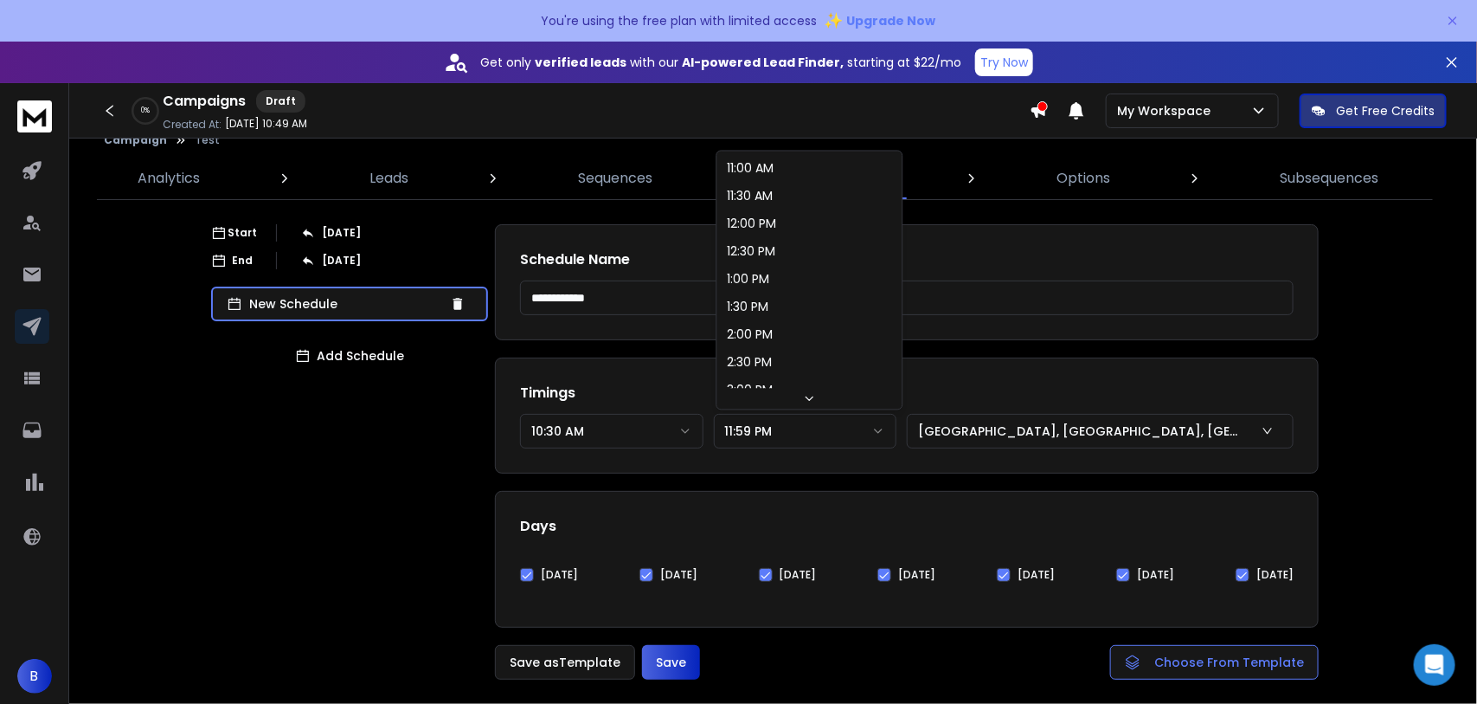
select select "********"
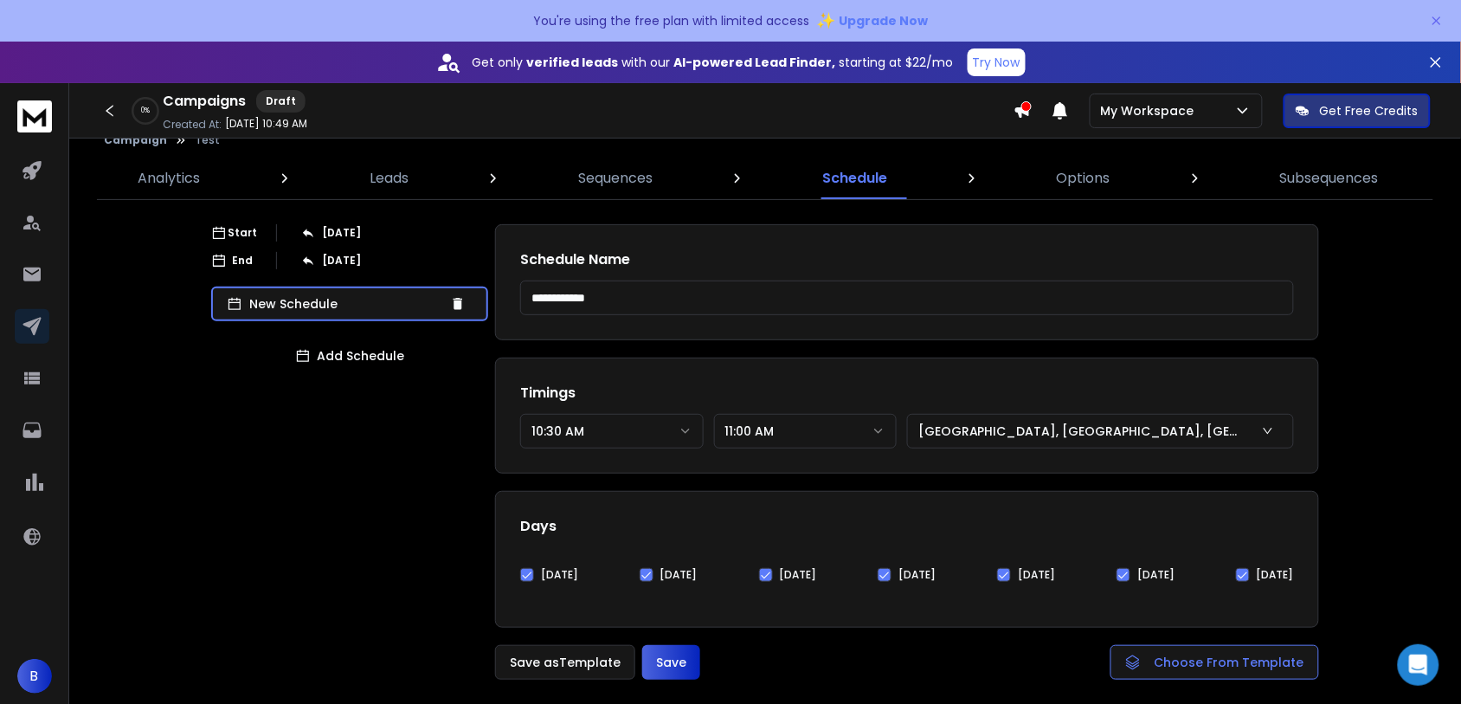
click at [664, 563] on button "Save" at bounding box center [671, 662] width 58 height 35
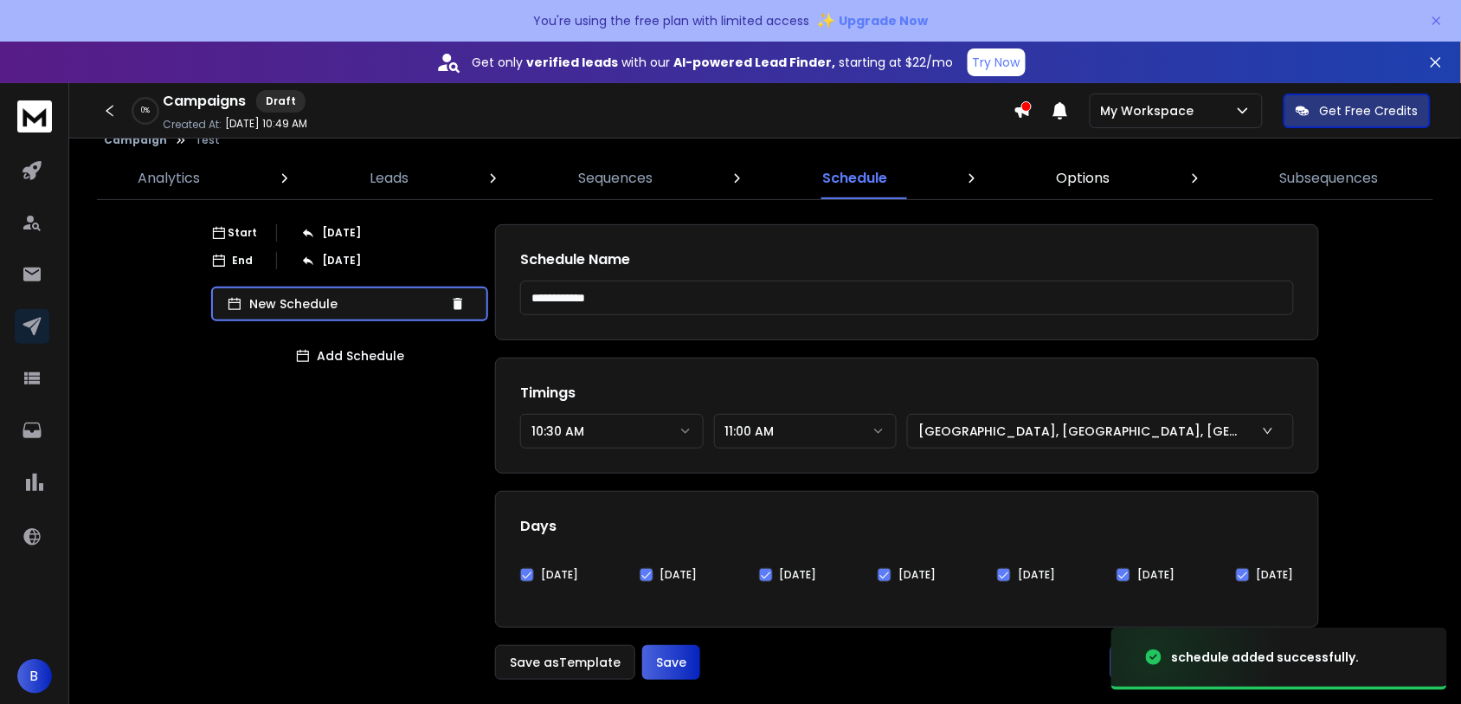
click at [1102, 170] on p "Options" at bounding box center [1084, 178] width 54 height 21
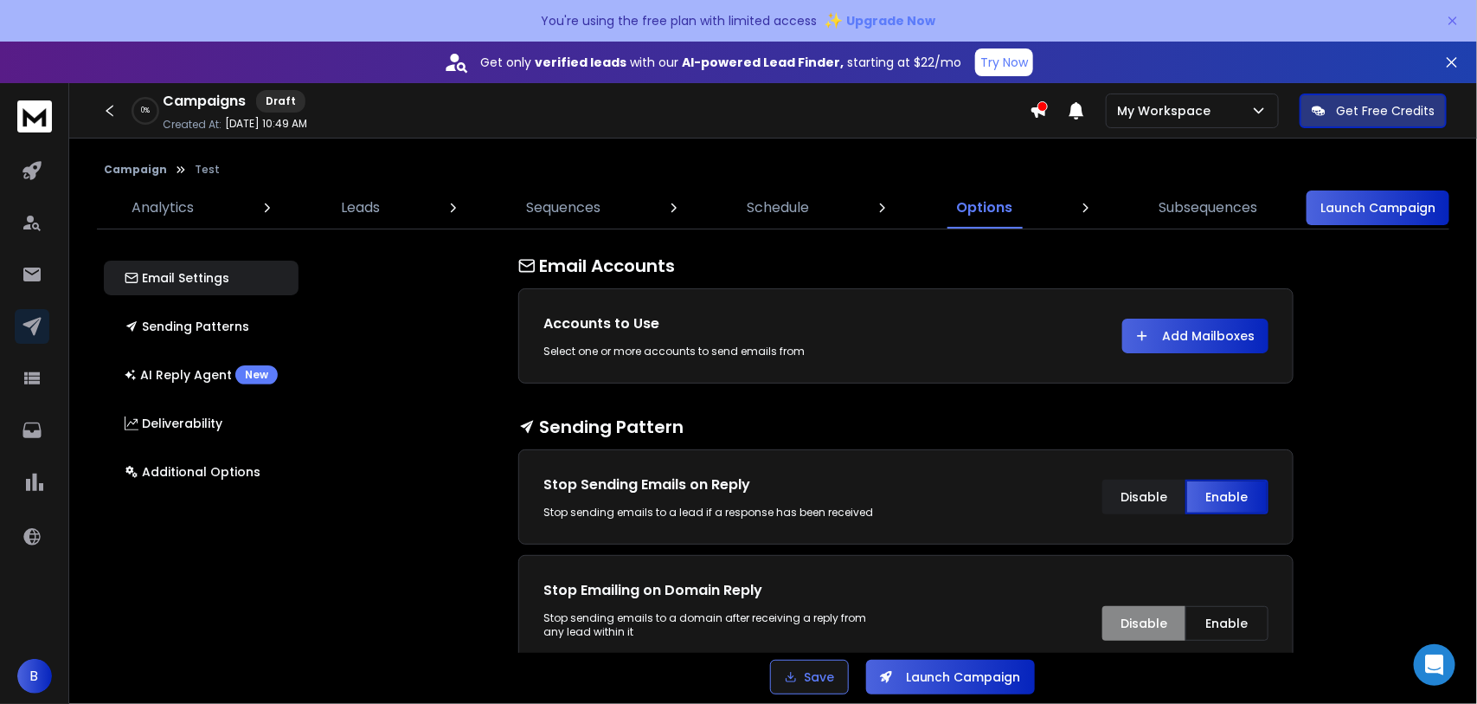
click at [978, 563] on button "Launch Campaign" at bounding box center [950, 676] width 169 height 35
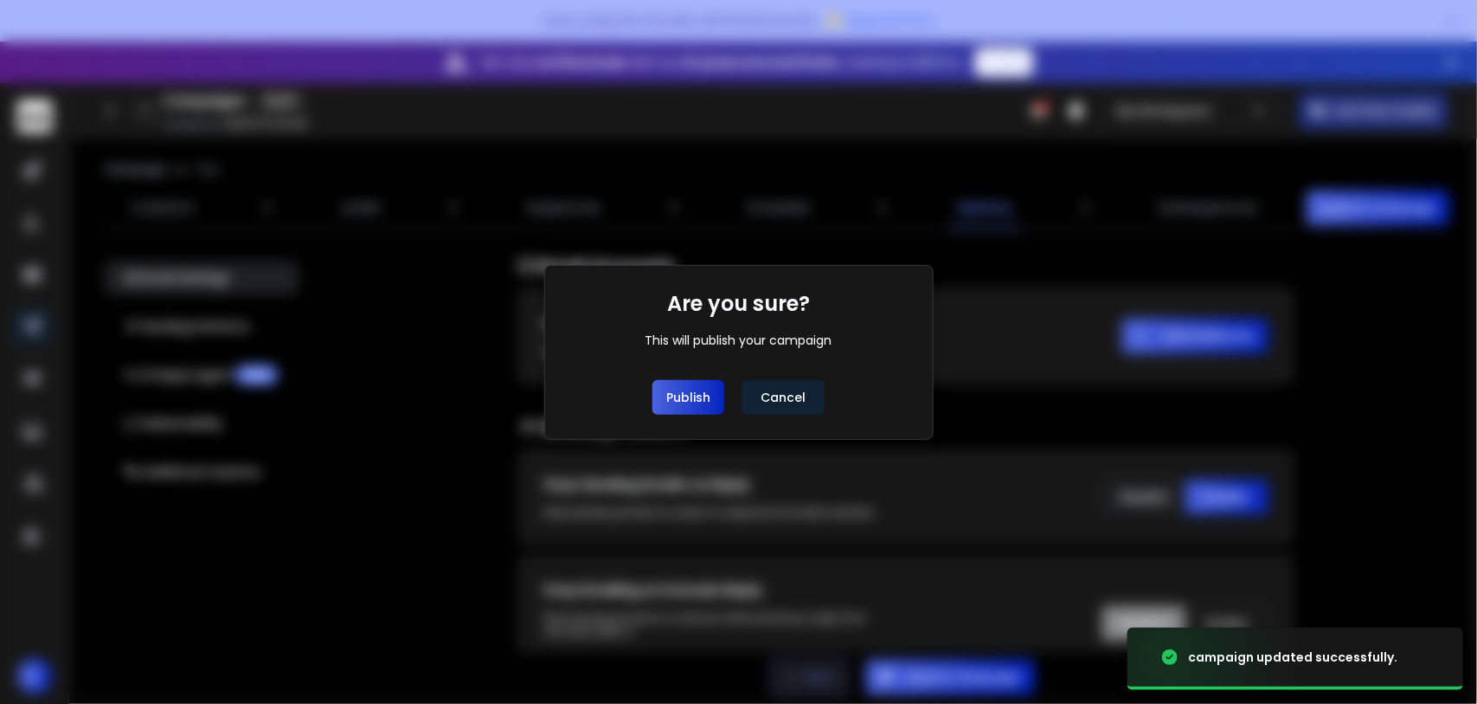
click at [680, 396] on button "Publish" at bounding box center [689, 397] width 72 height 35
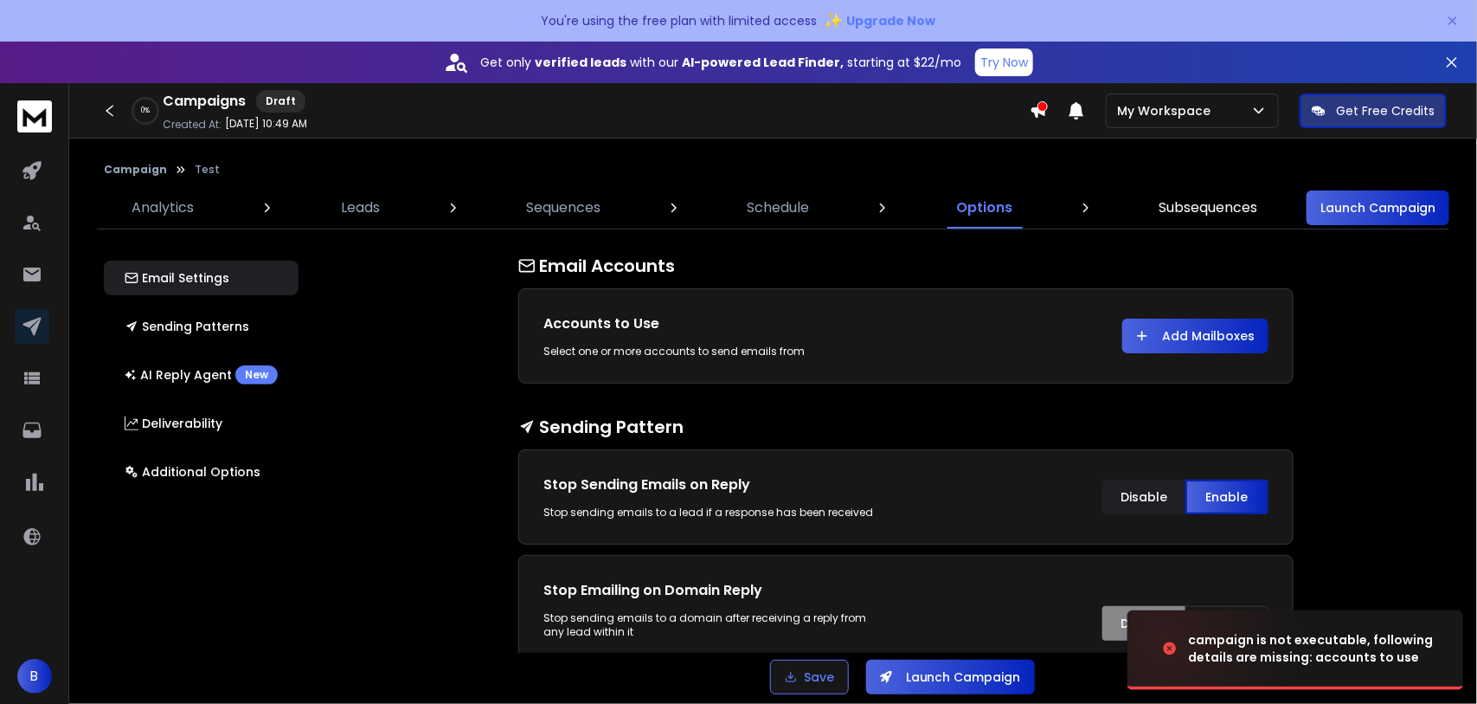
click at [1168, 202] on p "Subsequences" at bounding box center [1209, 207] width 99 height 21
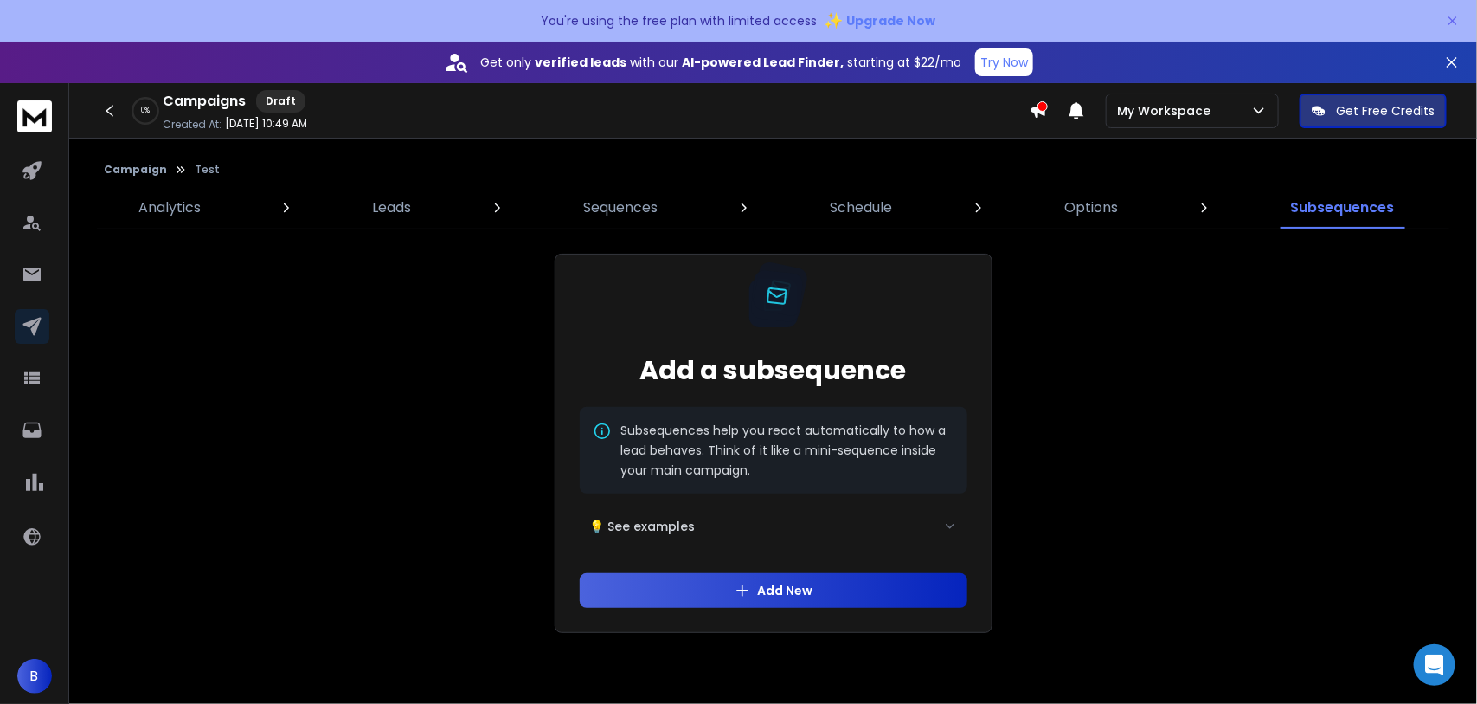
click at [728, 563] on button "Add New" at bounding box center [774, 590] width 388 height 35
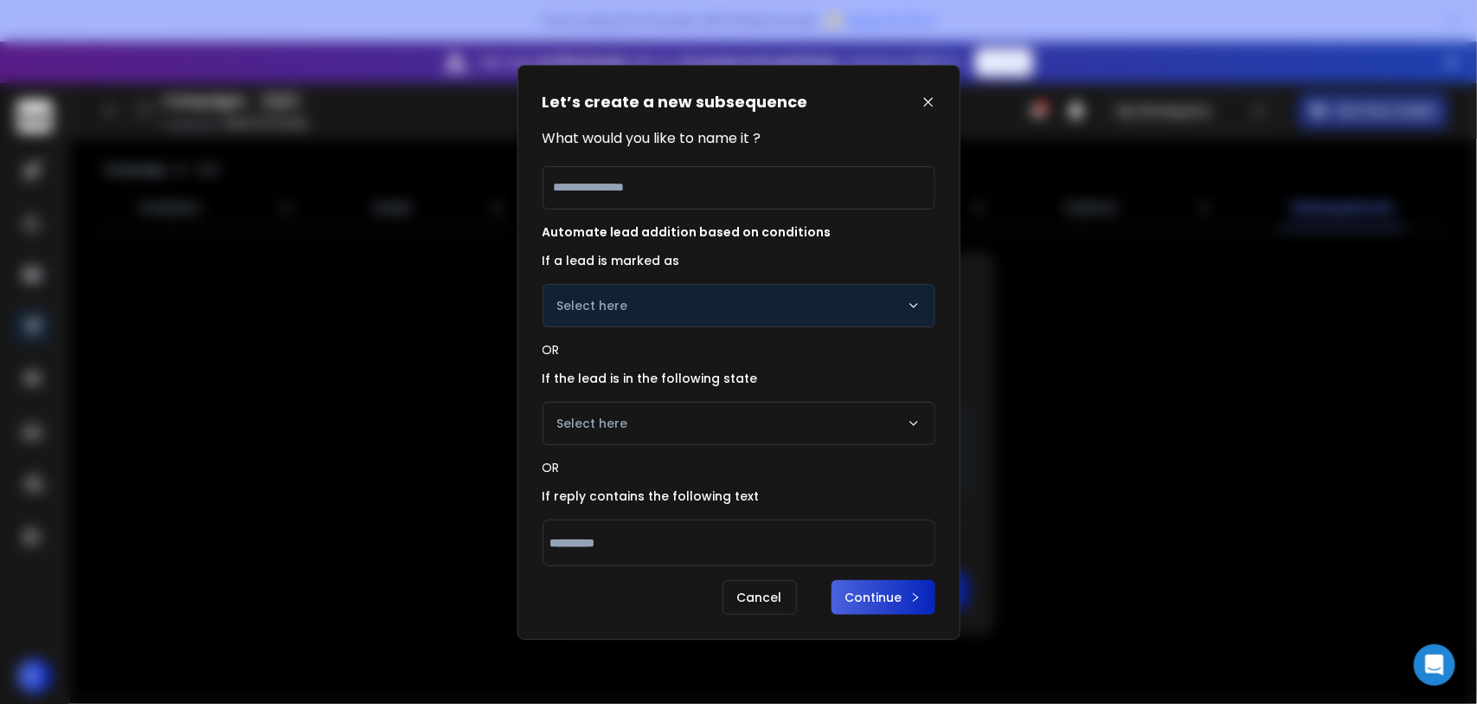
click at [619, 297] on p "Select here" at bounding box center [592, 305] width 71 height 17
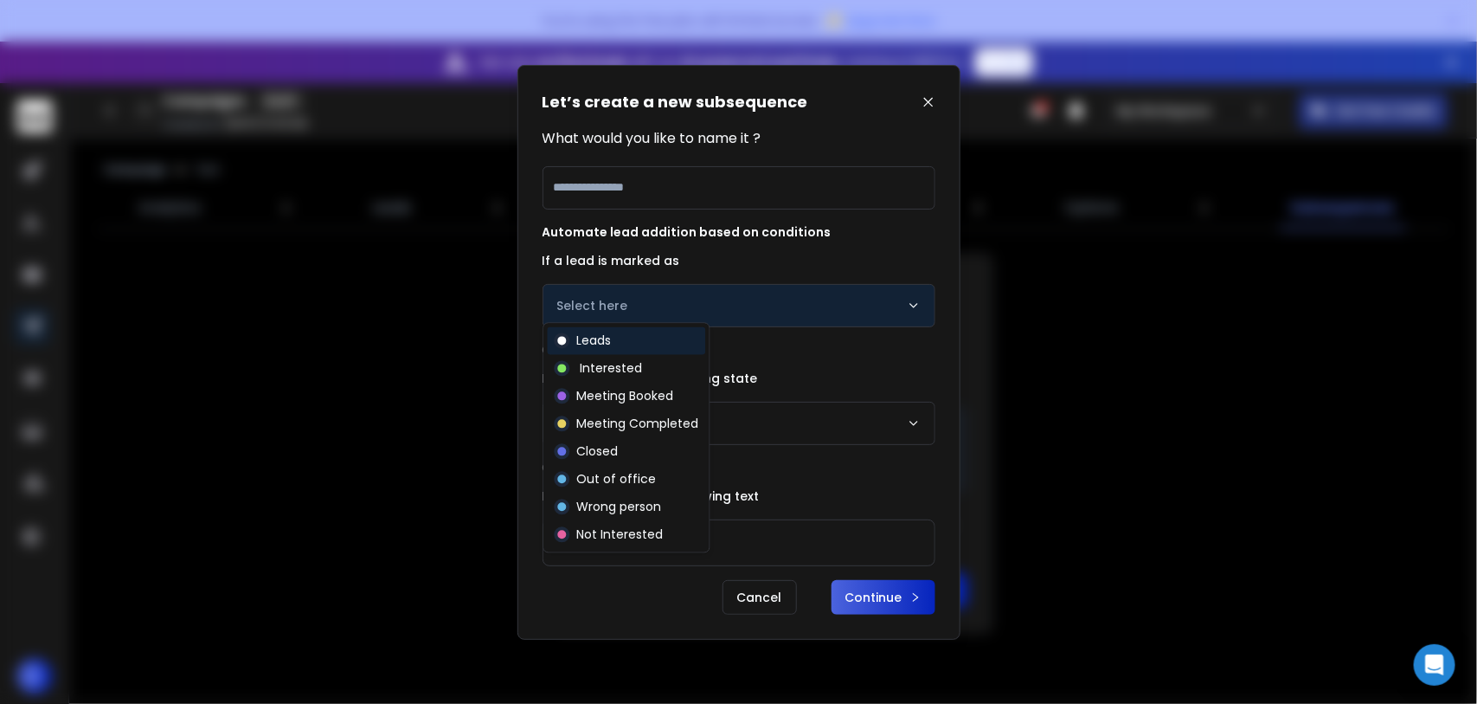
click at [619, 297] on p "Select here" at bounding box center [592, 305] width 71 height 17
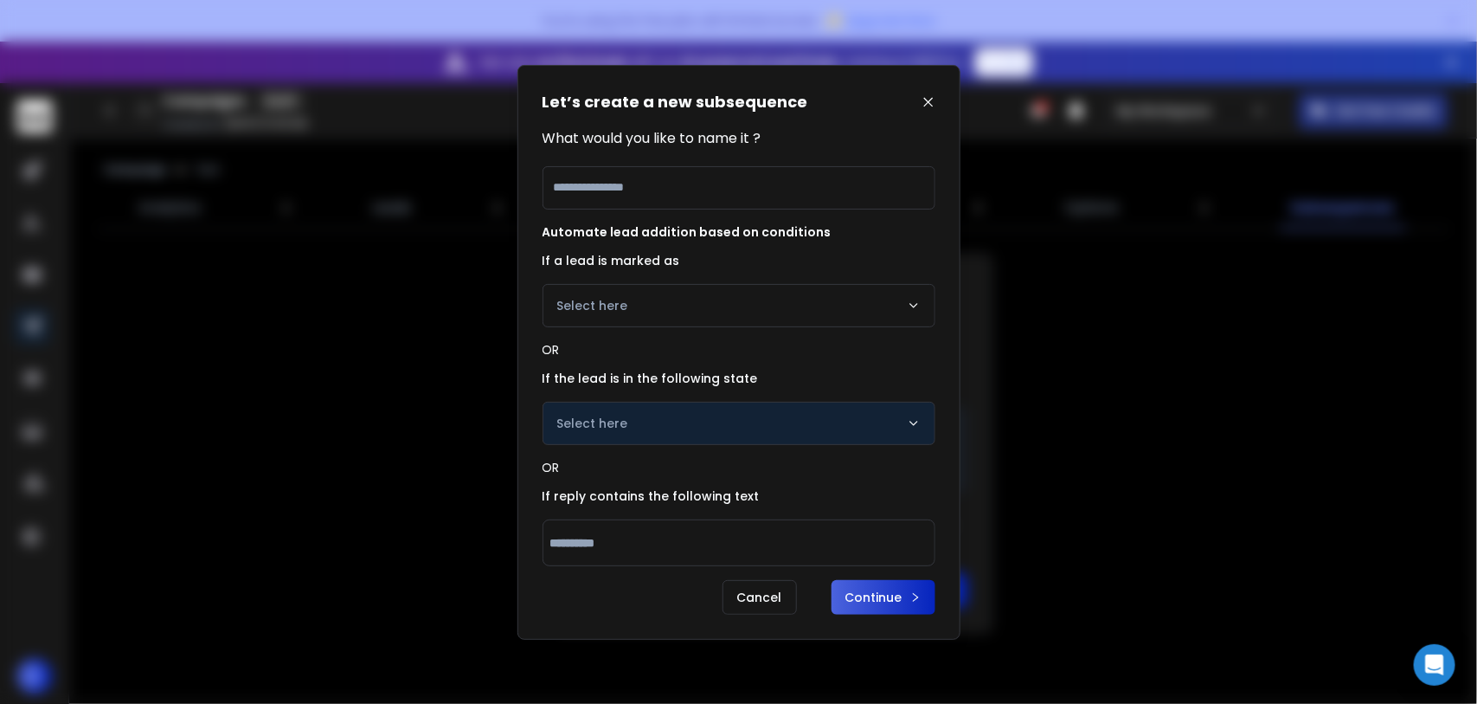
click at [625, 402] on button "Select here" at bounding box center [739, 423] width 393 height 43
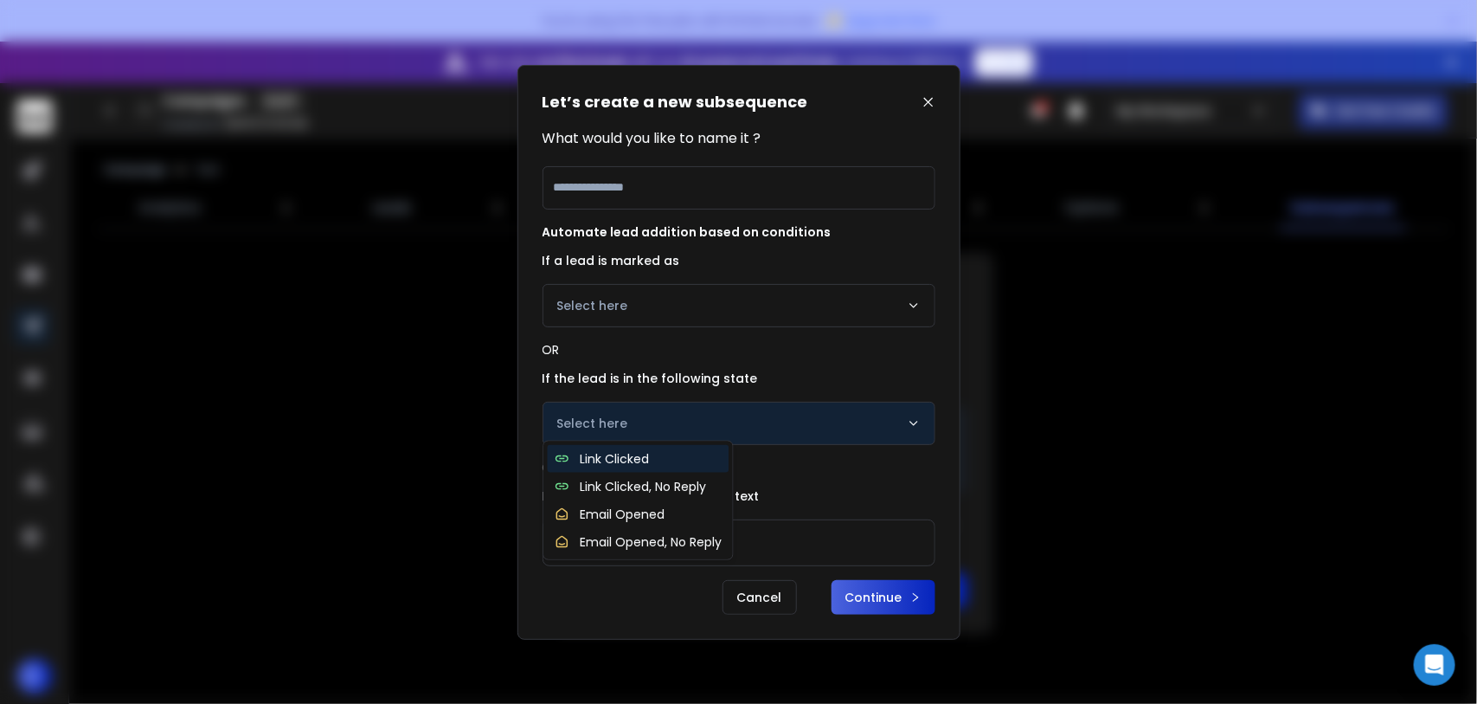
click at [625, 402] on button "Select here" at bounding box center [739, 423] width 393 height 43
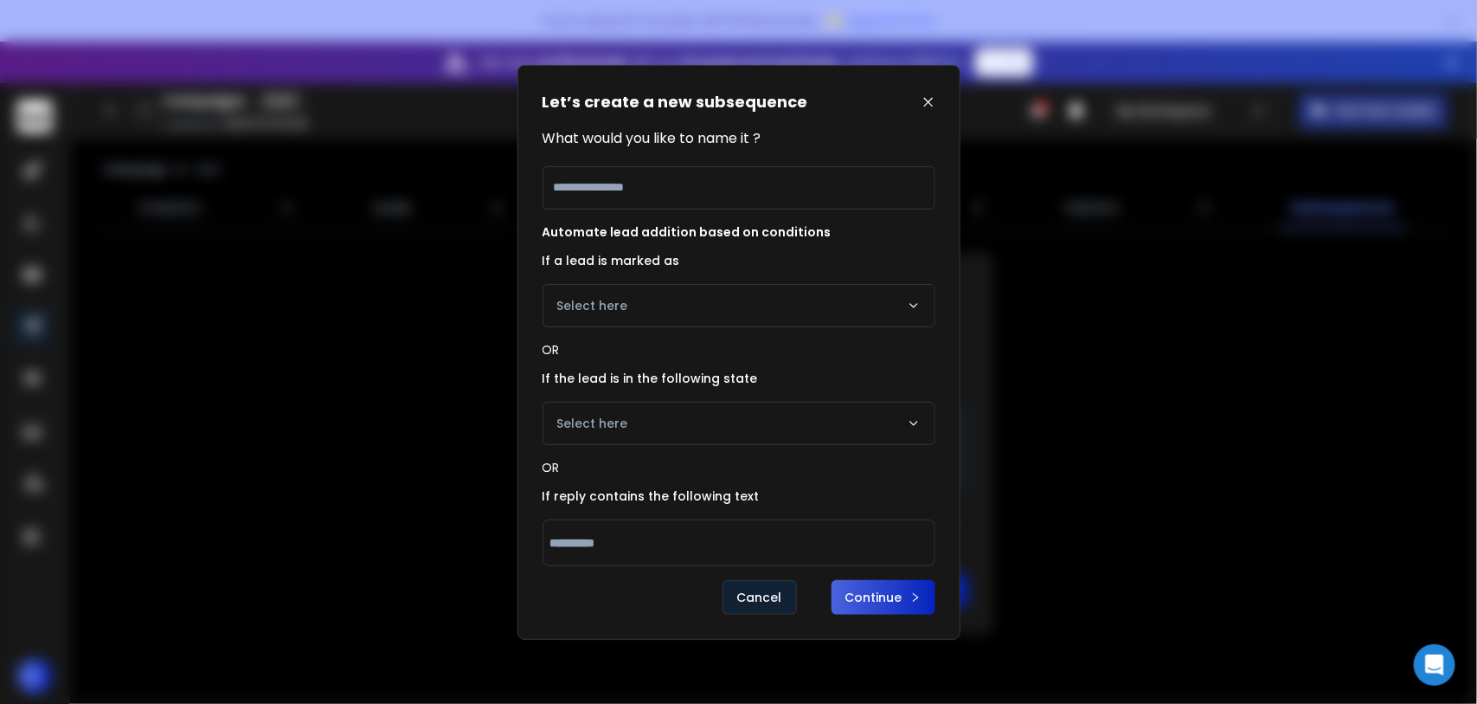
click at [771, 563] on p "Cancel" at bounding box center [760, 597] width 74 height 35
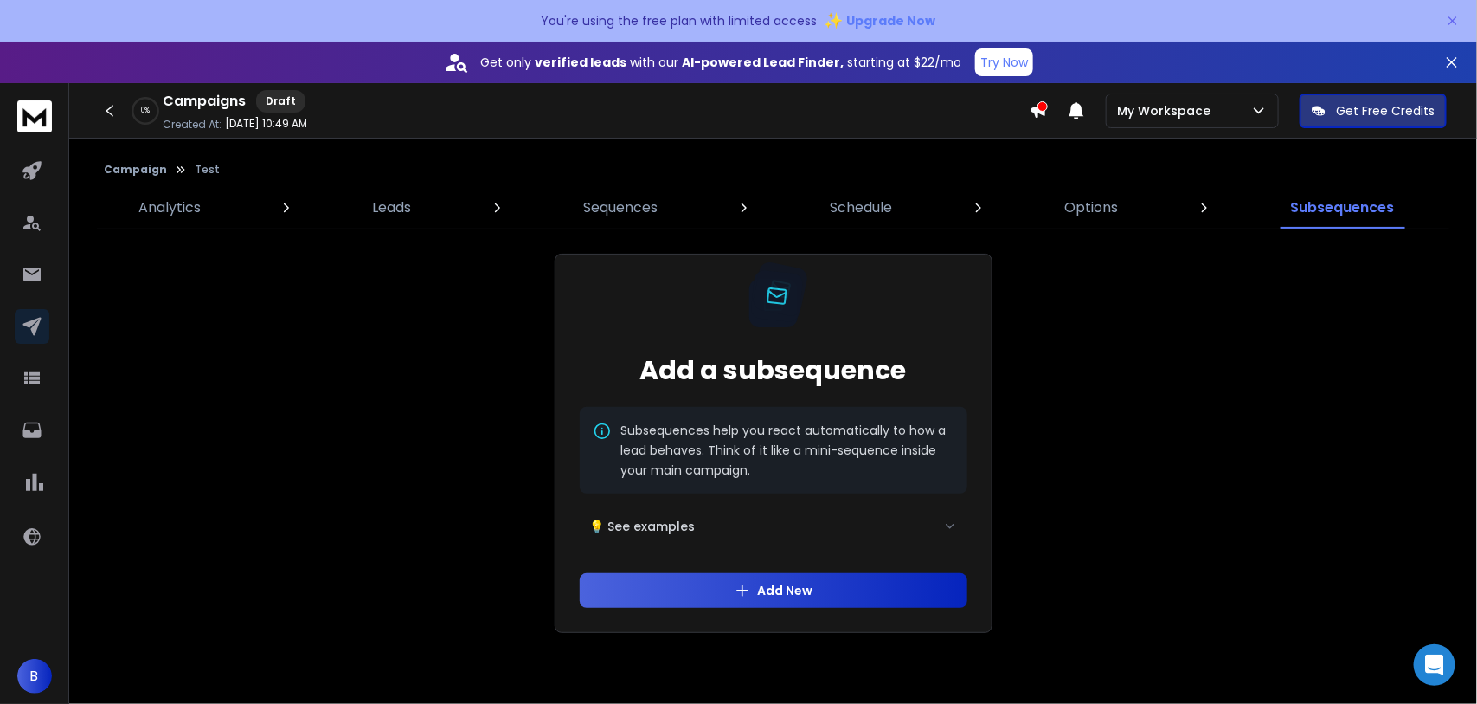
drag, startPoint x: 1051, startPoint y: 217, endPoint x: 1032, endPoint y: 215, distance: 20.1
click at [1041, 216] on div "Analytics Leads Sequences Schedule Options Subsequences" at bounding box center [766, 208] width 1339 height 42
click at [193, 197] on p "Analytics" at bounding box center [169, 207] width 62 height 21
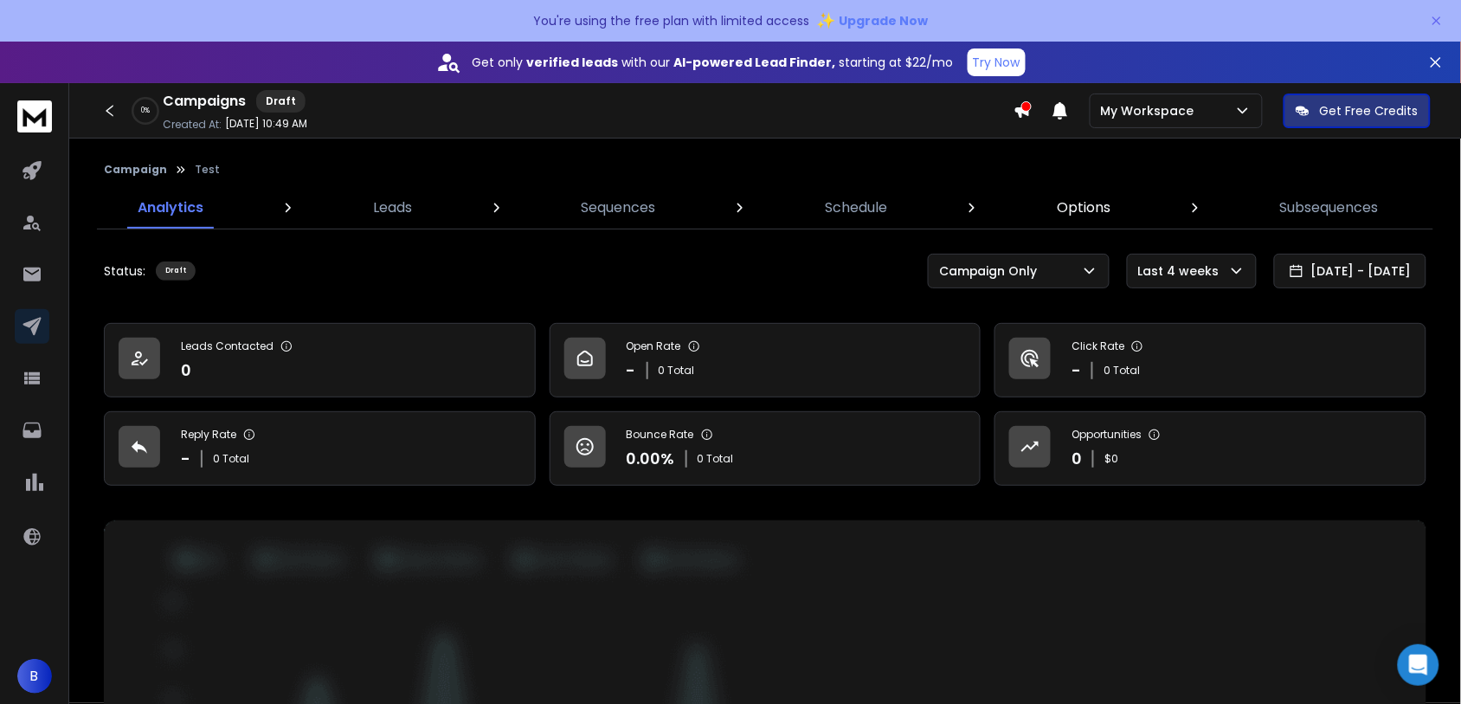
click at [1058, 191] on link "Options" at bounding box center [1083, 208] width 74 height 42
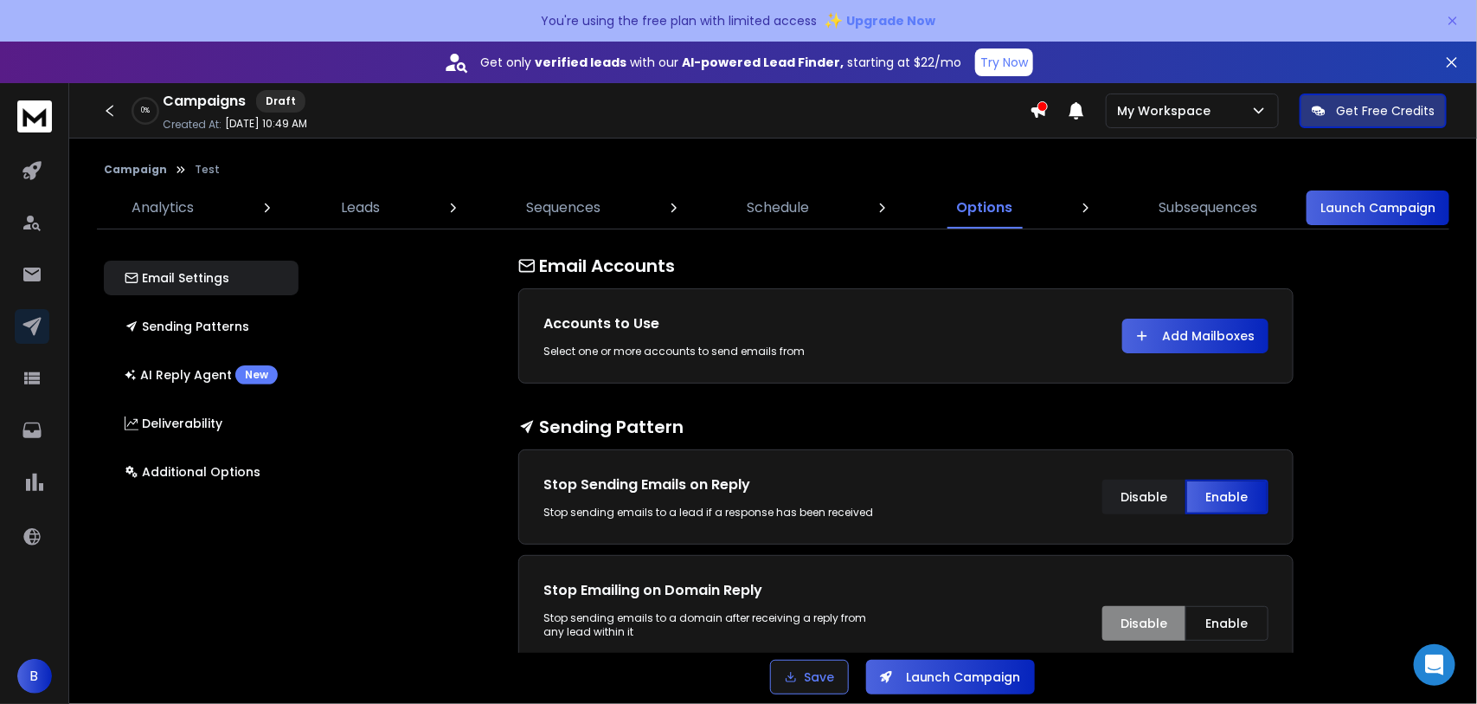
click at [1168, 338] on button "Add Mailboxes" at bounding box center [1195, 335] width 146 height 35
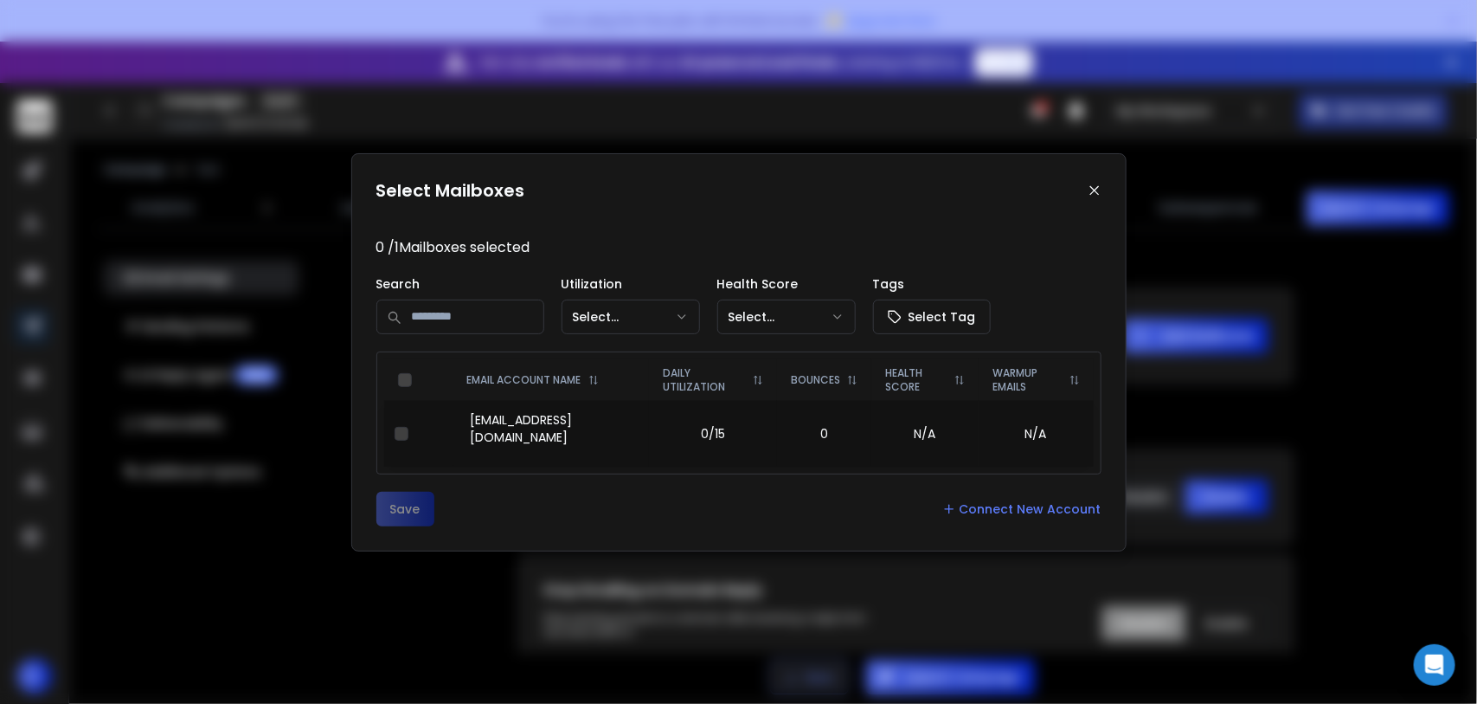
click at [401, 427] on button "button" at bounding box center [402, 434] width 14 height 14
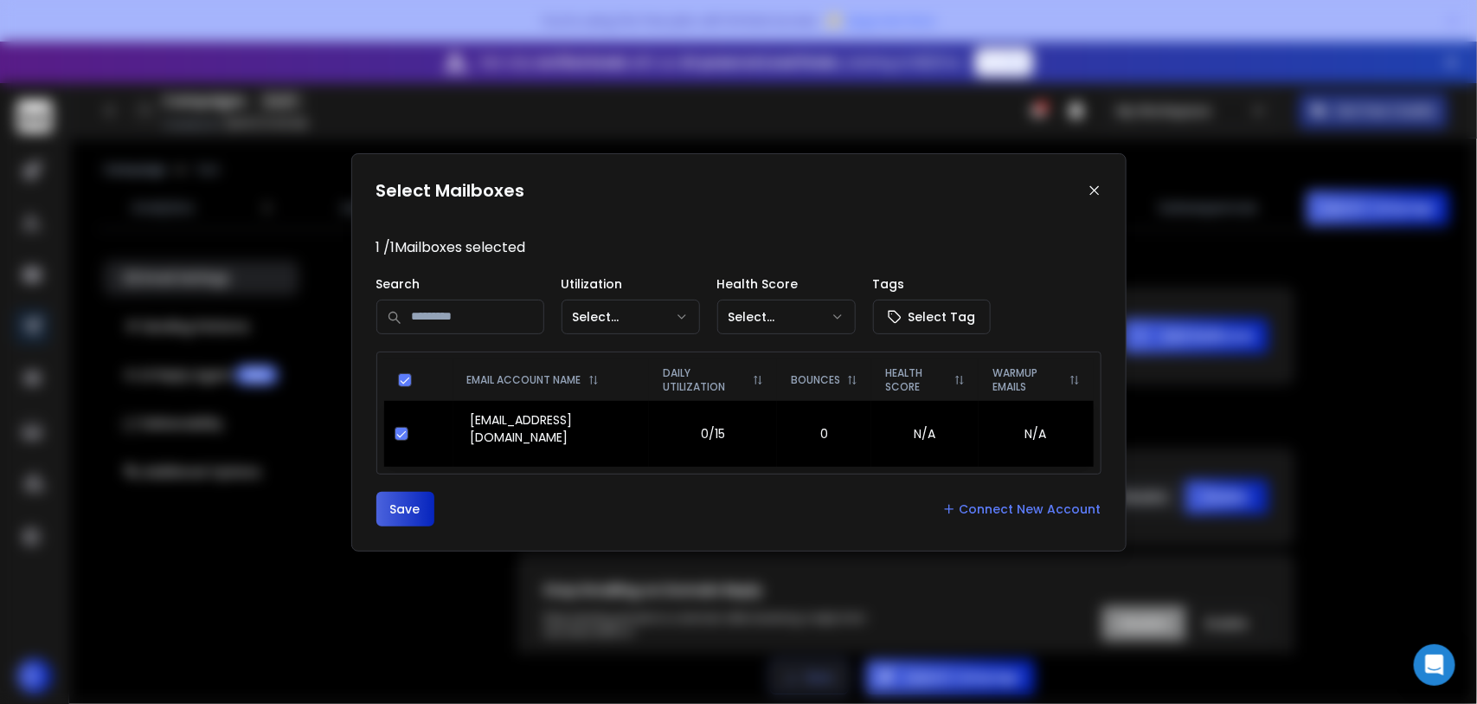
drag, startPoint x: 398, startPoint y: 511, endPoint x: 858, endPoint y: 511, distance: 459.5
click at [399, 511] on button "Save" at bounding box center [405, 509] width 58 height 35
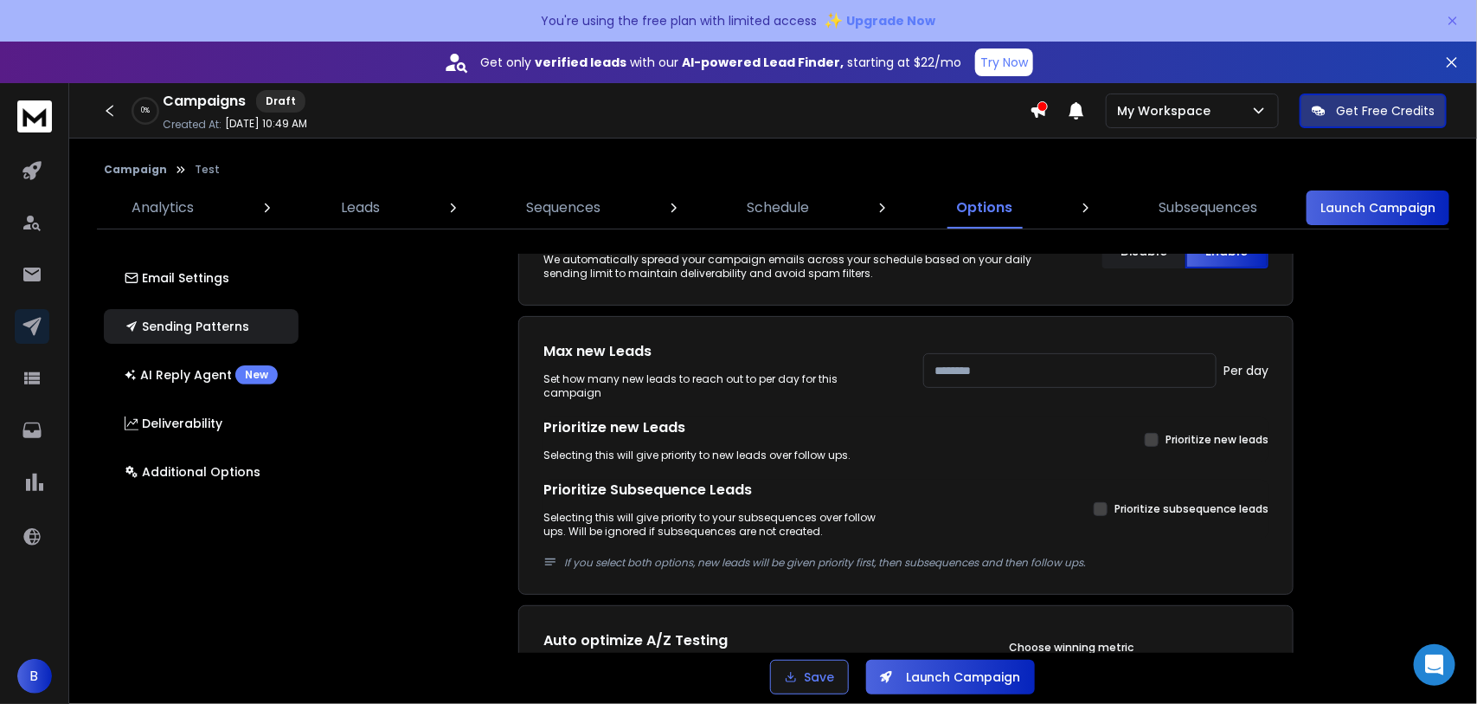
scroll to position [757, 0]
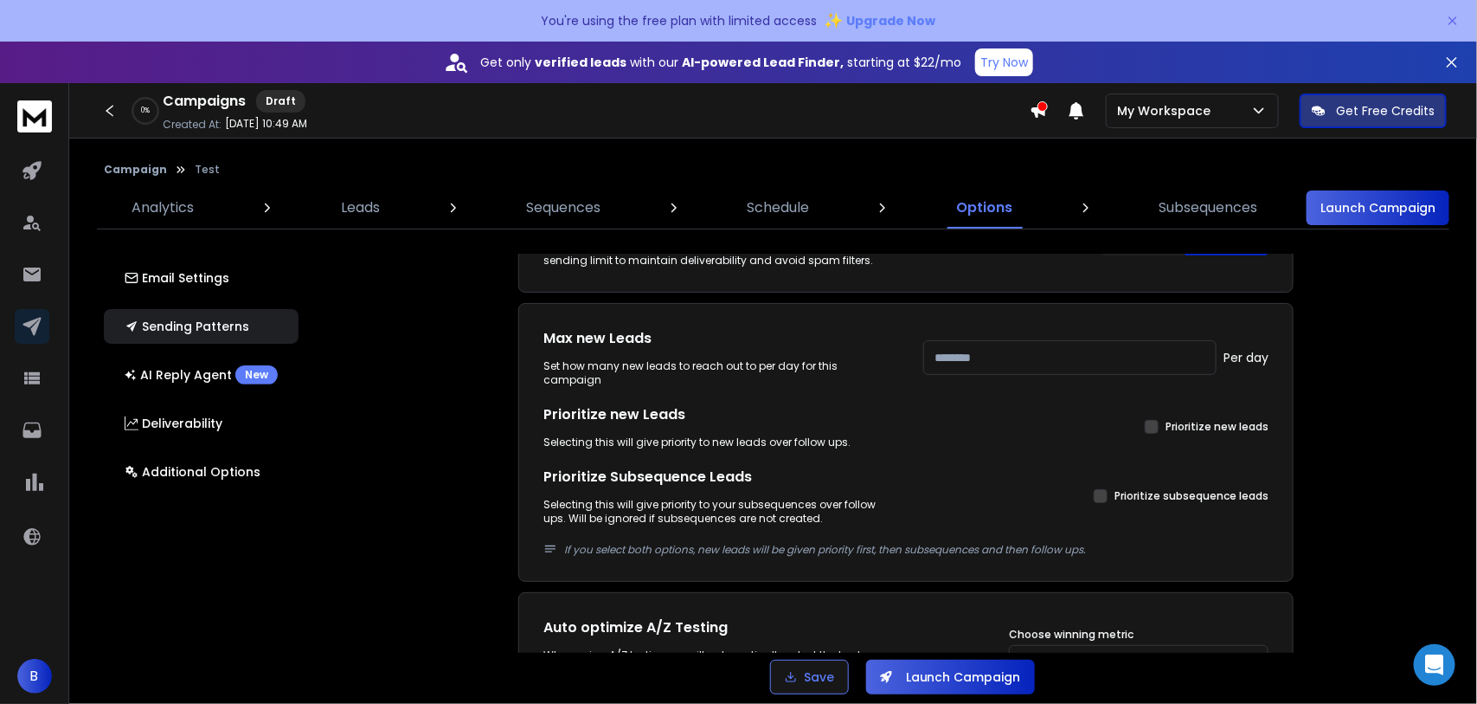
click at [963, 563] on button "Launch Campaign" at bounding box center [950, 676] width 169 height 35
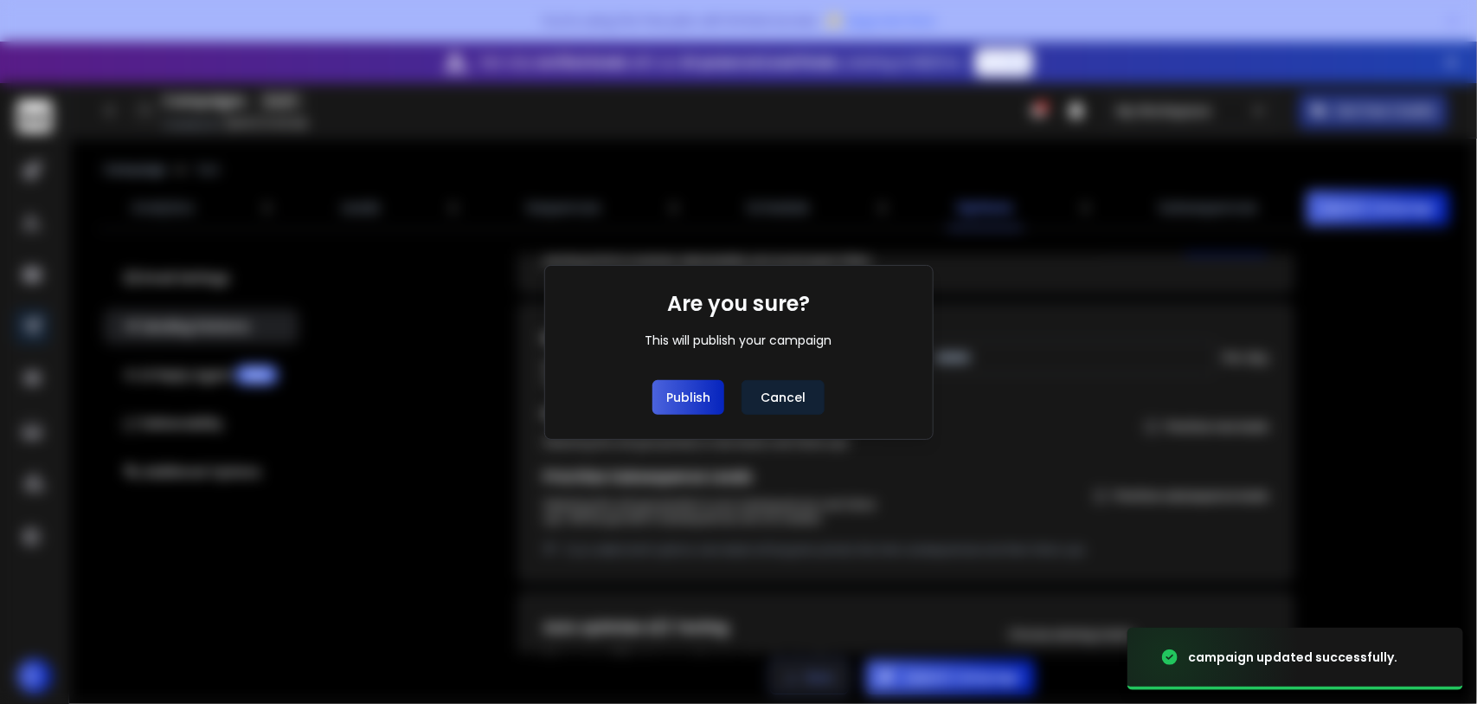
click at [682, 396] on button "Publish" at bounding box center [689, 397] width 72 height 35
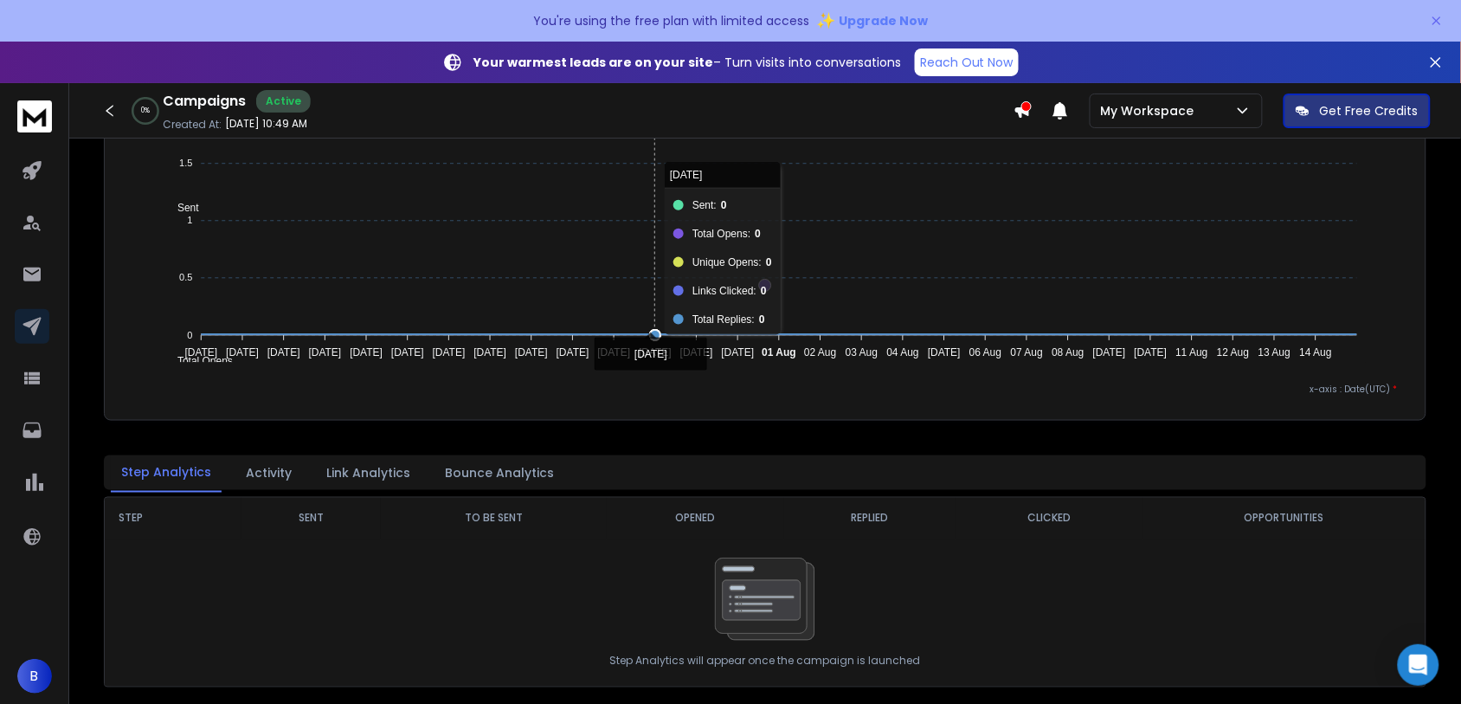
scroll to position [500, 0]
